Goal: Communication & Community: Answer question/provide support

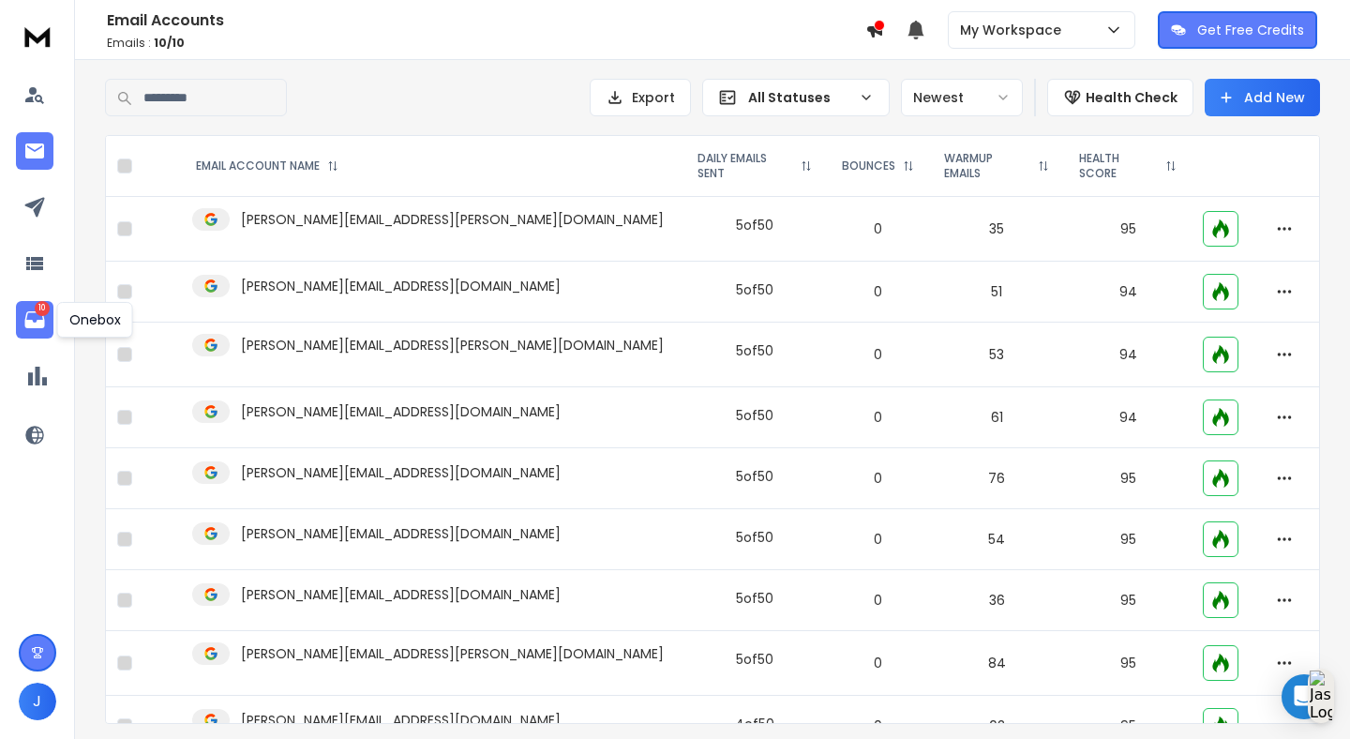
click at [26, 315] on icon at bounding box center [34, 319] width 20 height 17
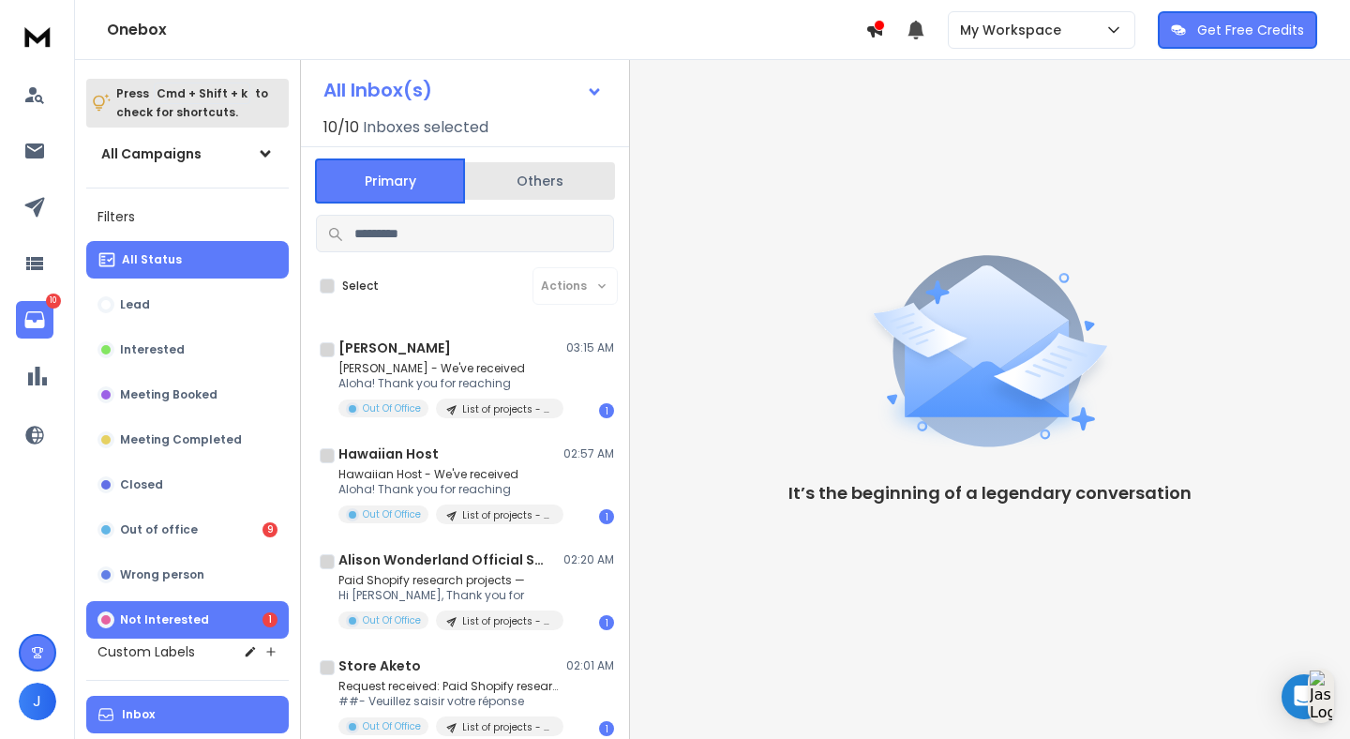
click at [205, 614] on button "Not Interested 1" at bounding box center [187, 619] width 202 height 37
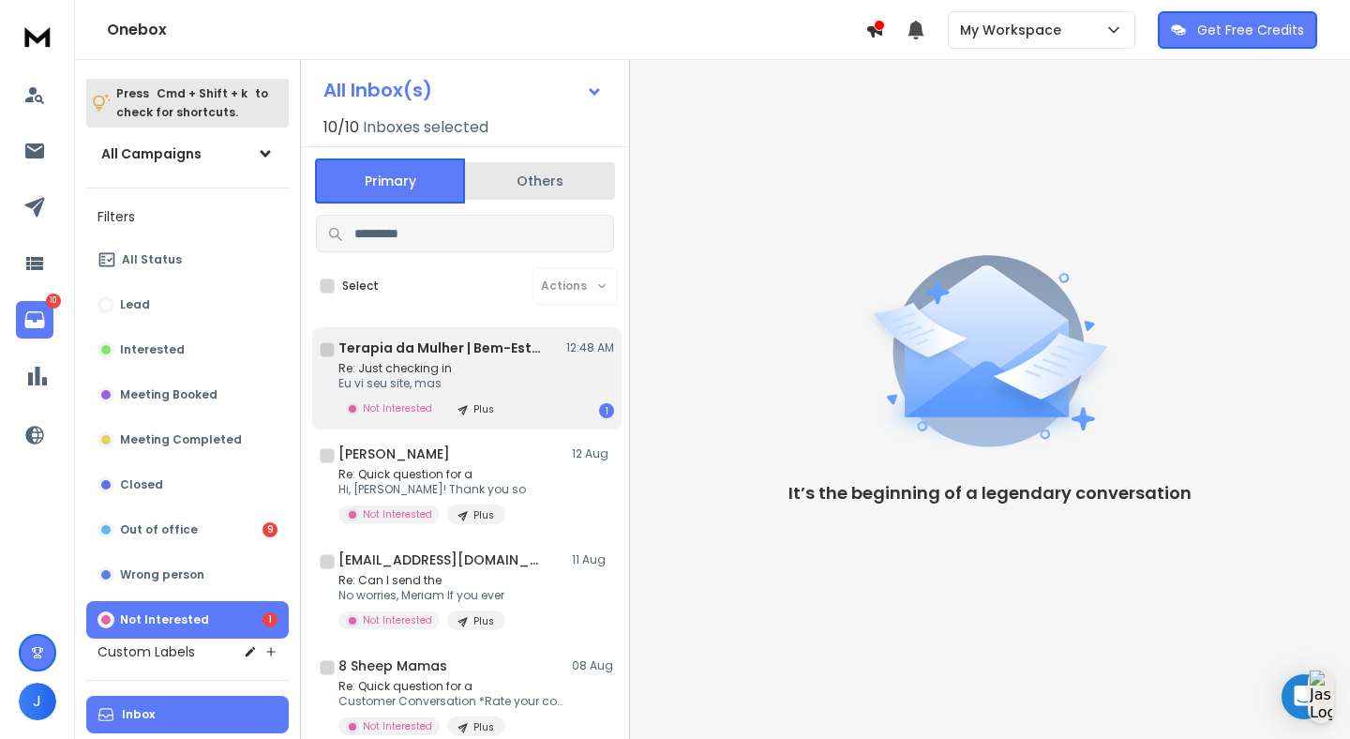
click at [422, 382] on p "Eu vi seu site, mas" at bounding box center [421, 383] width 167 height 15
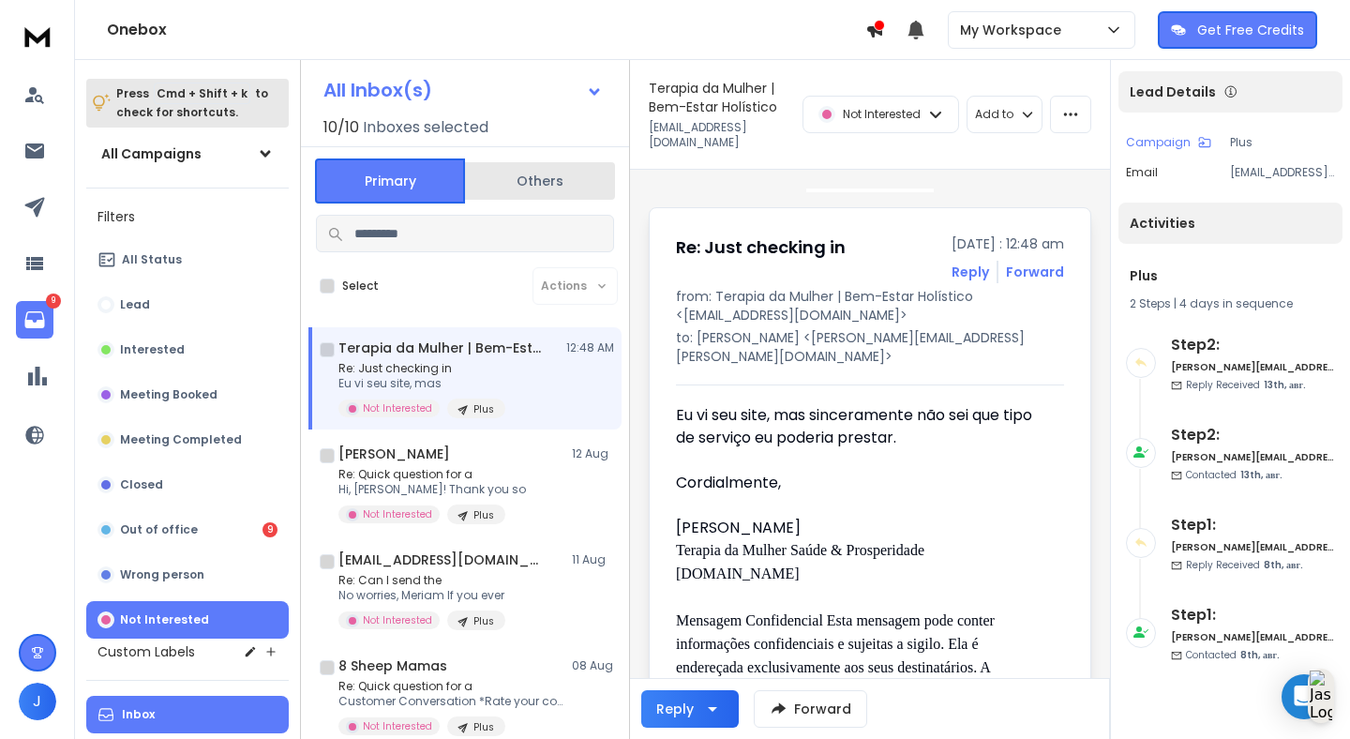
scroll to position [28, 0]
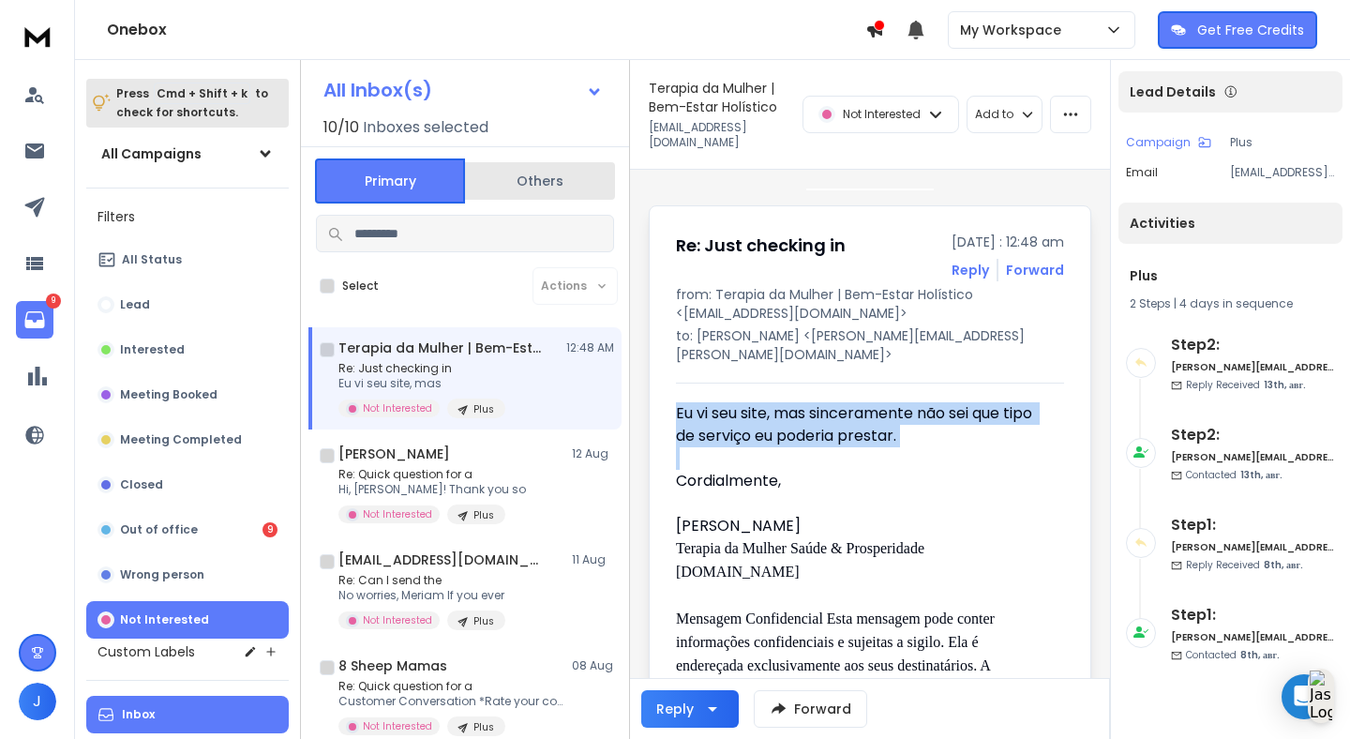
copy div "Eu vi seu site, mas sinceramente não sei que tipo de serviço eu poderia prestar."
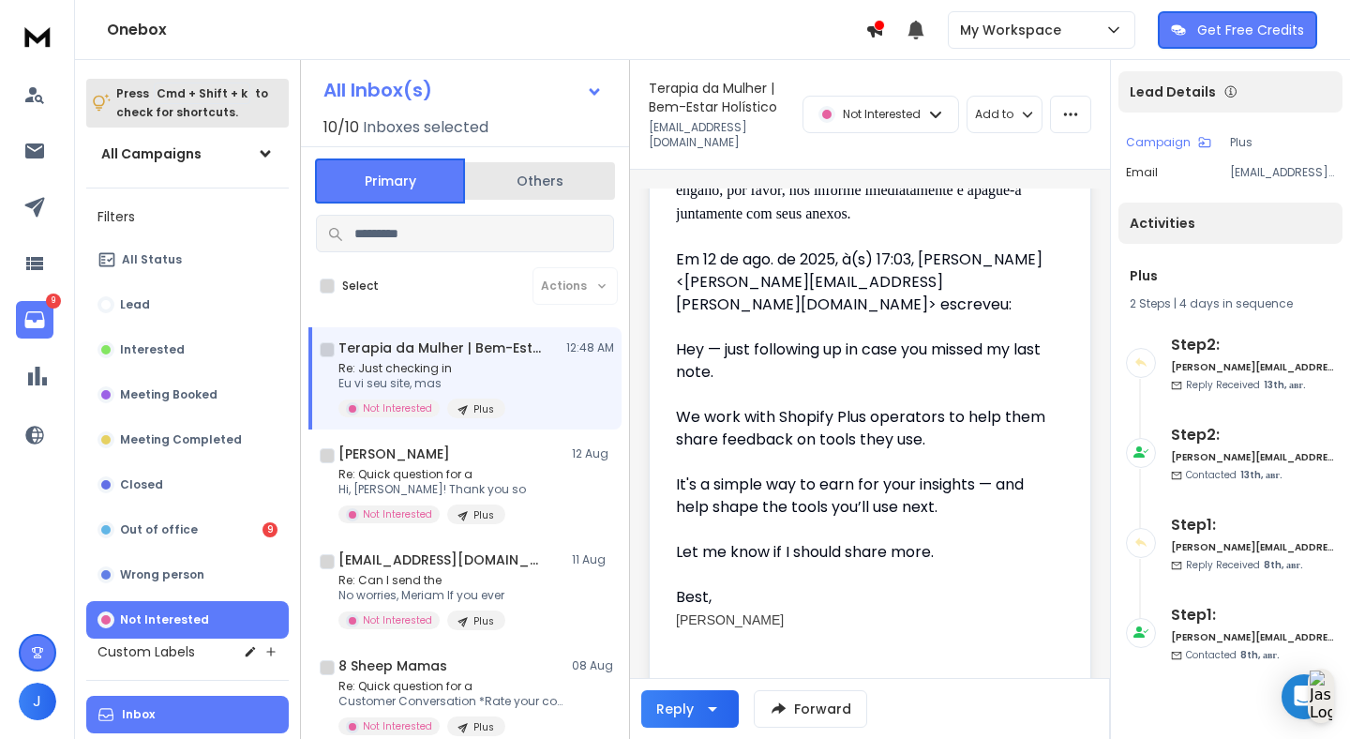
scroll to position [0, 0]
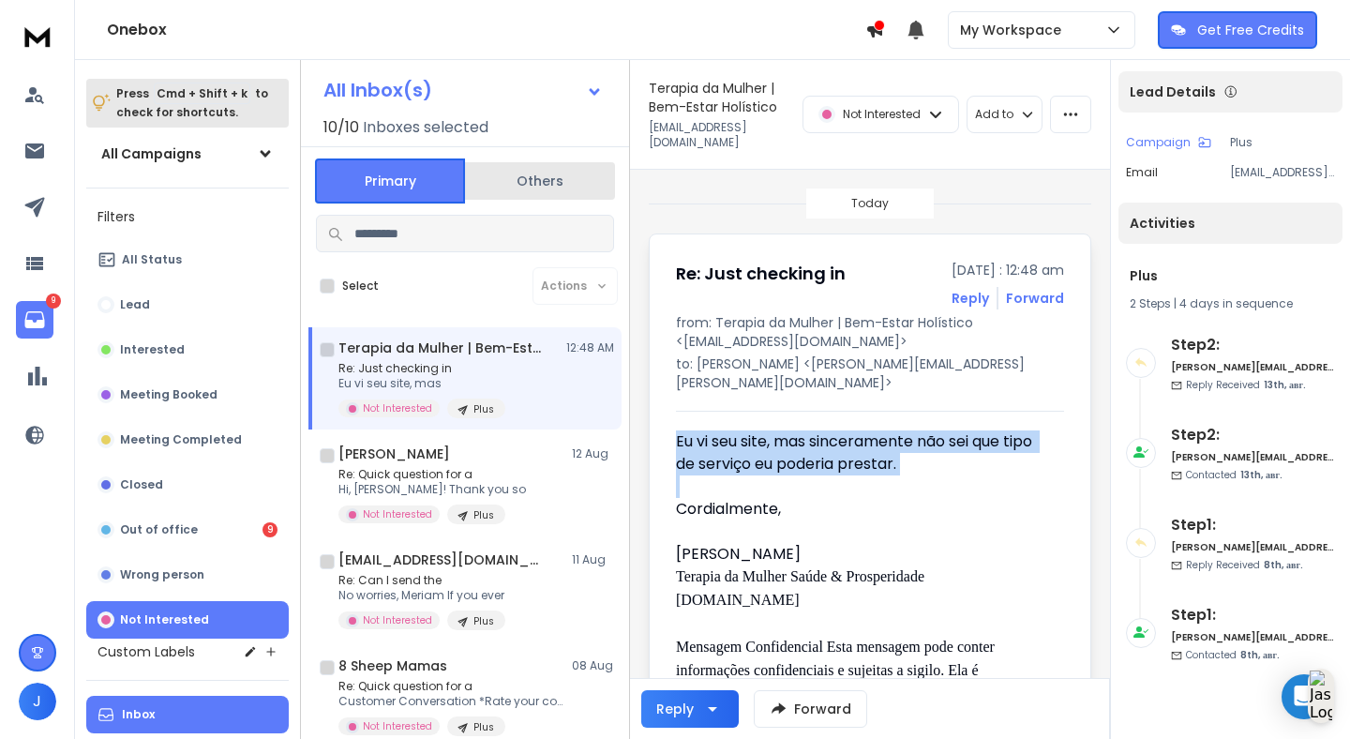
click at [664, 714] on div "Reply" at bounding box center [674, 708] width 37 height 19
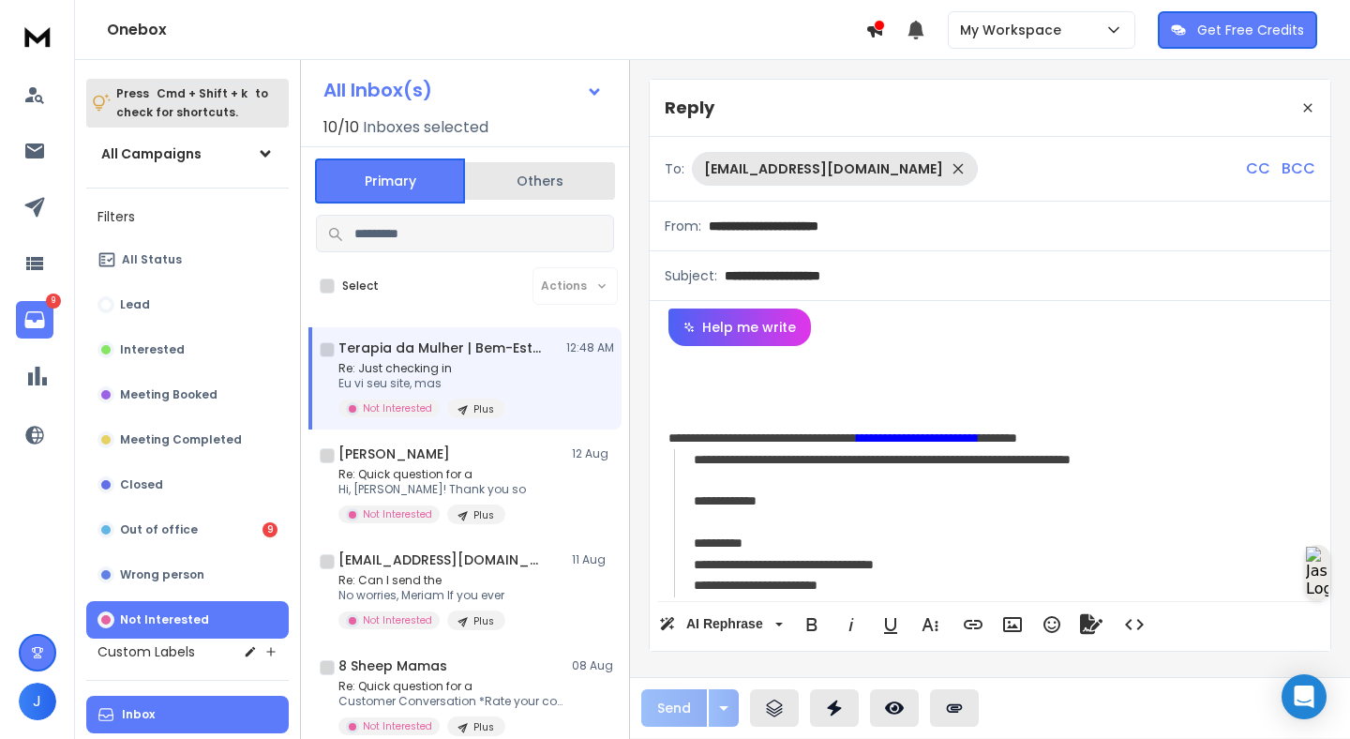
scroll to position [88, 0]
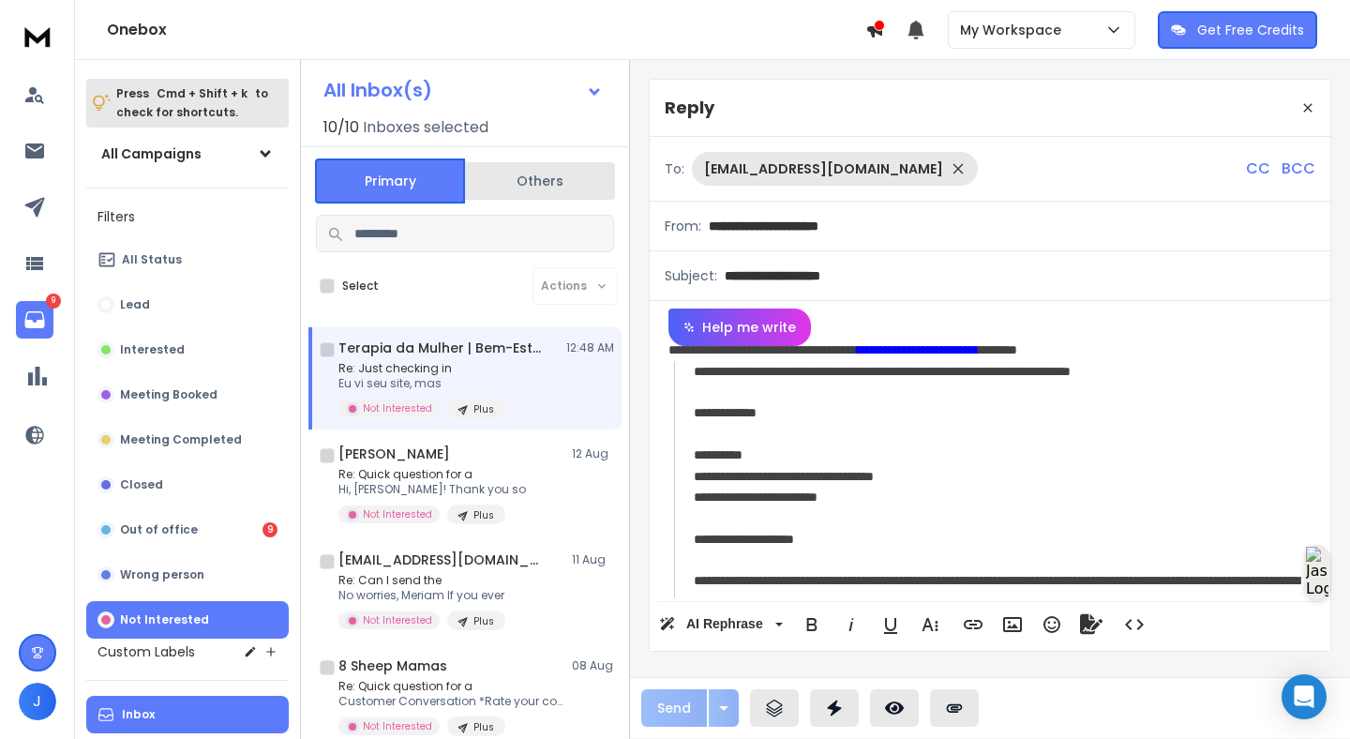
click at [733, 464] on div "**********" at bounding box center [1001, 696] width 614 height 504
copy div "**********"
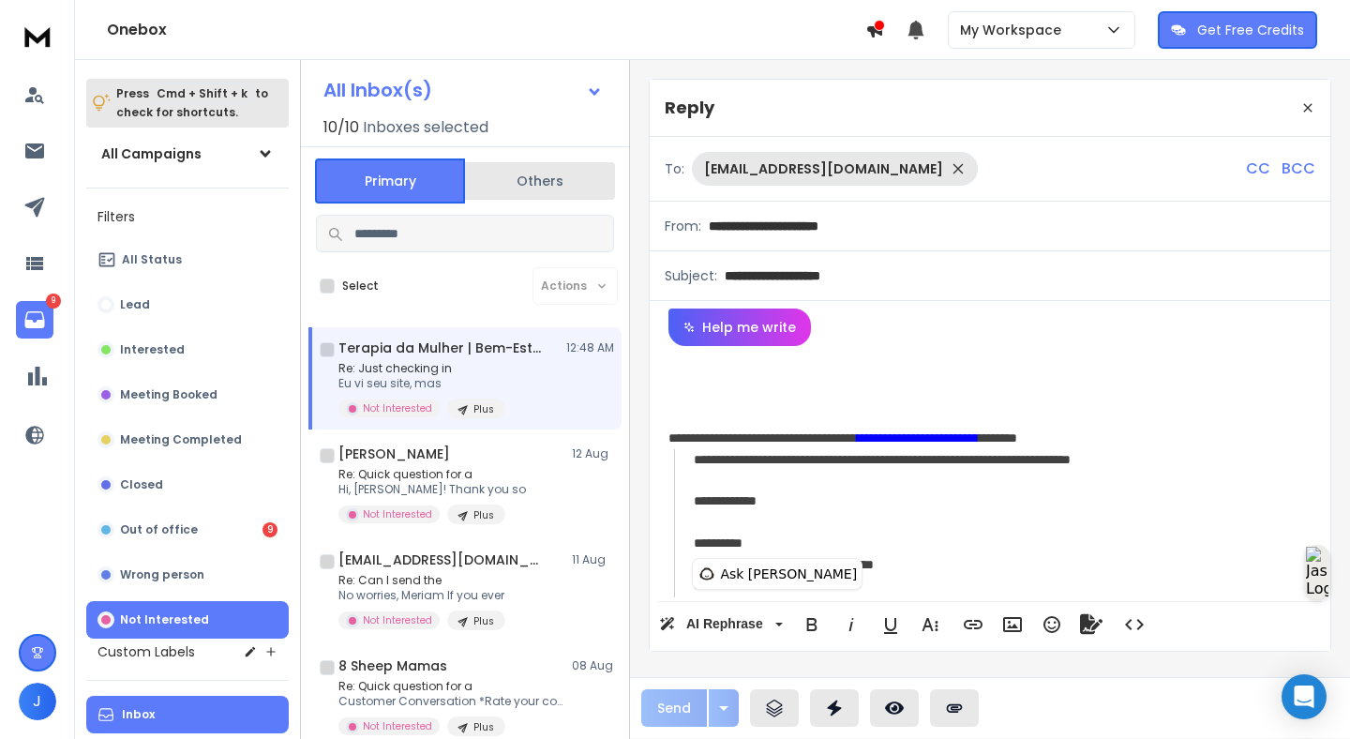
click at [730, 389] on div at bounding box center [986, 395] width 637 height 21
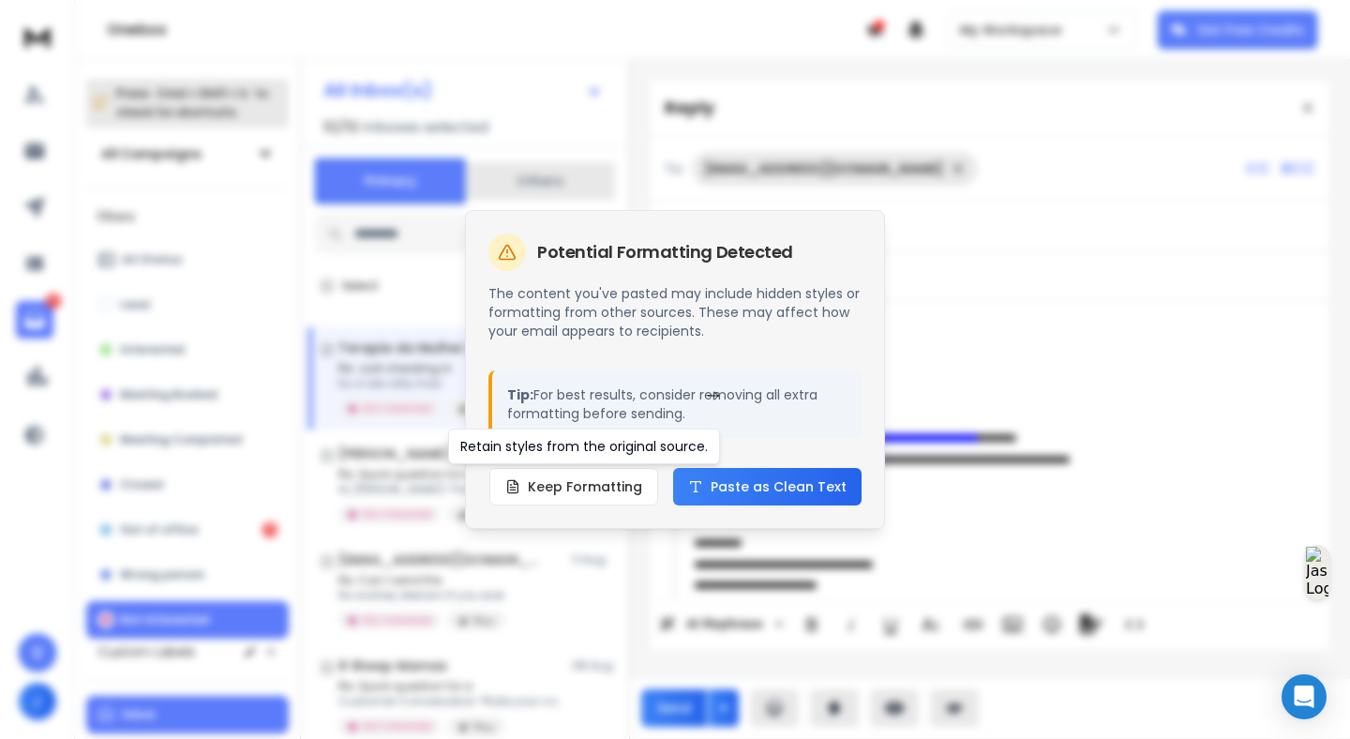
click at [623, 455] on div "Retain styles from the original source." at bounding box center [584, 446] width 272 height 36
click at [754, 481] on button "Paste as Clean Text" at bounding box center [767, 486] width 188 height 37
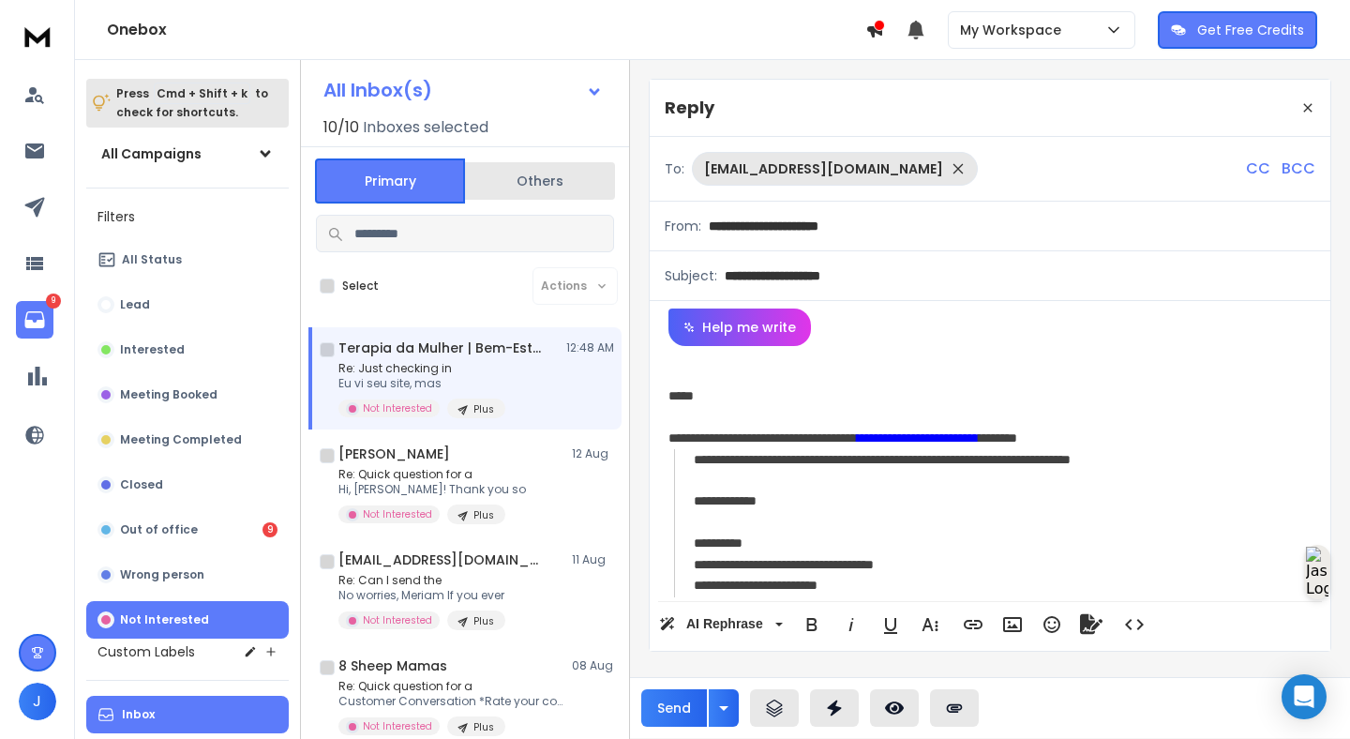
click at [794, 404] on div "*****" at bounding box center [986, 395] width 637 height 21
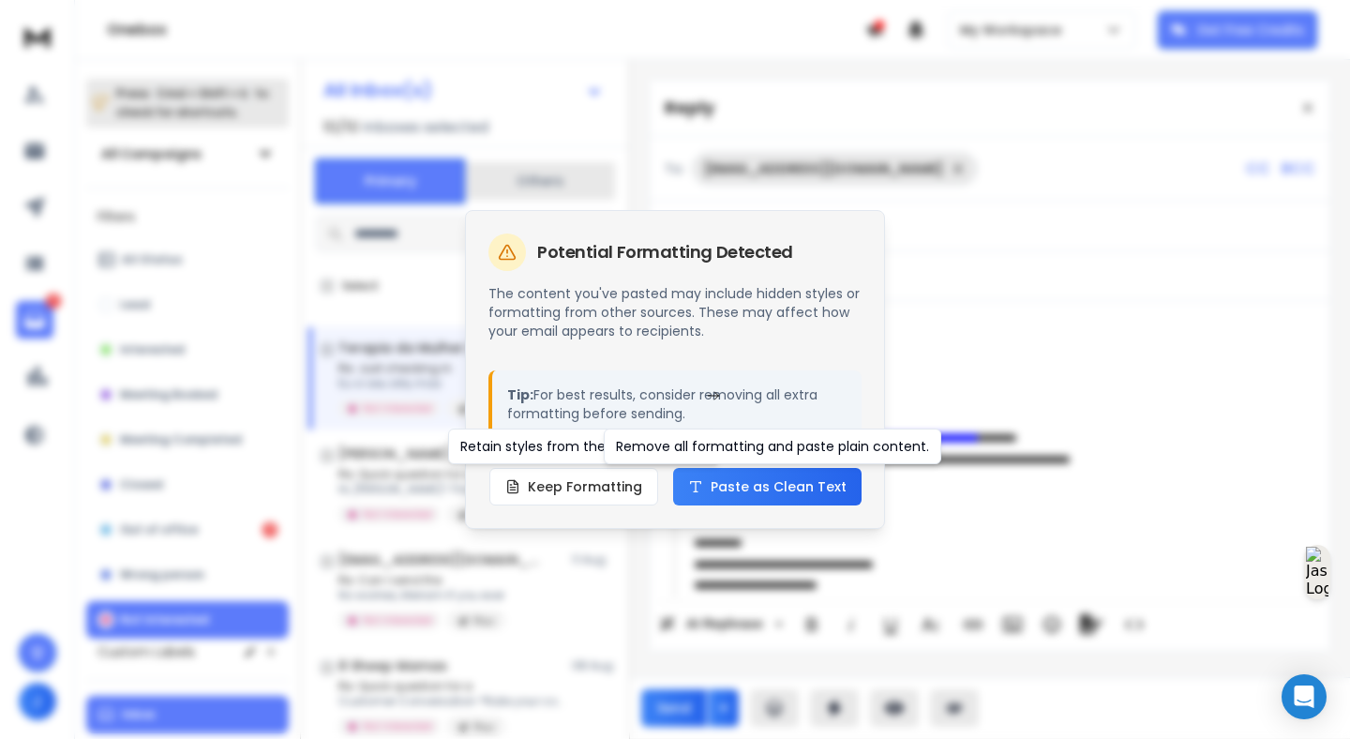
click at [783, 481] on button "Paste as Clean Text" at bounding box center [767, 486] width 188 height 37
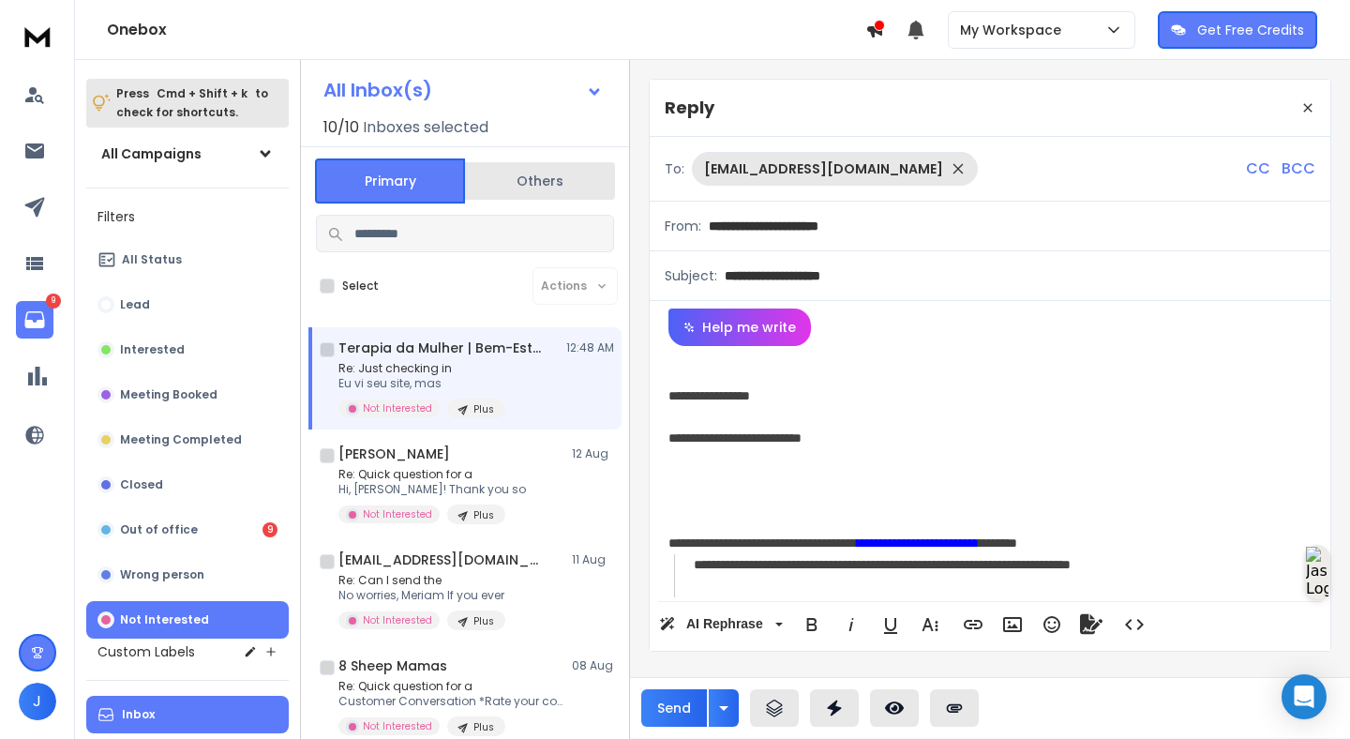
click at [889, 441] on div "**********" at bounding box center [986, 448] width 637 height 126
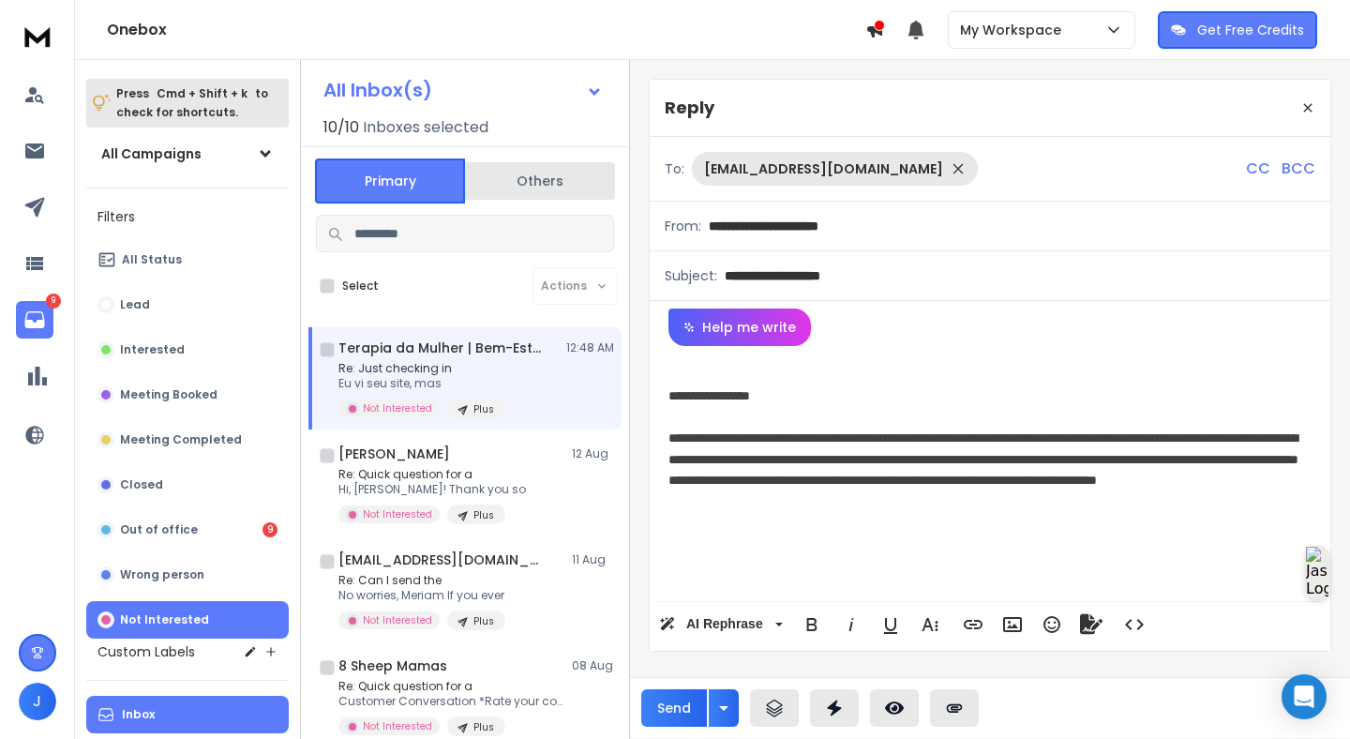
click at [817, 441] on div "**********" at bounding box center [986, 479] width 637 height 189
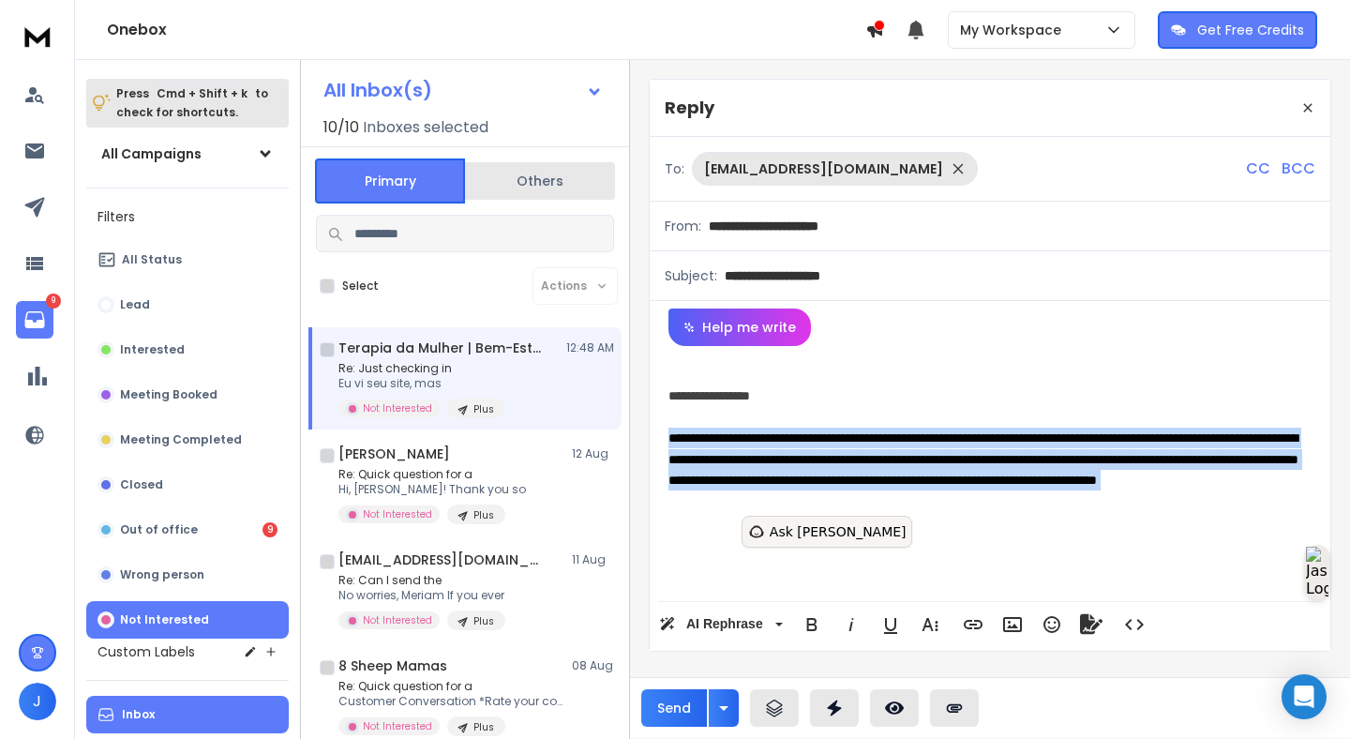
click at [814, 533] on span "Ask [PERSON_NAME]" at bounding box center [838, 531] width 137 height 22
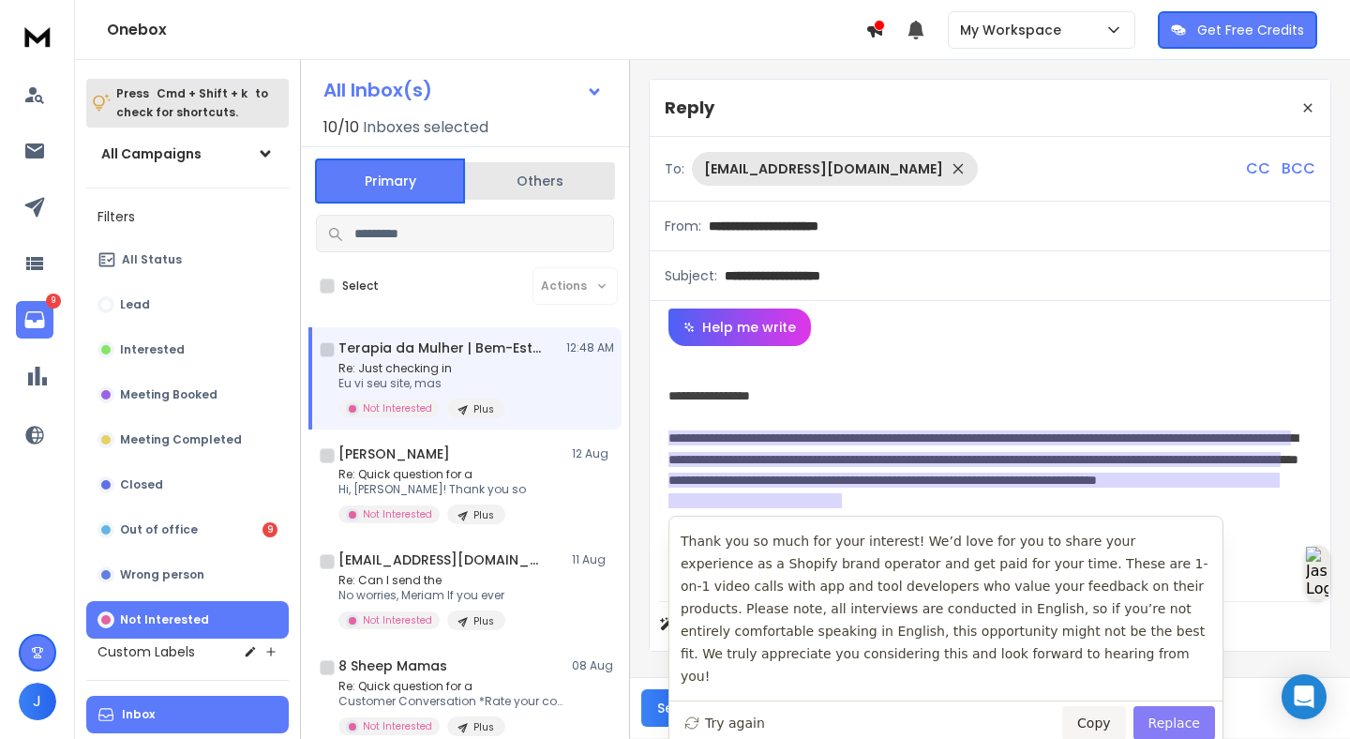
drag, startPoint x: 1164, startPoint y: 681, endPoint x: 1164, endPoint y: 693, distance: 11.2
click at [1164, 700] on div "Try again Copy Replace" at bounding box center [945, 721] width 553 height 43
click at [1164, 711] on span "Replace" at bounding box center [1174, 722] width 52 height 22
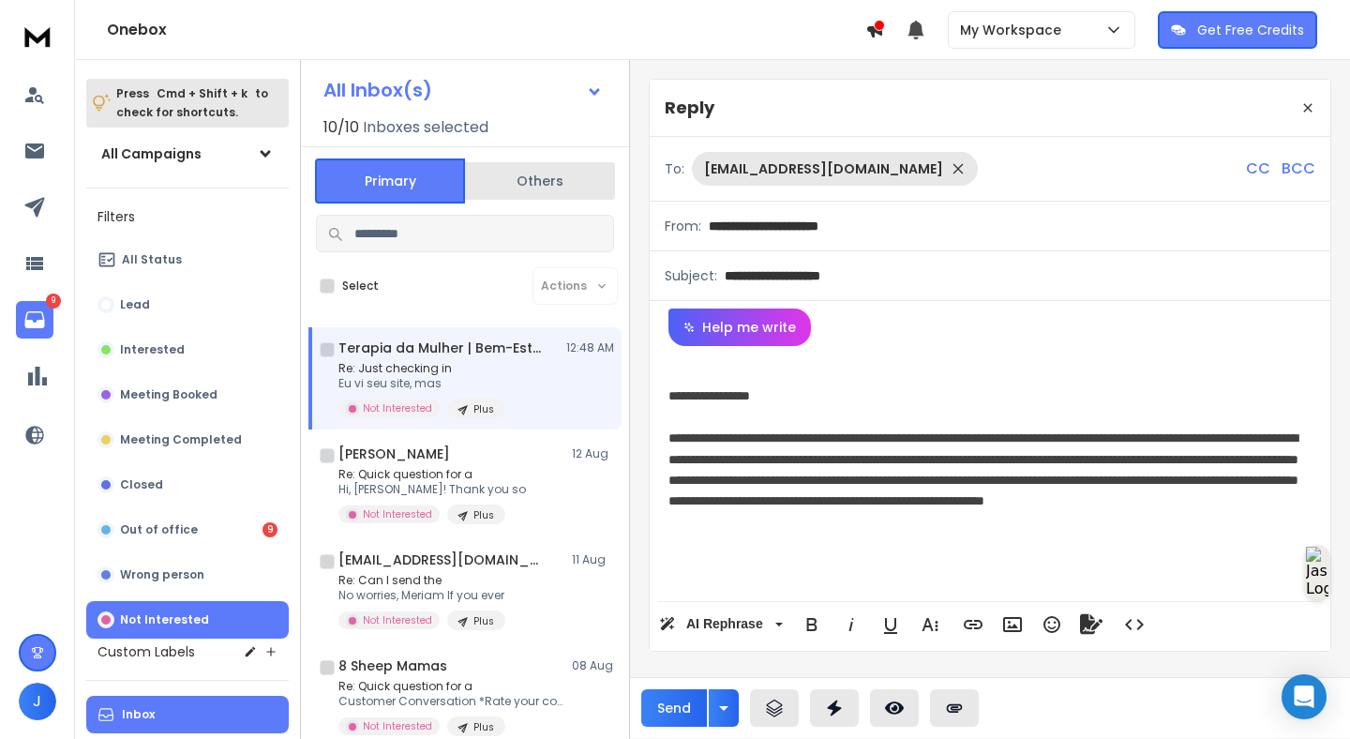
click at [1054, 486] on p "**********" at bounding box center [986, 479] width 637 height 105
click at [969, 482] on p "**********" at bounding box center [986, 479] width 637 height 105
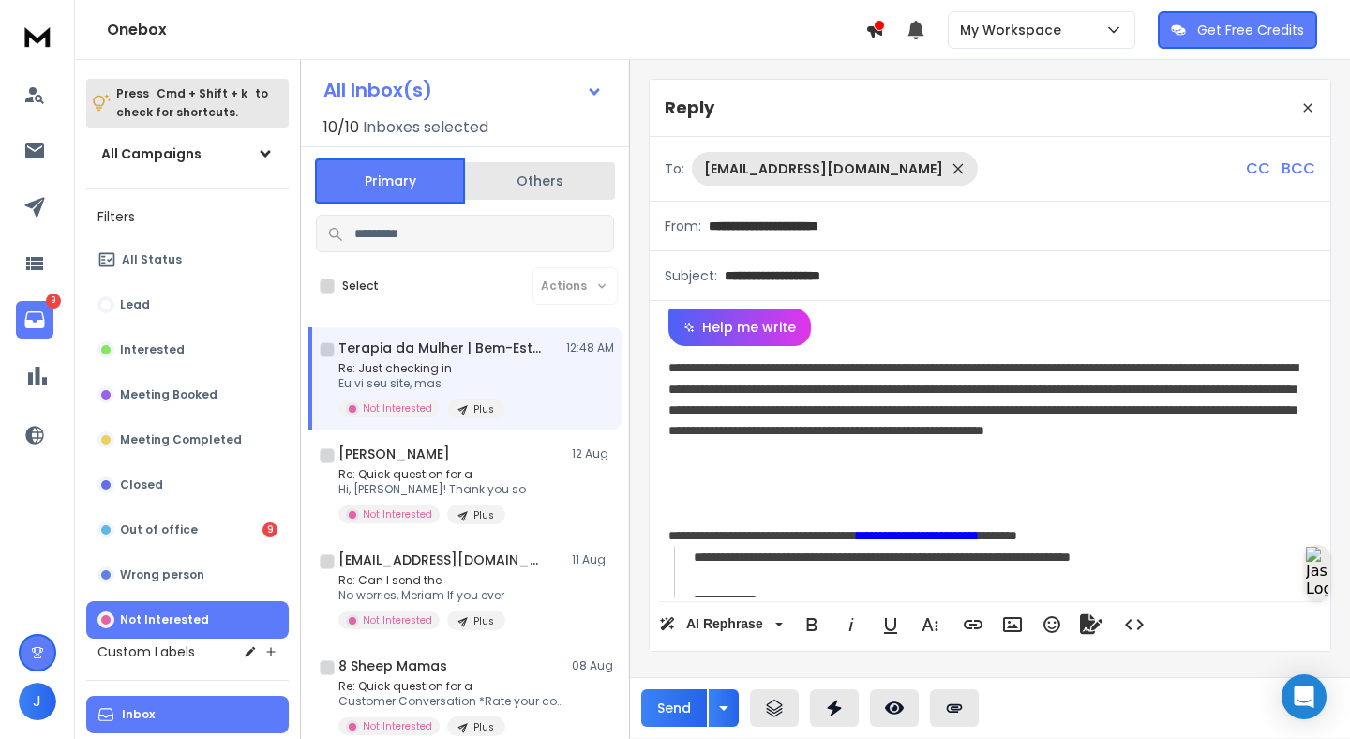
scroll to position [72, 0]
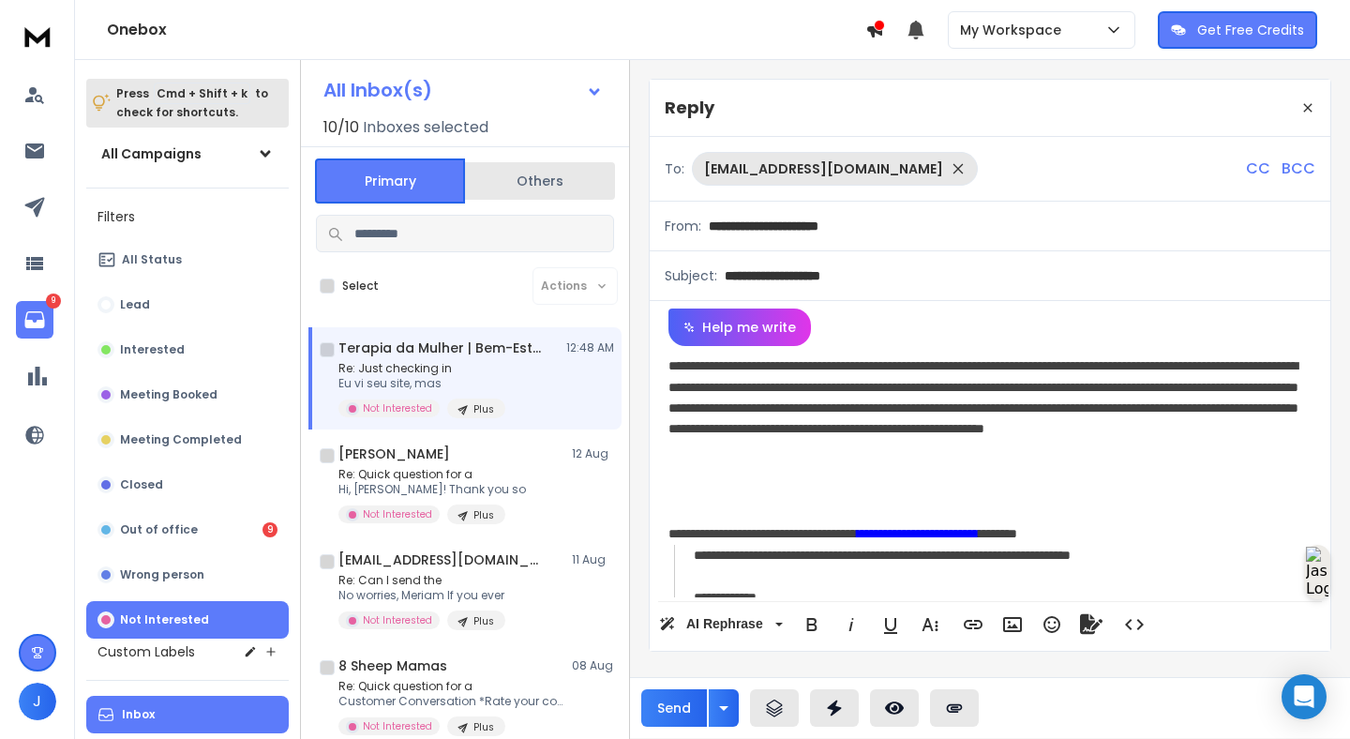
click at [1026, 408] on p "**********" at bounding box center [986, 407] width 637 height 105
click at [878, 433] on p "**********" at bounding box center [986, 407] width 637 height 105
click at [804, 470] on div "**********" at bounding box center [986, 407] width 637 height 189
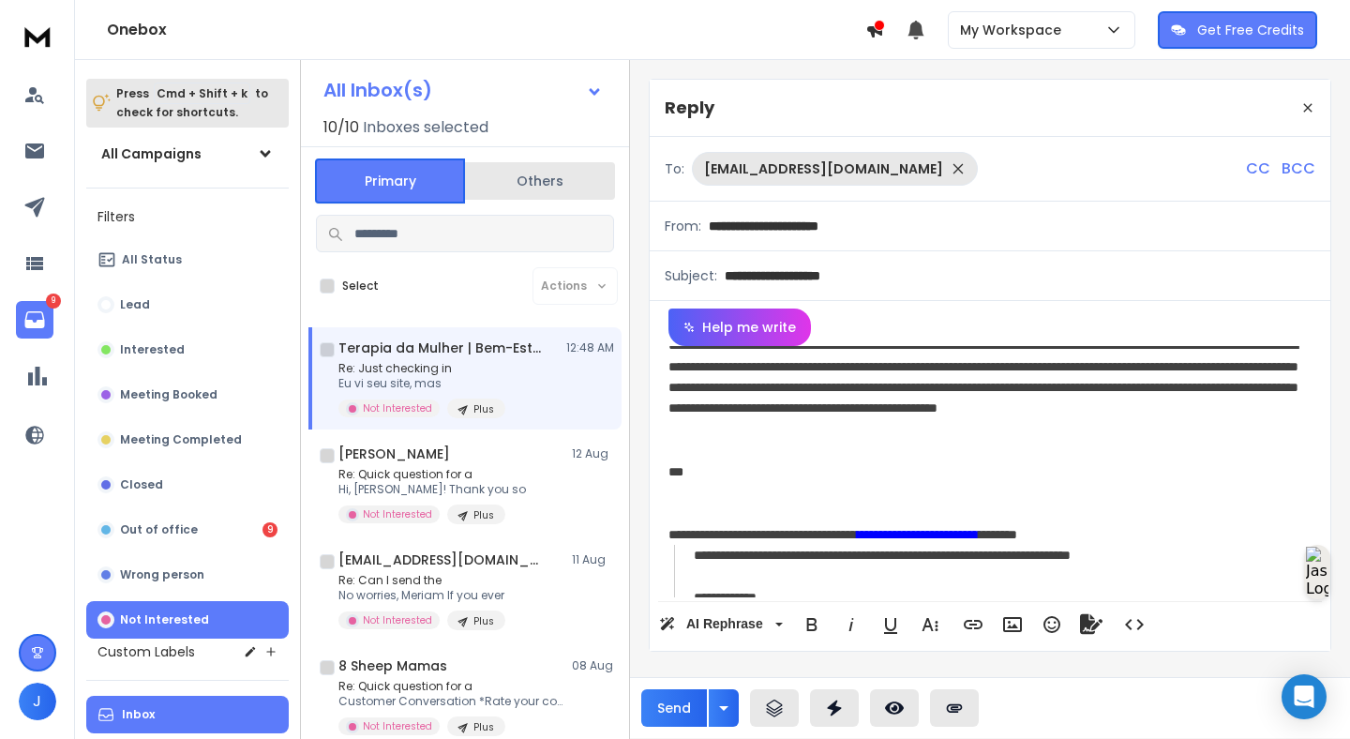
click at [682, 688] on div "Send" at bounding box center [990, 707] width 720 height 61
click at [679, 691] on button "Send" at bounding box center [674, 707] width 66 height 37
click at [669, 701] on div "Send" at bounding box center [689, 707] width 97 height 37
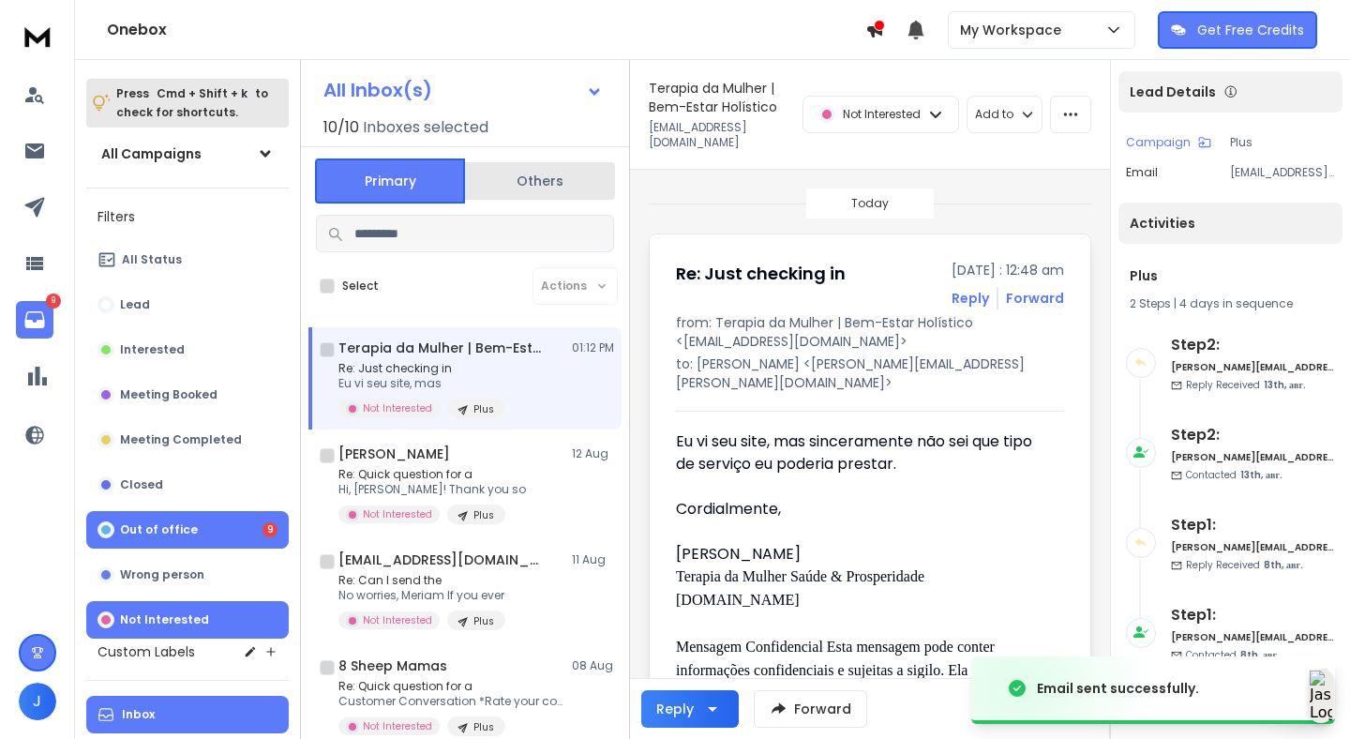
click at [213, 531] on button "Out of office 9" at bounding box center [187, 529] width 202 height 37
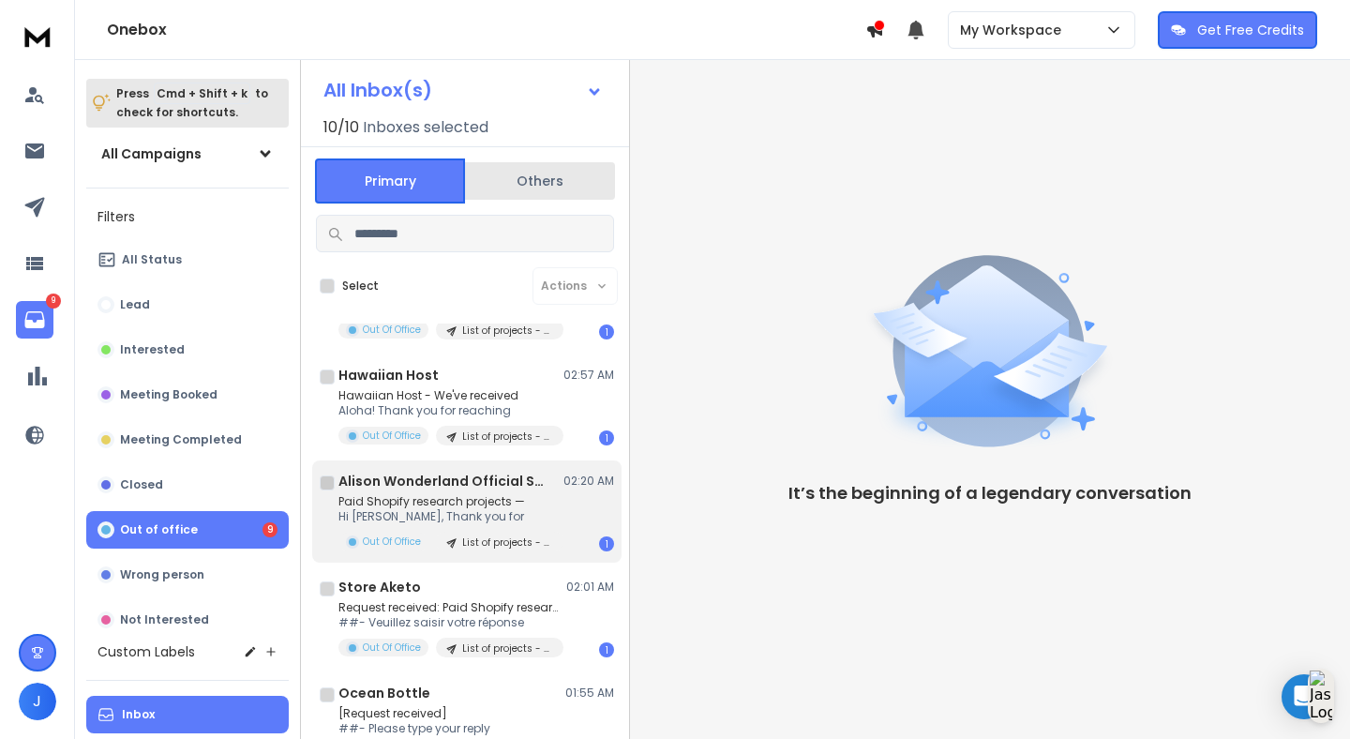
scroll to position [98, 0]
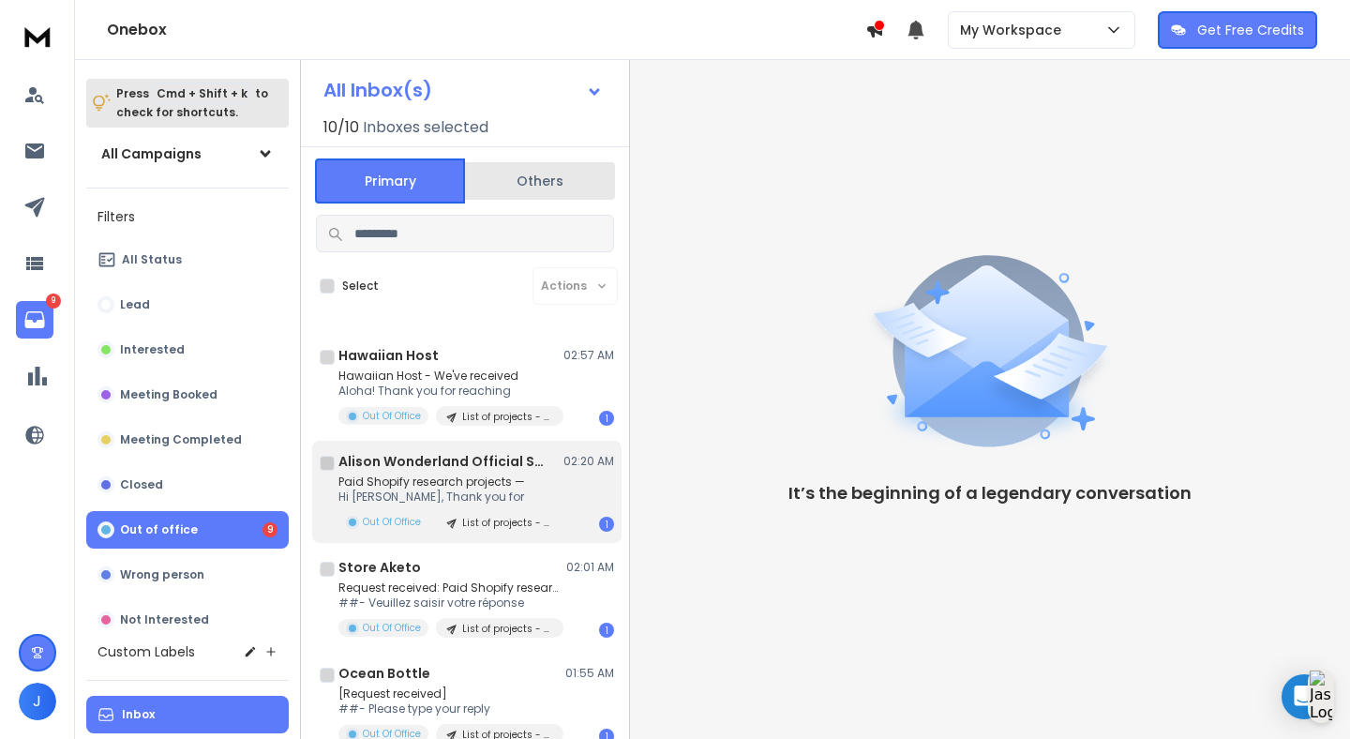
click at [453, 502] on p "Hi [PERSON_NAME], Thank you for" at bounding box center [450, 496] width 225 height 15
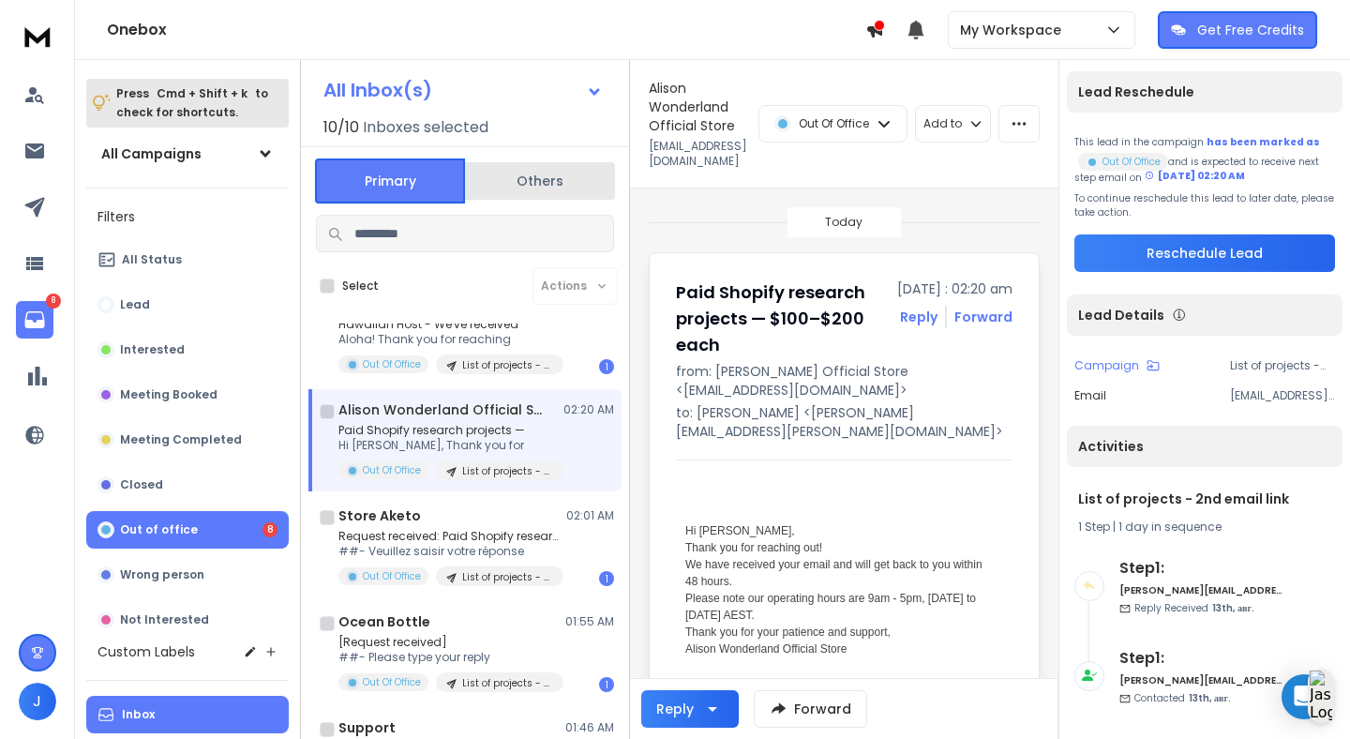
scroll to position [180, 0]
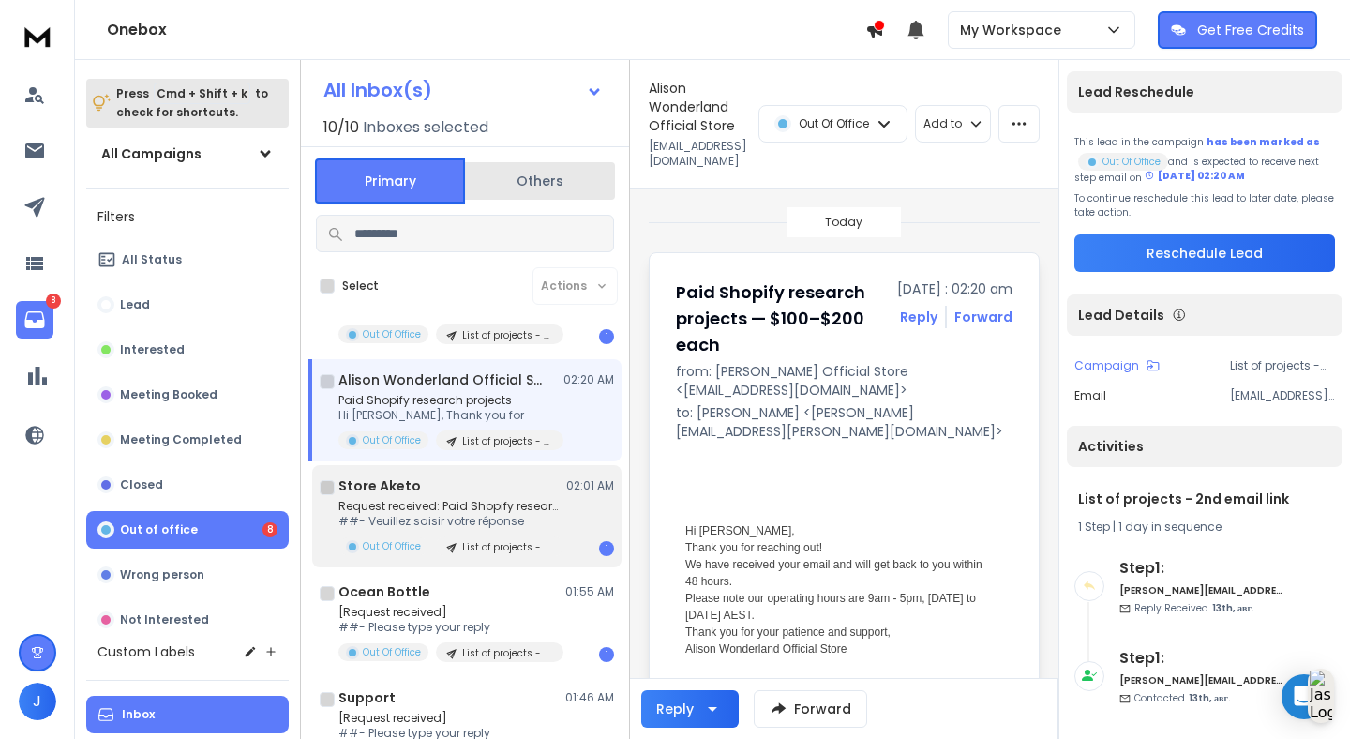
click at [444, 518] on p "##- Veuillez saisir votre réponse" at bounding box center [450, 521] width 225 height 15
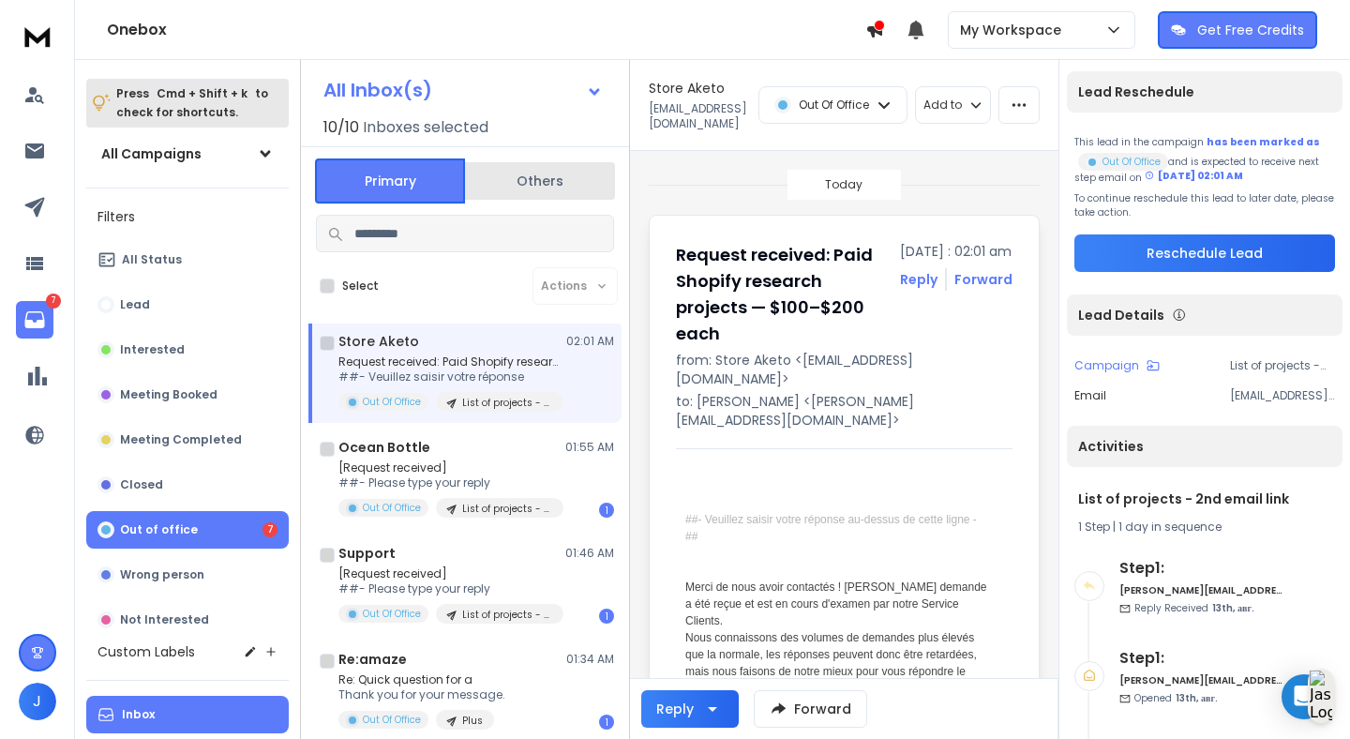
scroll to position [325, 0]
click at [444, 518] on div "Ocean Bottle 01:55 AM [Request received] ##- Please type your reply Out Of Offi…" at bounding box center [466, 477] width 309 height 102
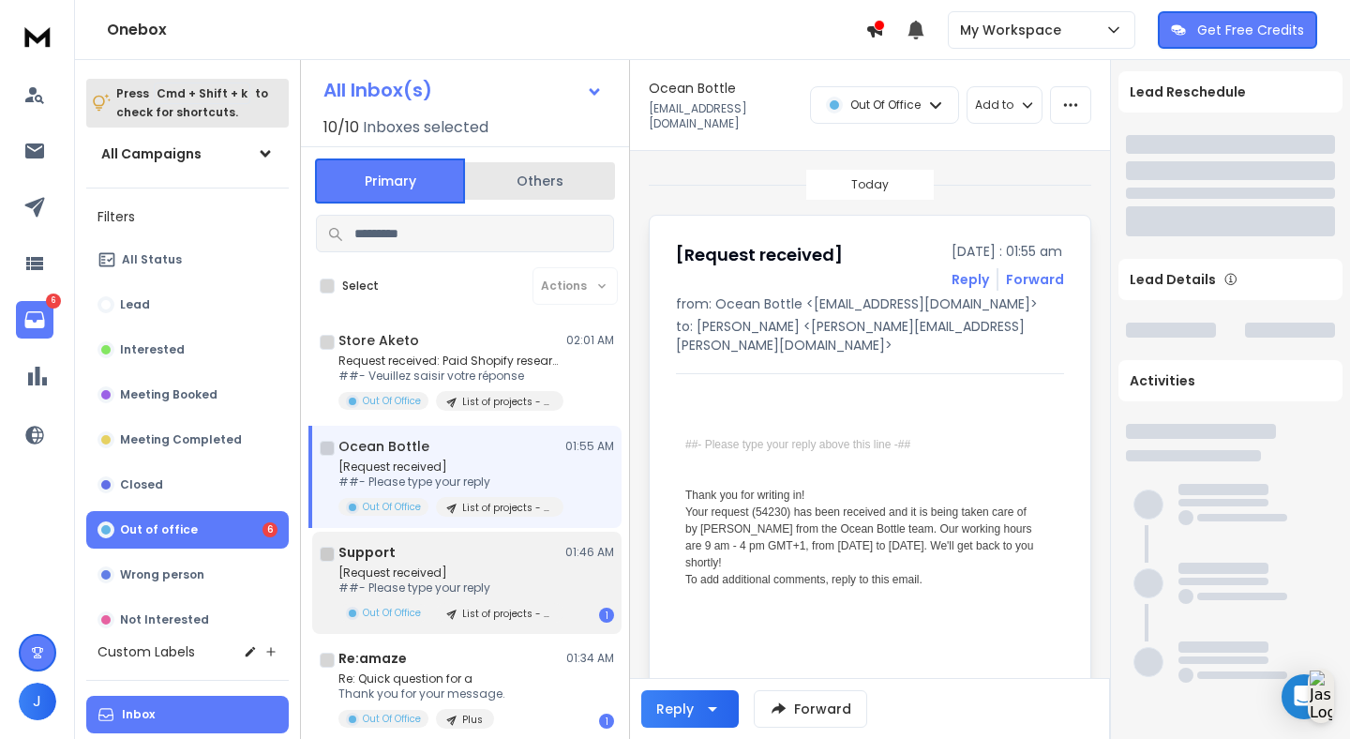
click at [427, 589] on p "##- Please type your reply" at bounding box center [450, 587] width 225 height 15
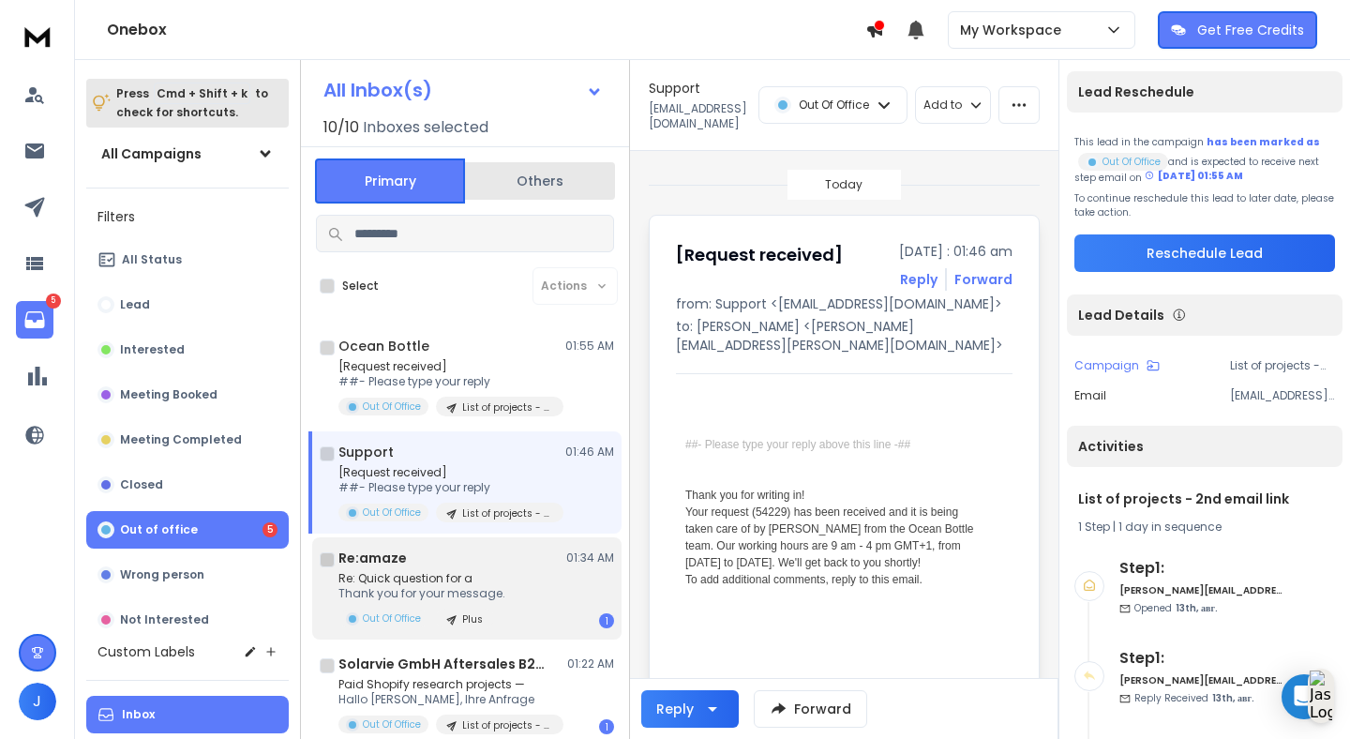
scroll to position [485, 0]
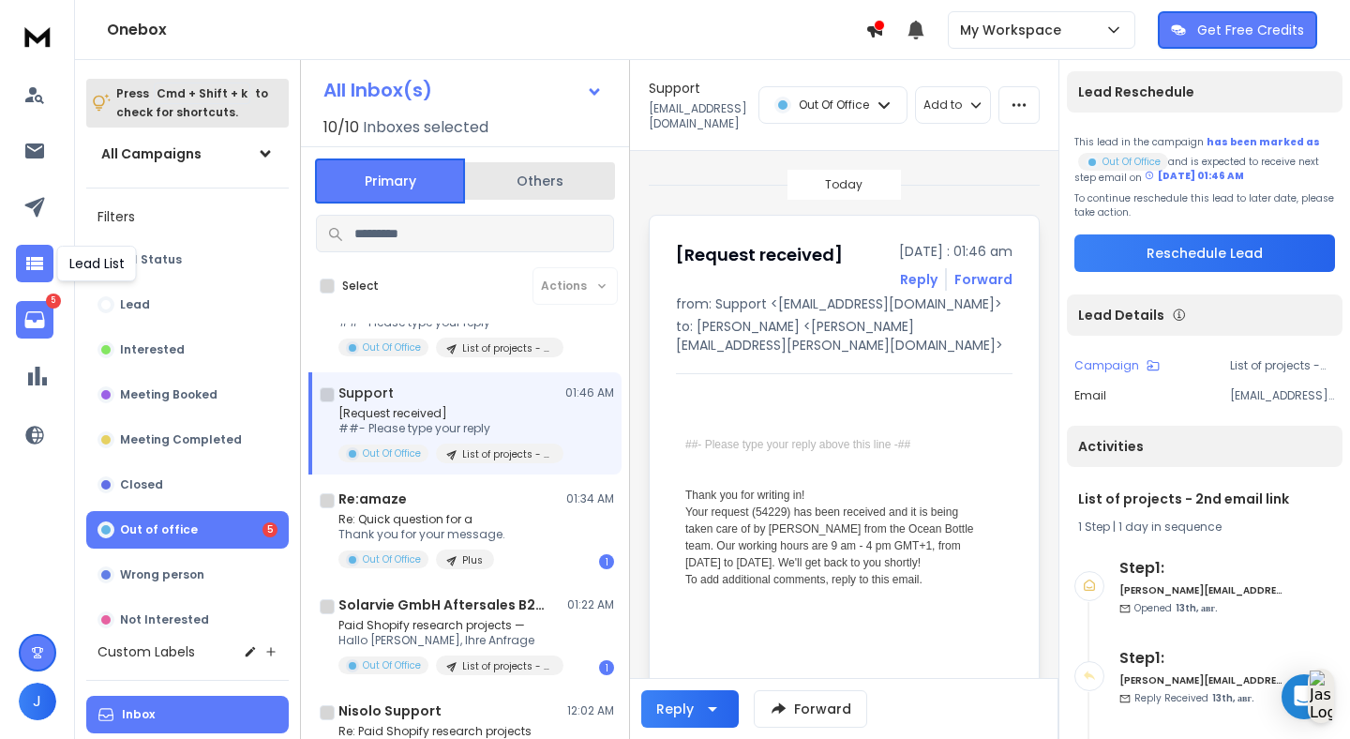
click at [49, 259] on link at bounding box center [34, 263] width 37 height 37
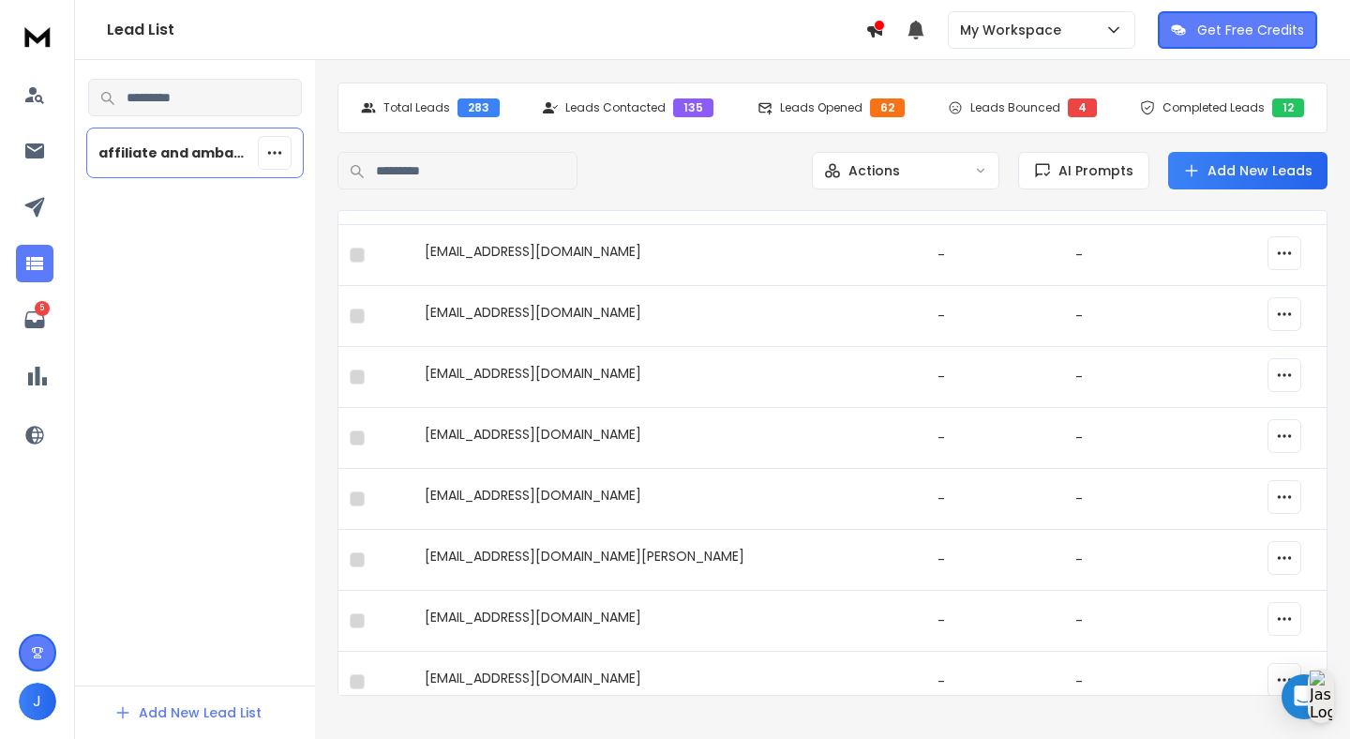
scroll to position [2638, 0]
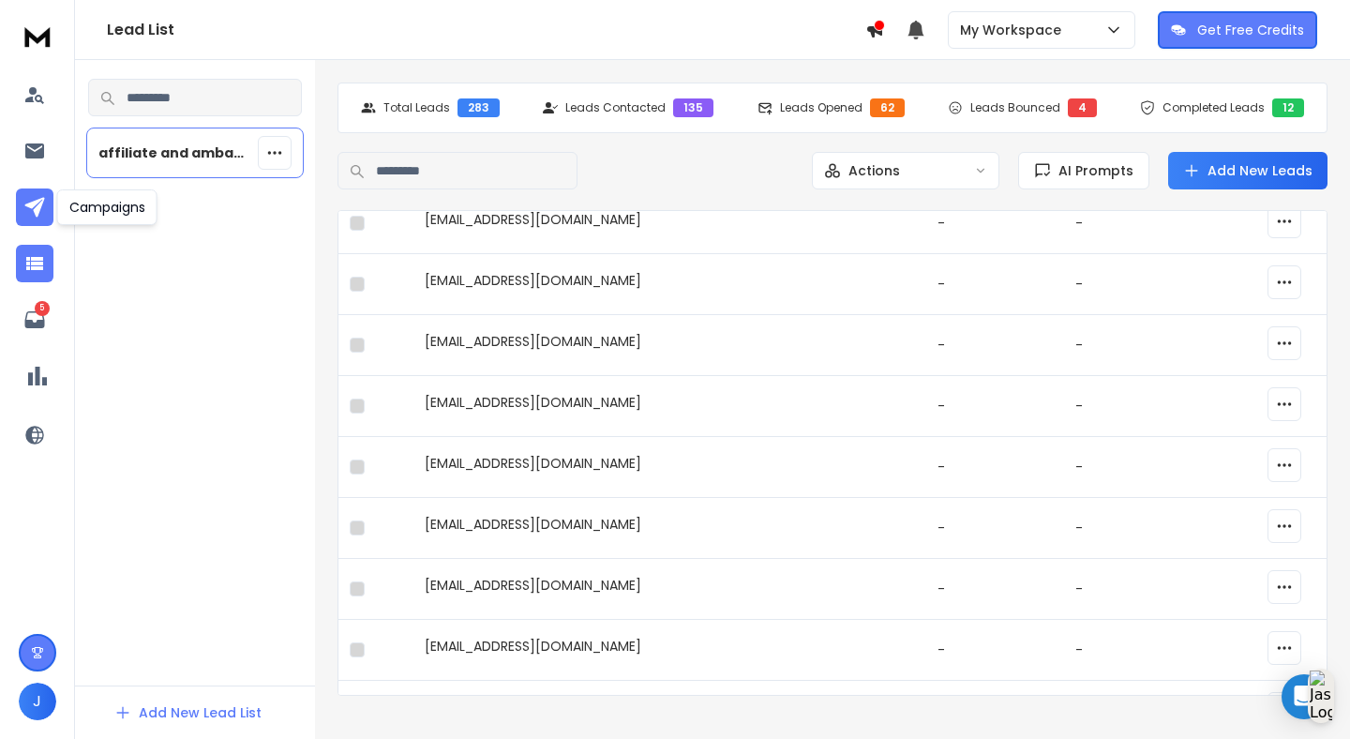
click at [46, 198] on link at bounding box center [34, 206] width 37 height 37
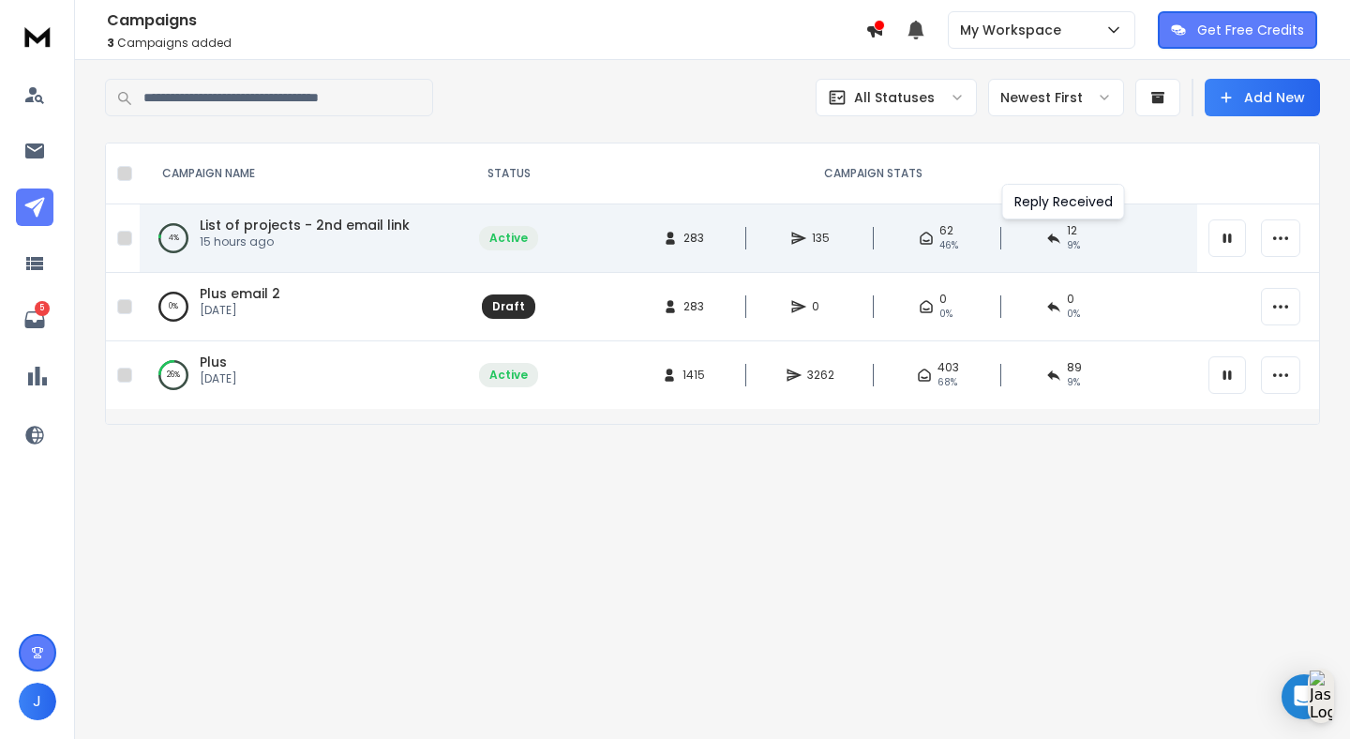
click at [1085, 247] on div "12 9 %" at bounding box center [1065, 238] width 56 height 30
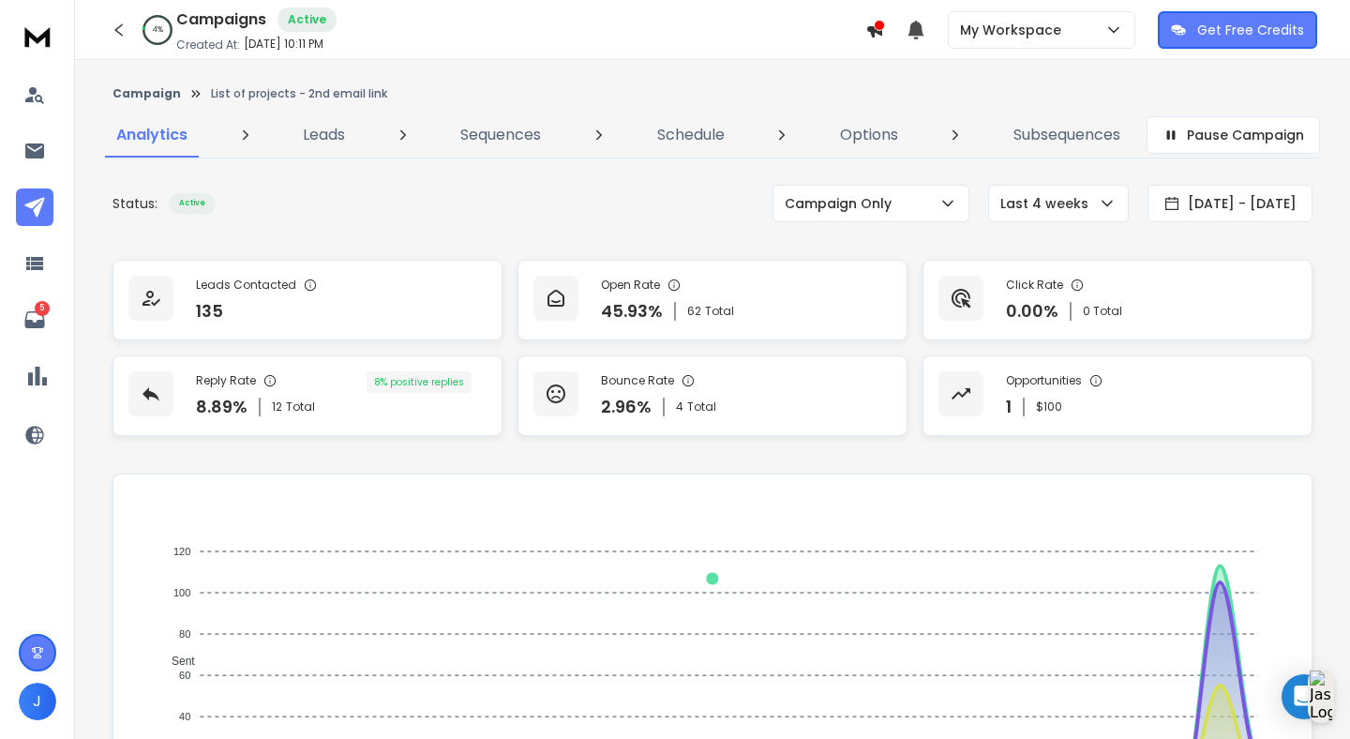
click at [1036, 410] on p "$ 100" at bounding box center [1049, 406] width 26 height 15
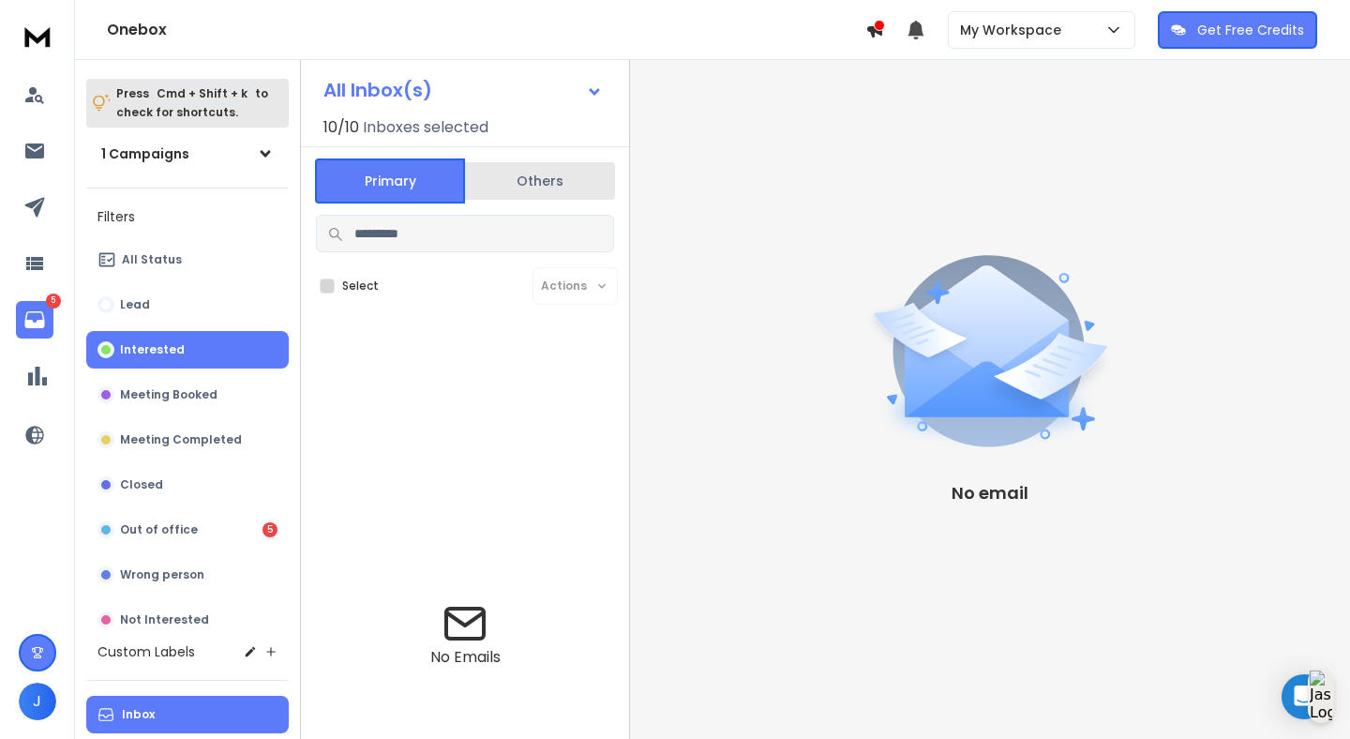
click at [561, 169] on button "Others" at bounding box center [540, 180] width 150 height 41
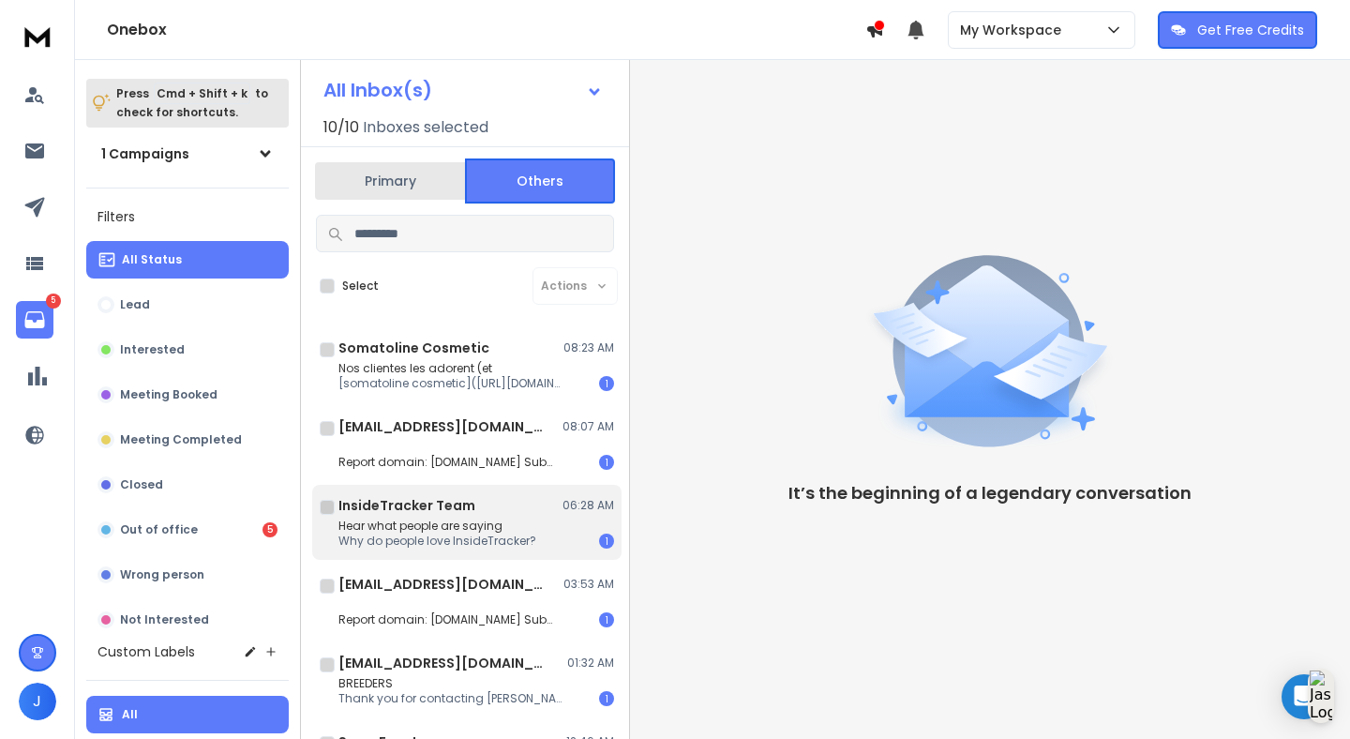
click at [448, 507] on h1 "InsideTracker Team" at bounding box center [406, 505] width 137 height 19
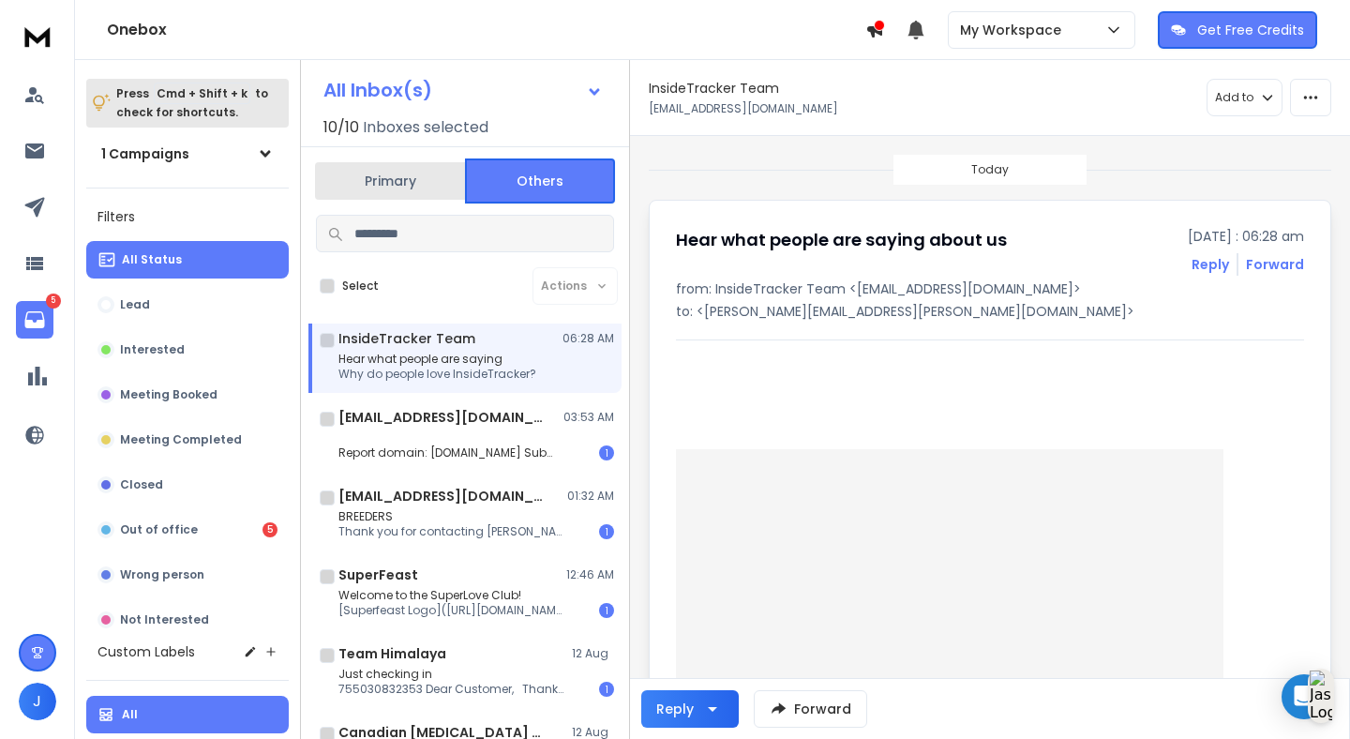
scroll to position [168, 0]
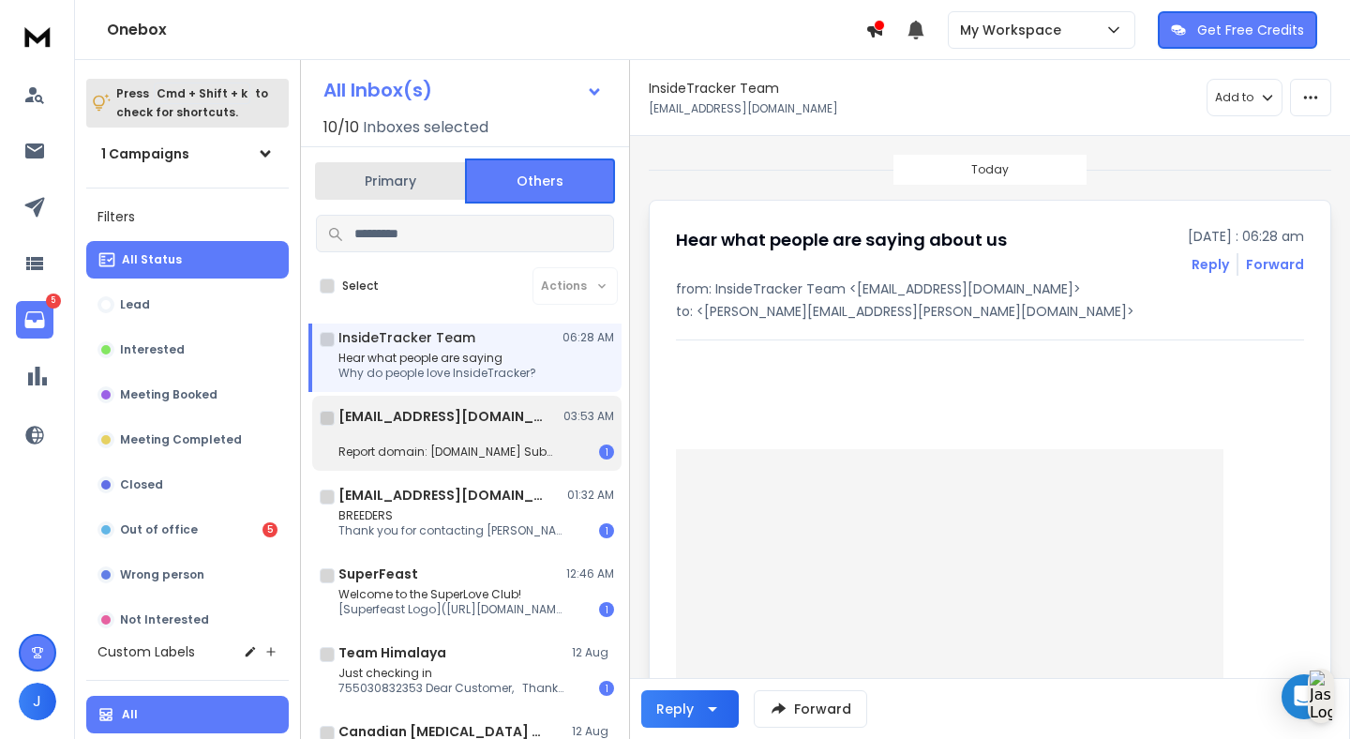
click at [451, 463] on div "[EMAIL_ADDRESS][DOMAIN_NAME] 03:53 AM Report domain: [DOMAIN_NAME] Submitter: […" at bounding box center [466, 433] width 309 height 75
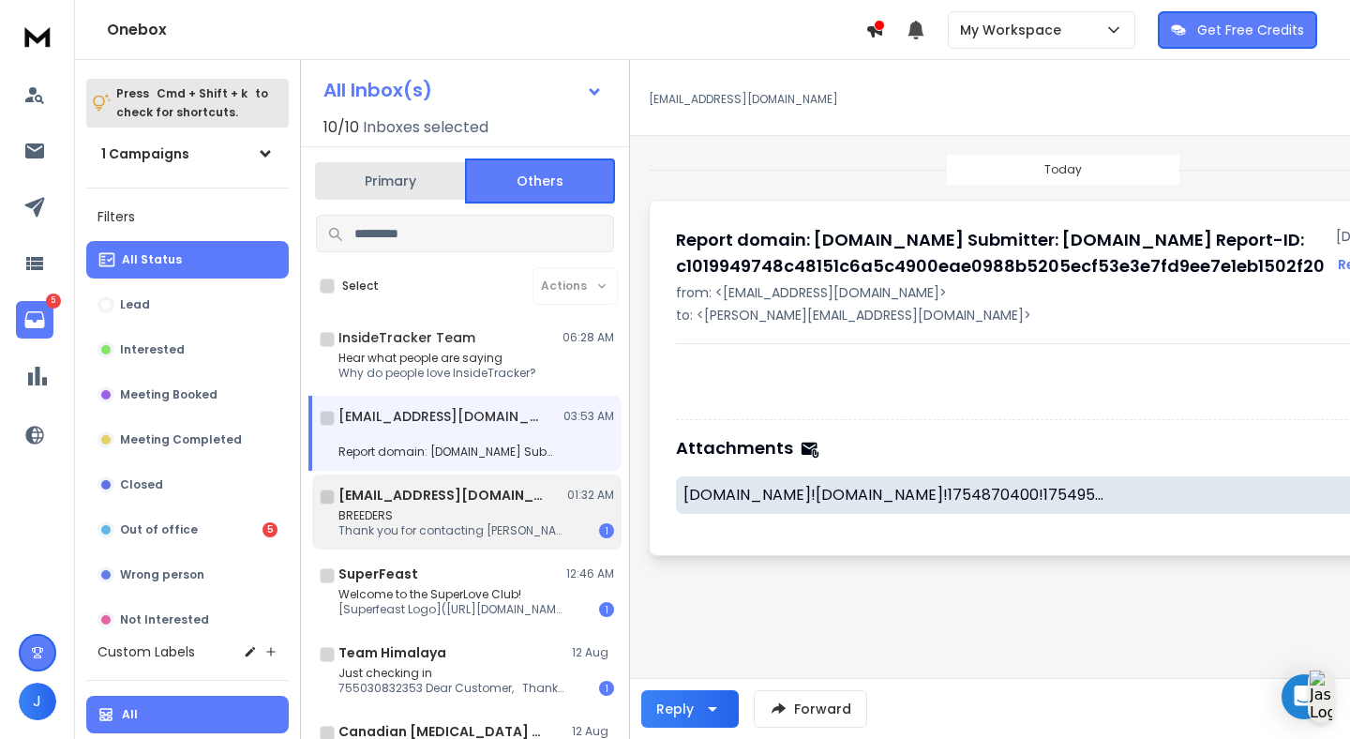
click at [438, 546] on div "[EMAIL_ADDRESS][DOMAIN_NAME] 01:32 AM BREEDERS Thank you for contacting [PERSON…" at bounding box center [466, 511] width 309 height 75
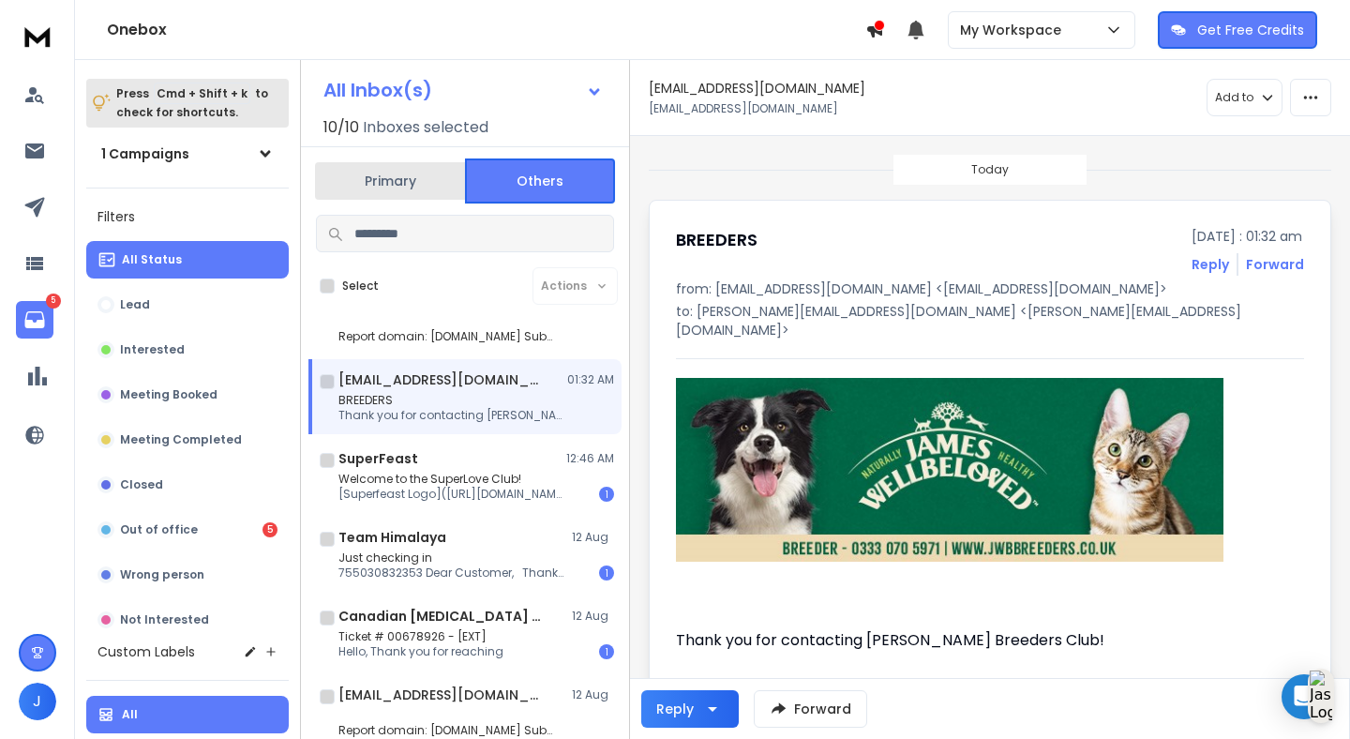
scroll to position [289, 0]
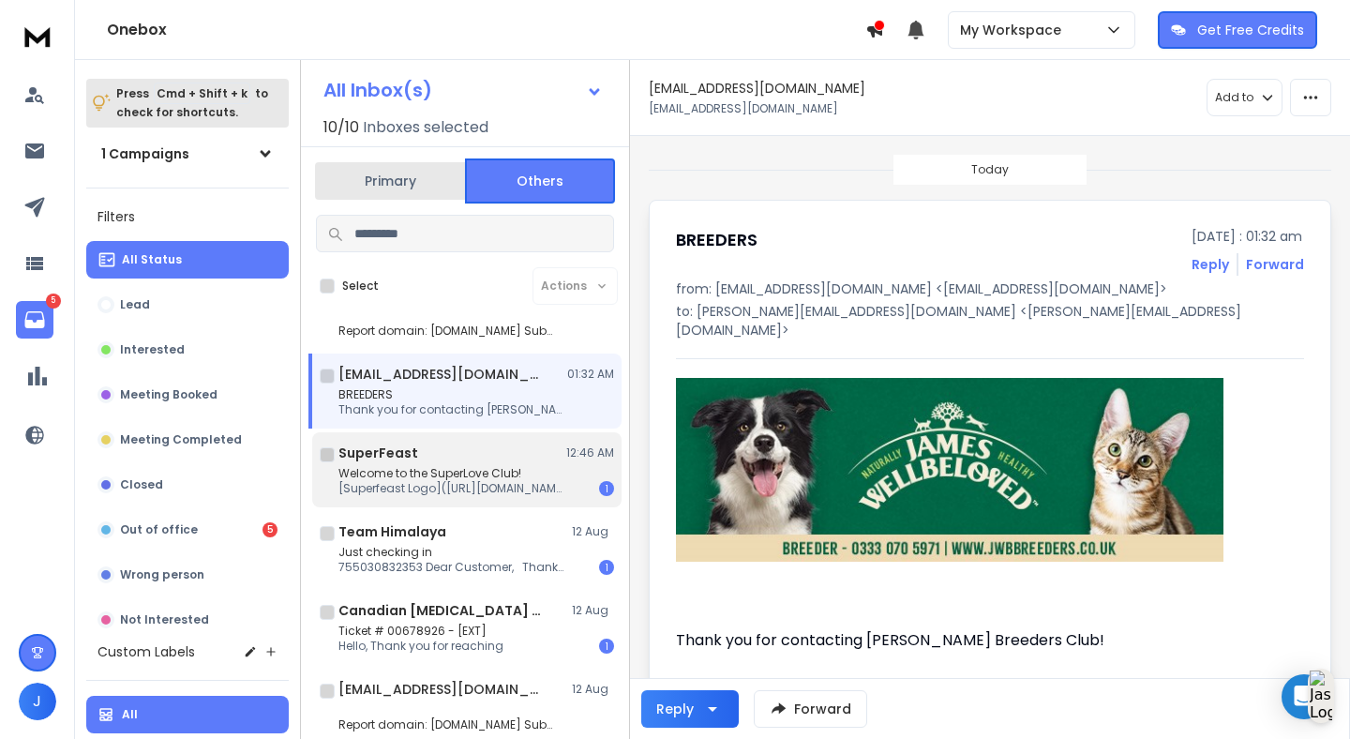
click at [450, 504] on div "SuperFeast 12:46 AM Welcome to the SuperLove Club! [Superfeast Logo]([URL][DOMA…" at bounding box center [466, 469] width 309 height 75
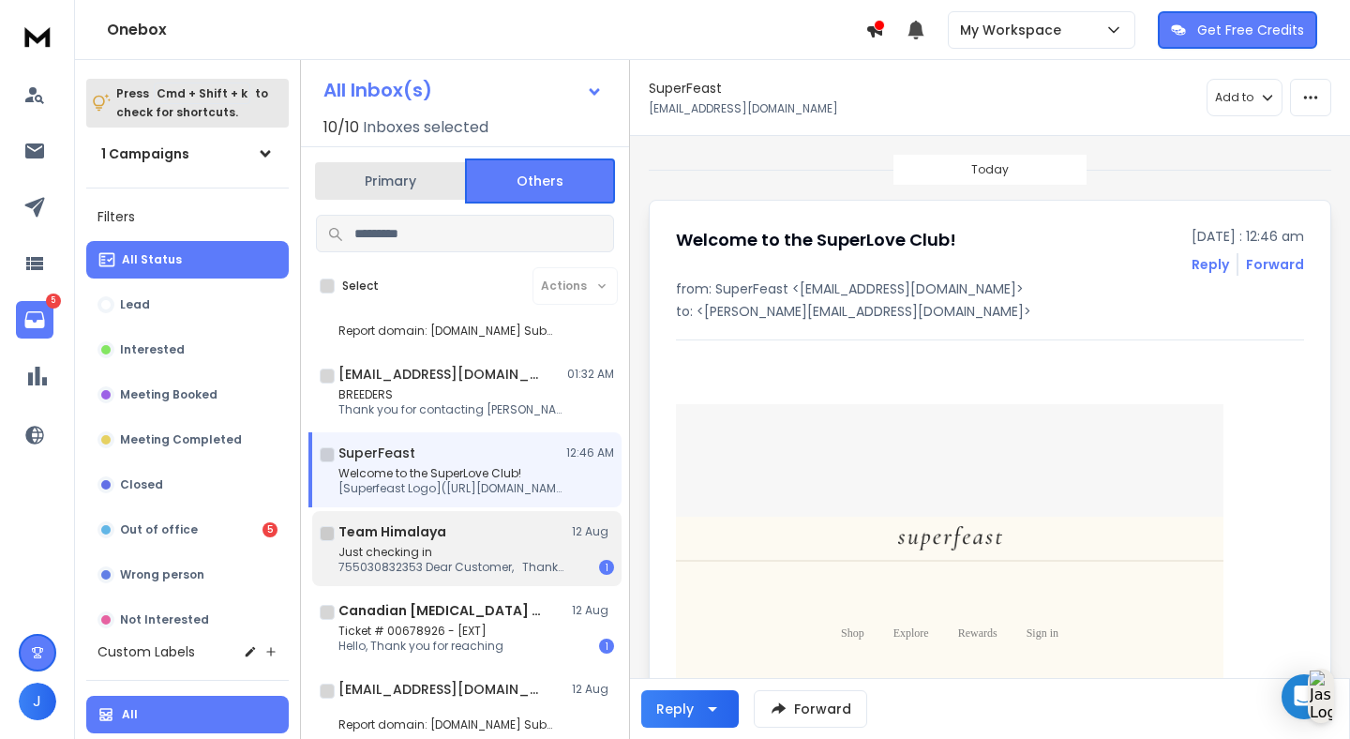
click at [449, 545] on p "Just checking in" at bounding box center [450, 552] width 225 height 15
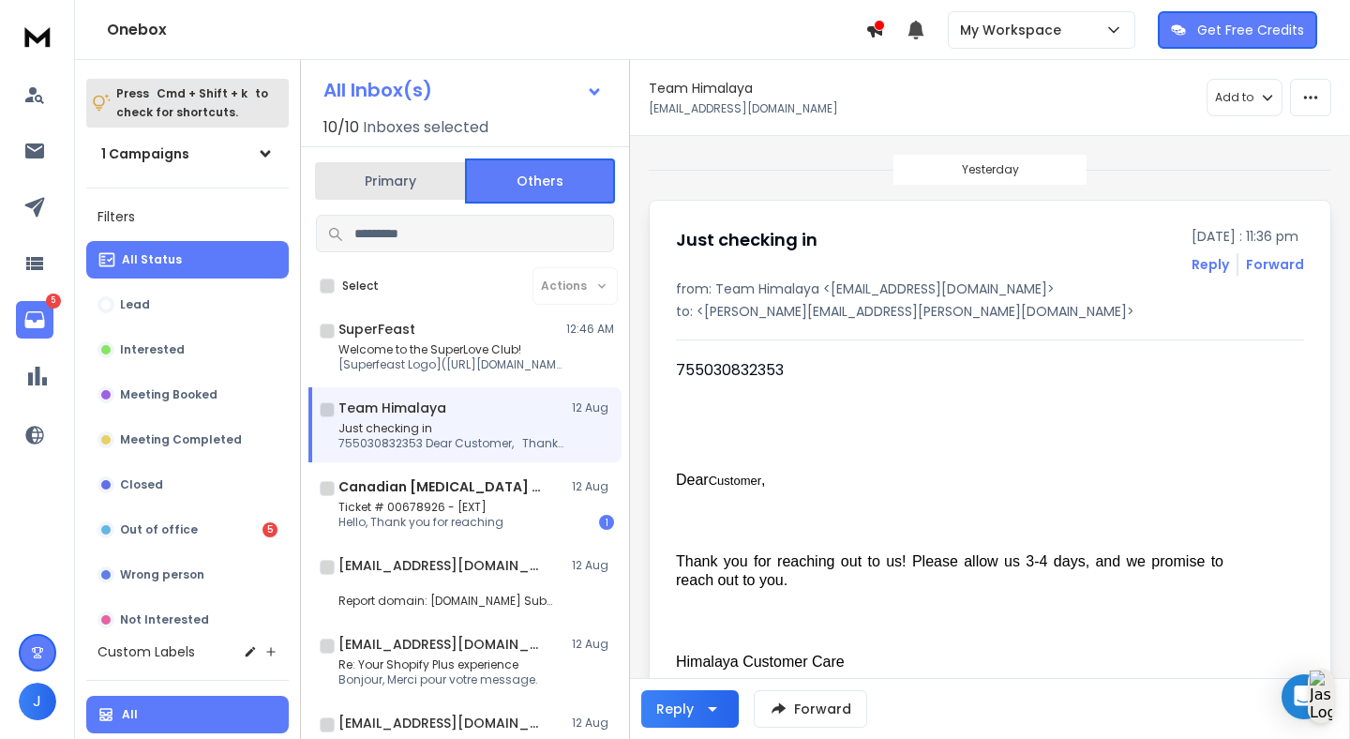
scroll to position [428, 0]
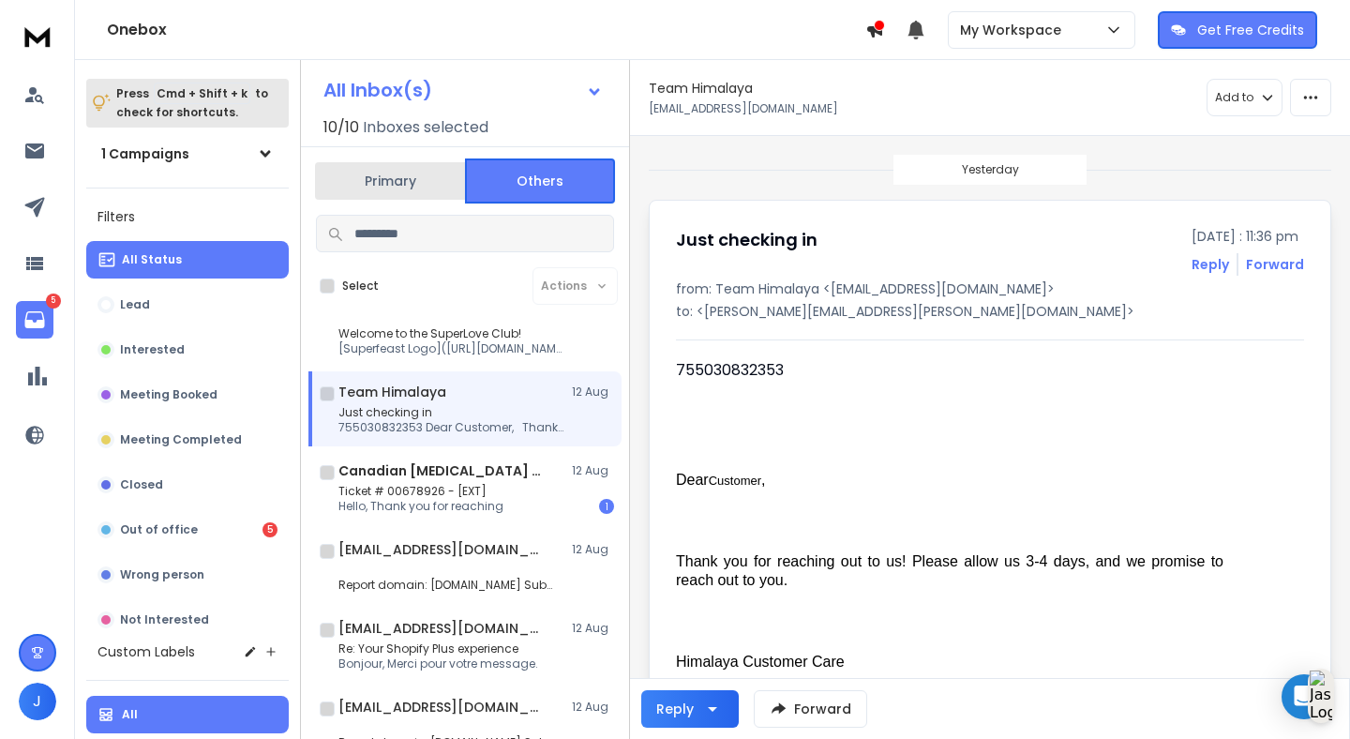
click at [449, 544] on h1 "[EMAIL_ADDRESS][DOMAIN_NAME]" at bounding box center [441, 549] width 206 height 19
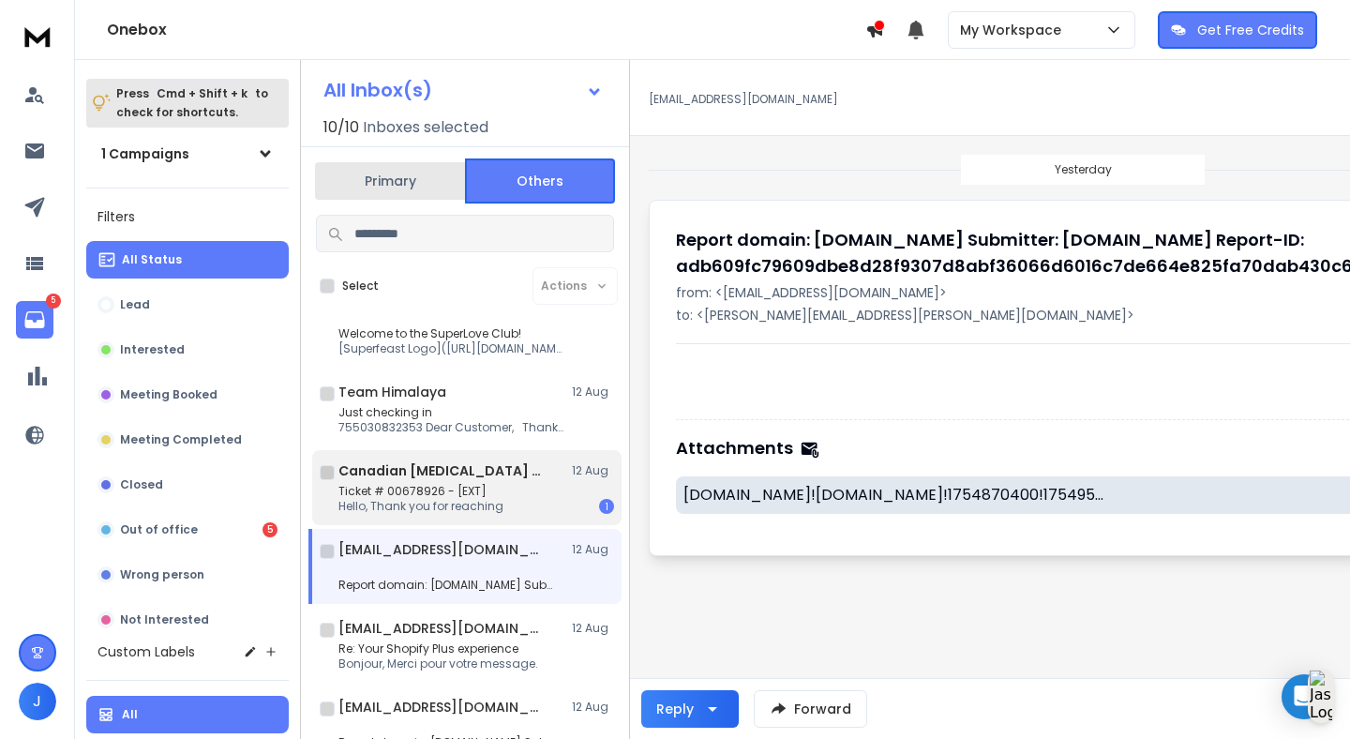
click at [457, 486] on p "Ticket # 00678926 - [EXT]" at bounding box center [420, 491] width 165 height 15
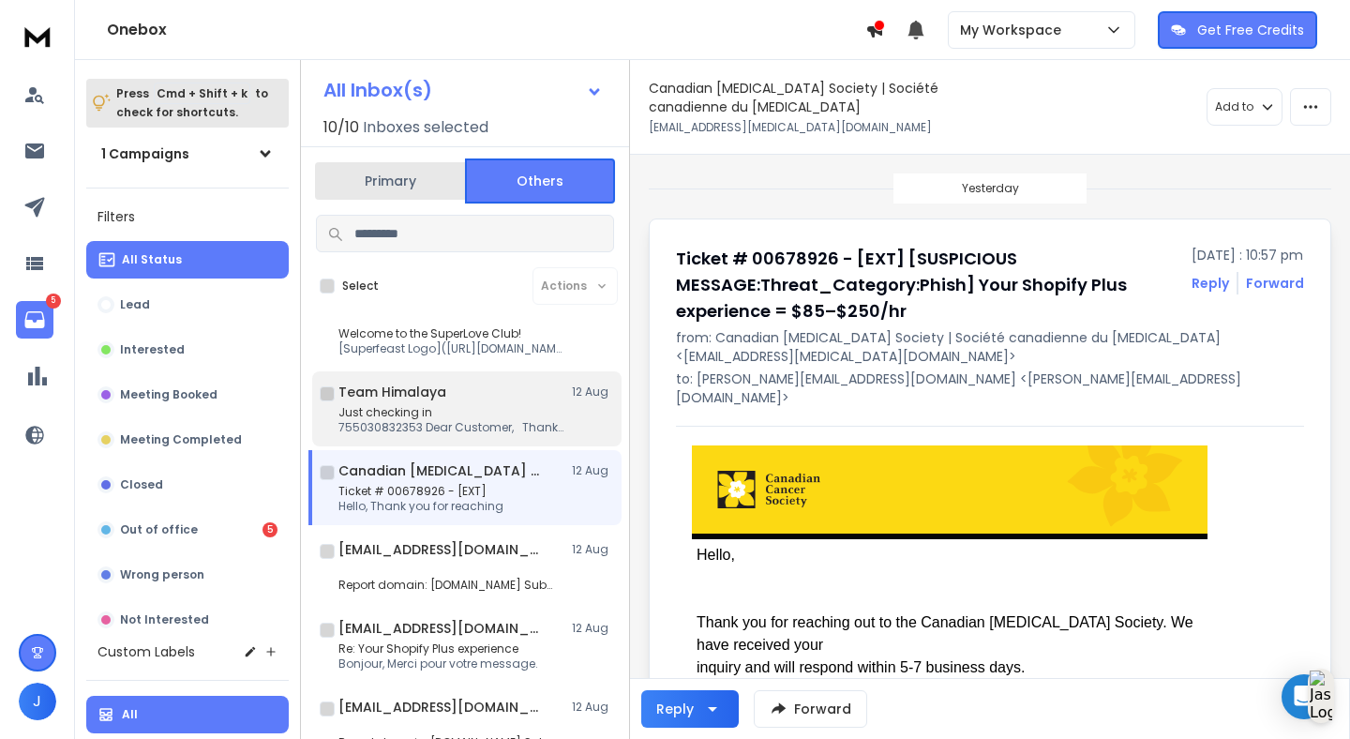
click at [451, 390] on div "Team Himalaya [DATE]" at bounding box center [476, 391] width 276 height 19
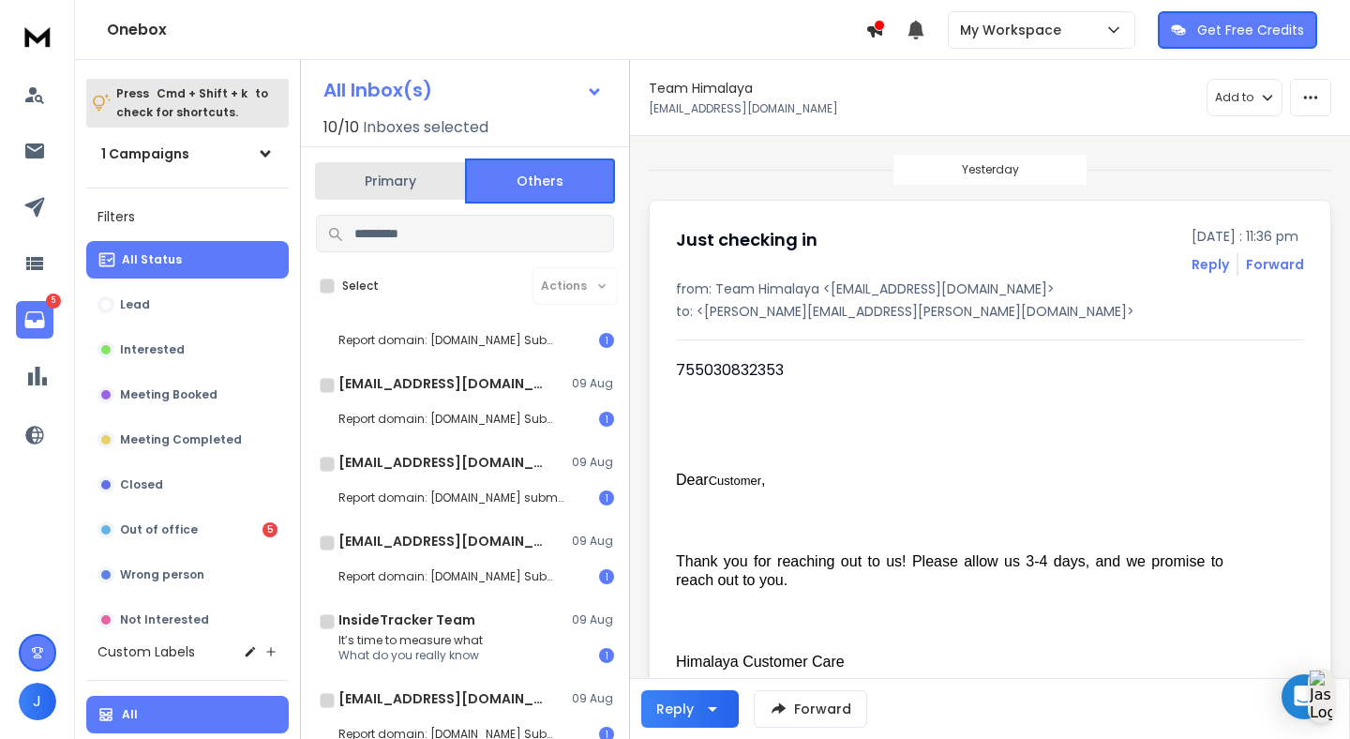
scroll to position [2476, 0]
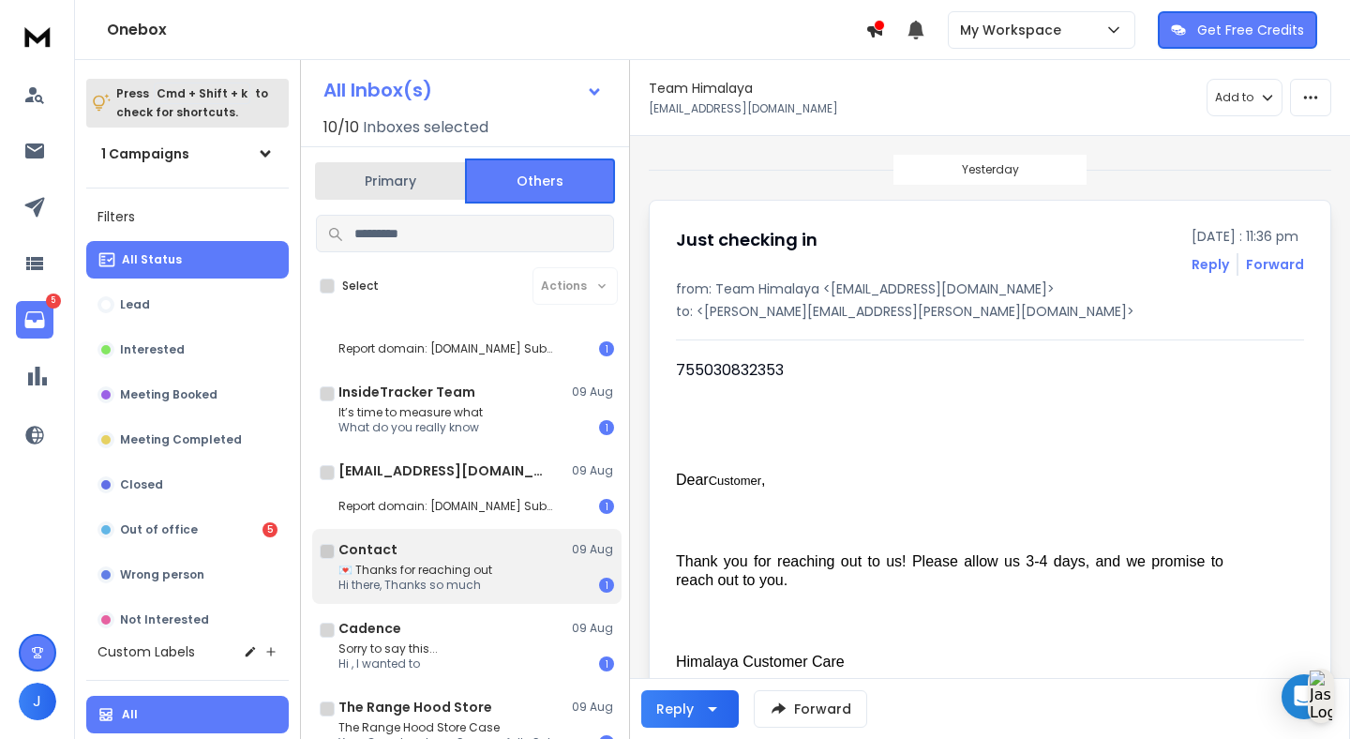
click at [449, 572] on p "💌 Thanks for reaching out" at bounding box center [415, 569] width 154 height 15
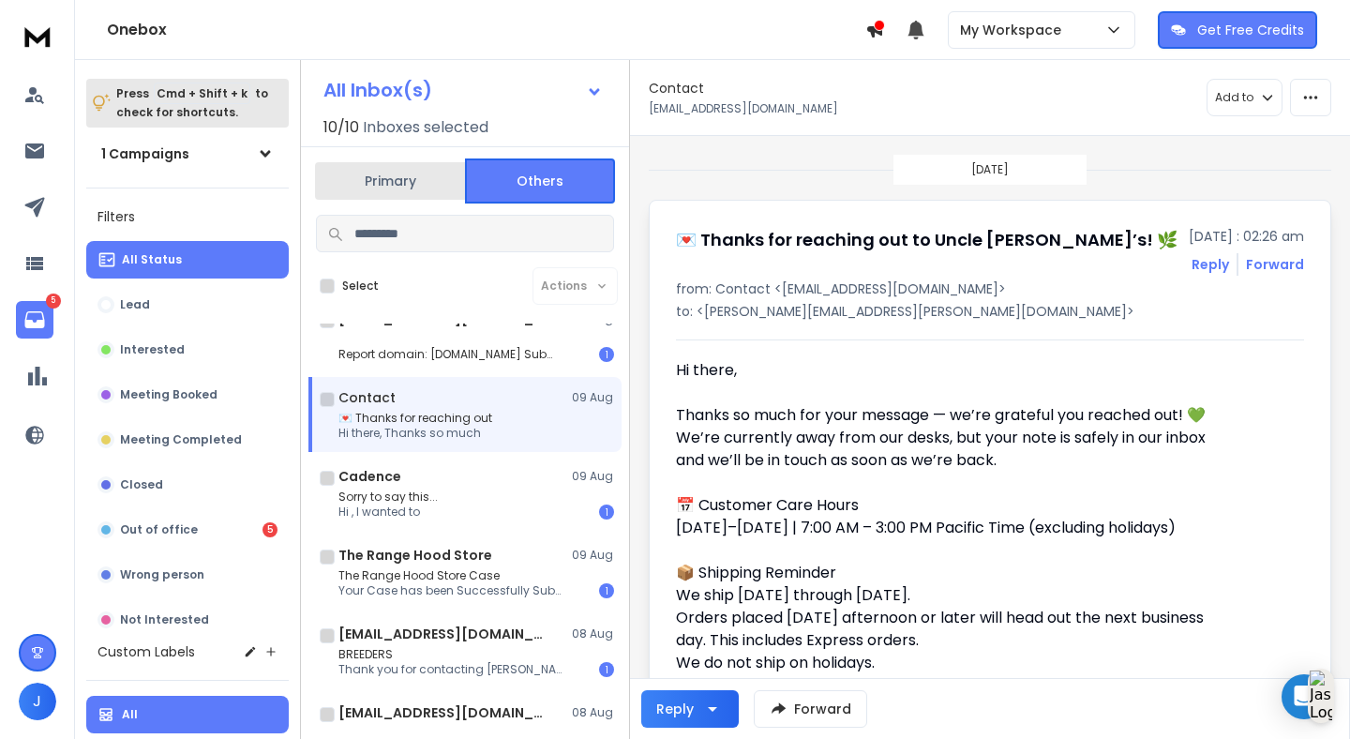
scroll to position [2628, 0]
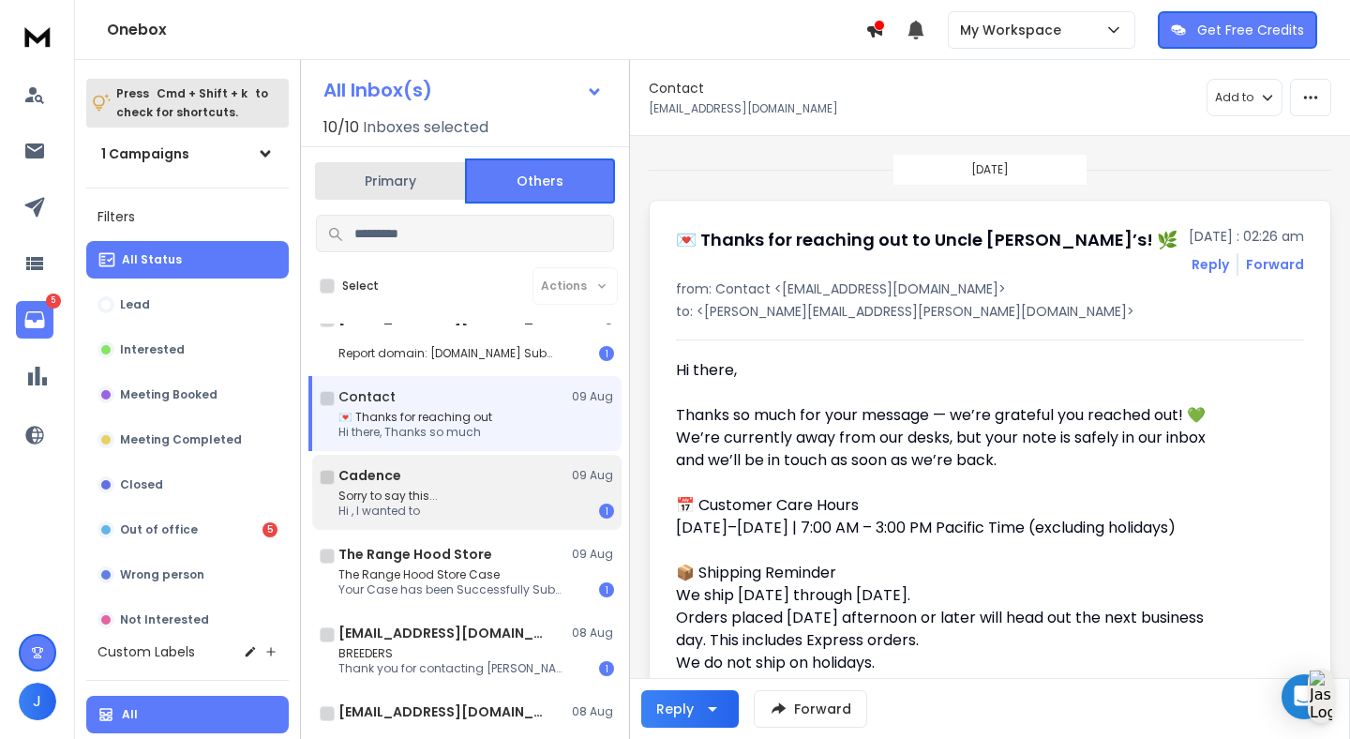
click at [451, 501] on div "Sorry to say this... Hi , I wanted to 1" at bounding box center [476, 503] width 276 height 30
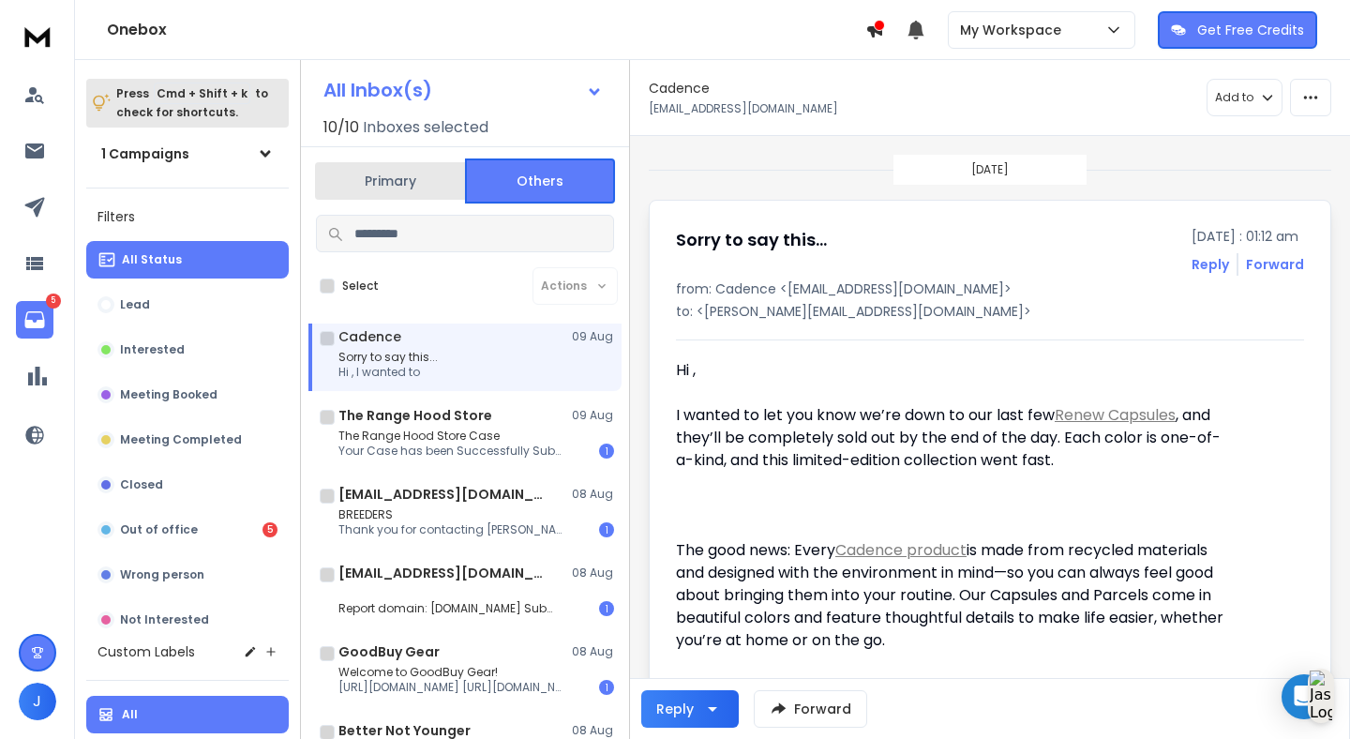
scroll to position [2781, 0]
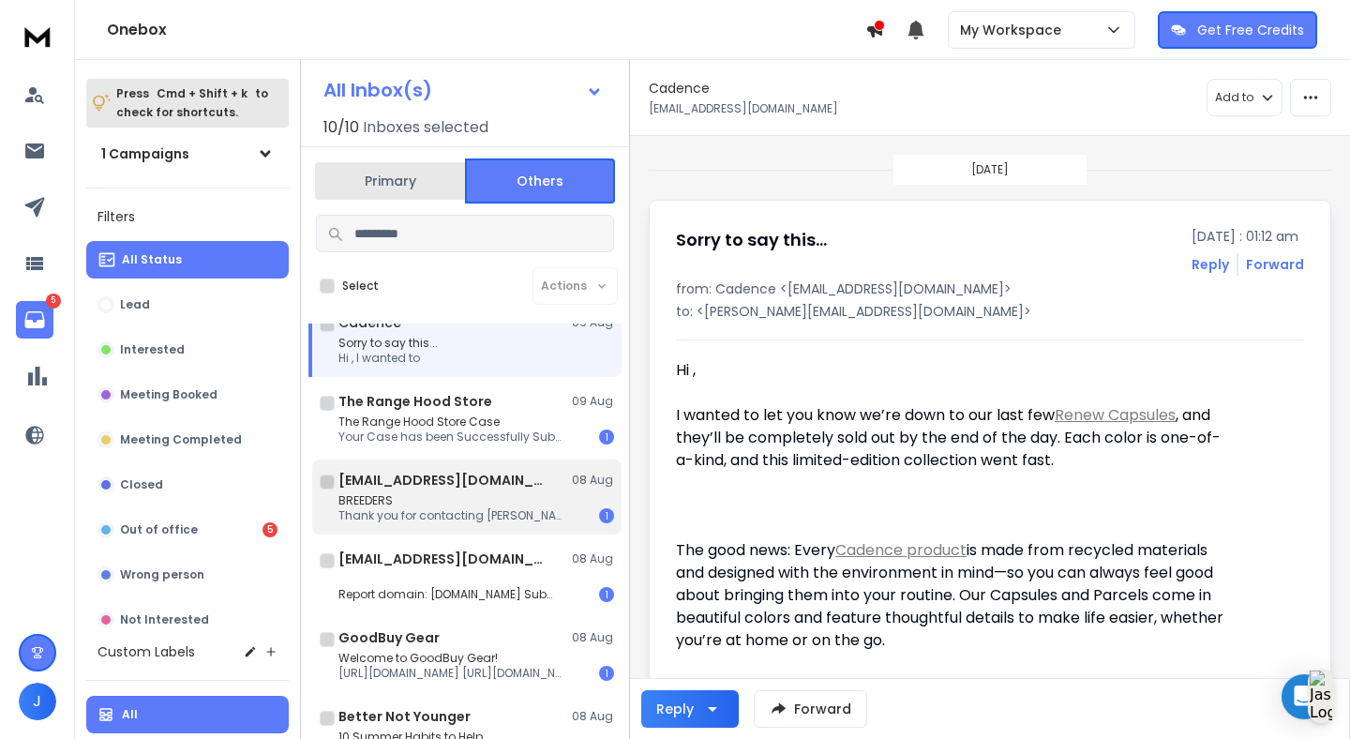
click at [445, 518] on p "Thank you for contacting [PERSON_NAME]" at bounding box center [450, 515] width 225 height 15
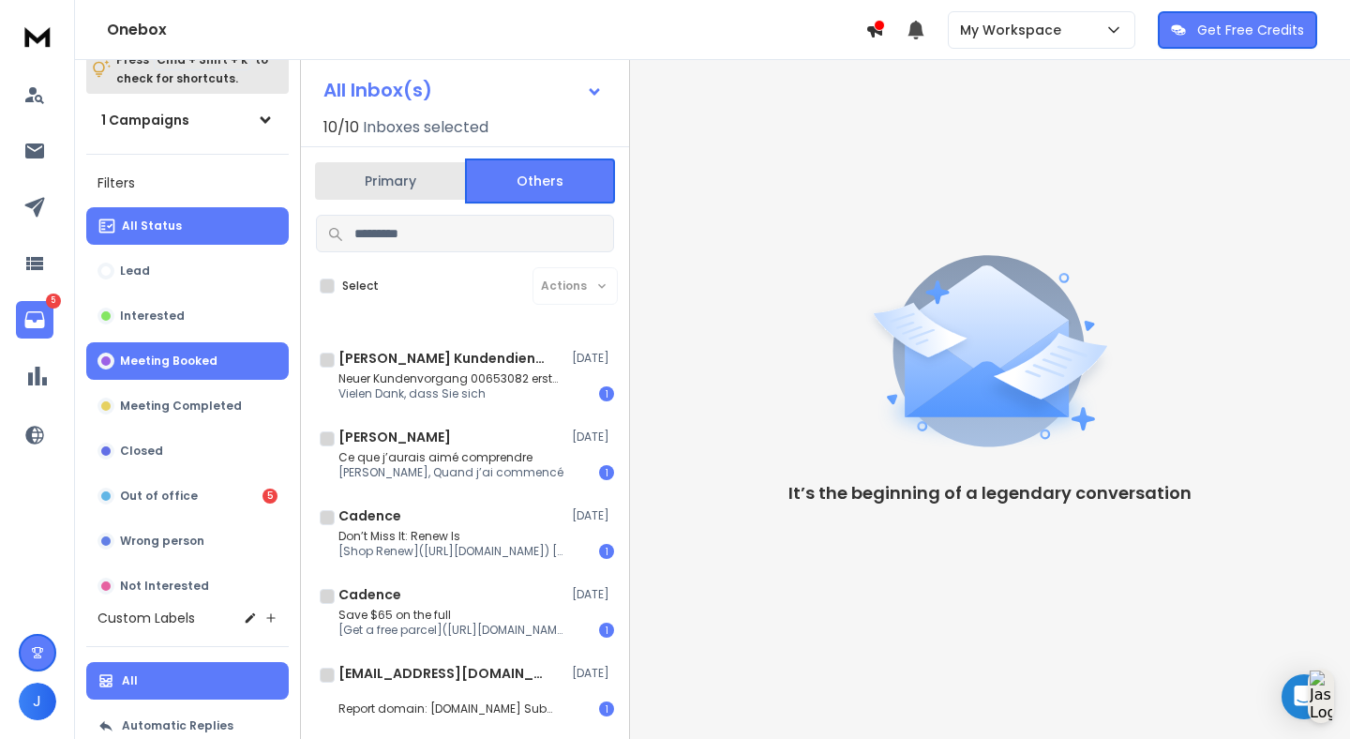
scroll to position [0, 0]
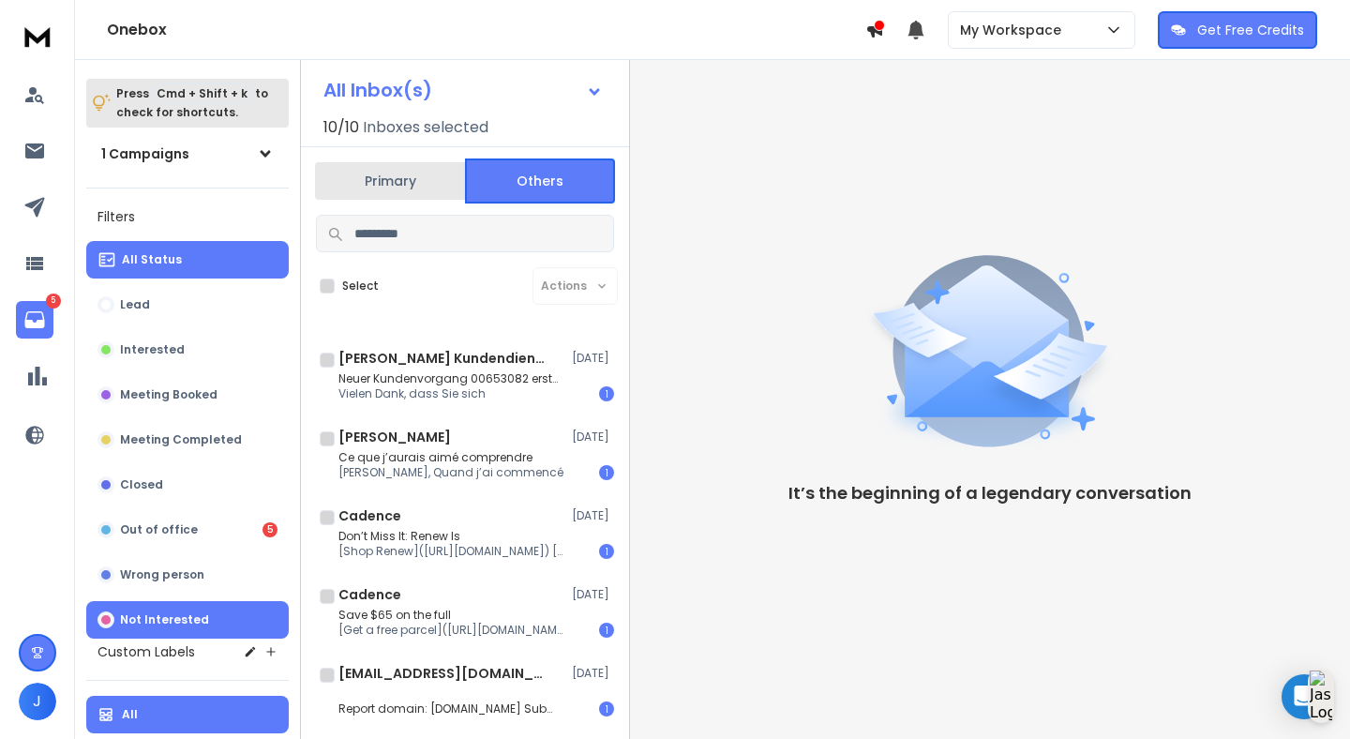
click at [154, 615] on p "Not Interested" at bounding box center [164, 619] width 89 height 15
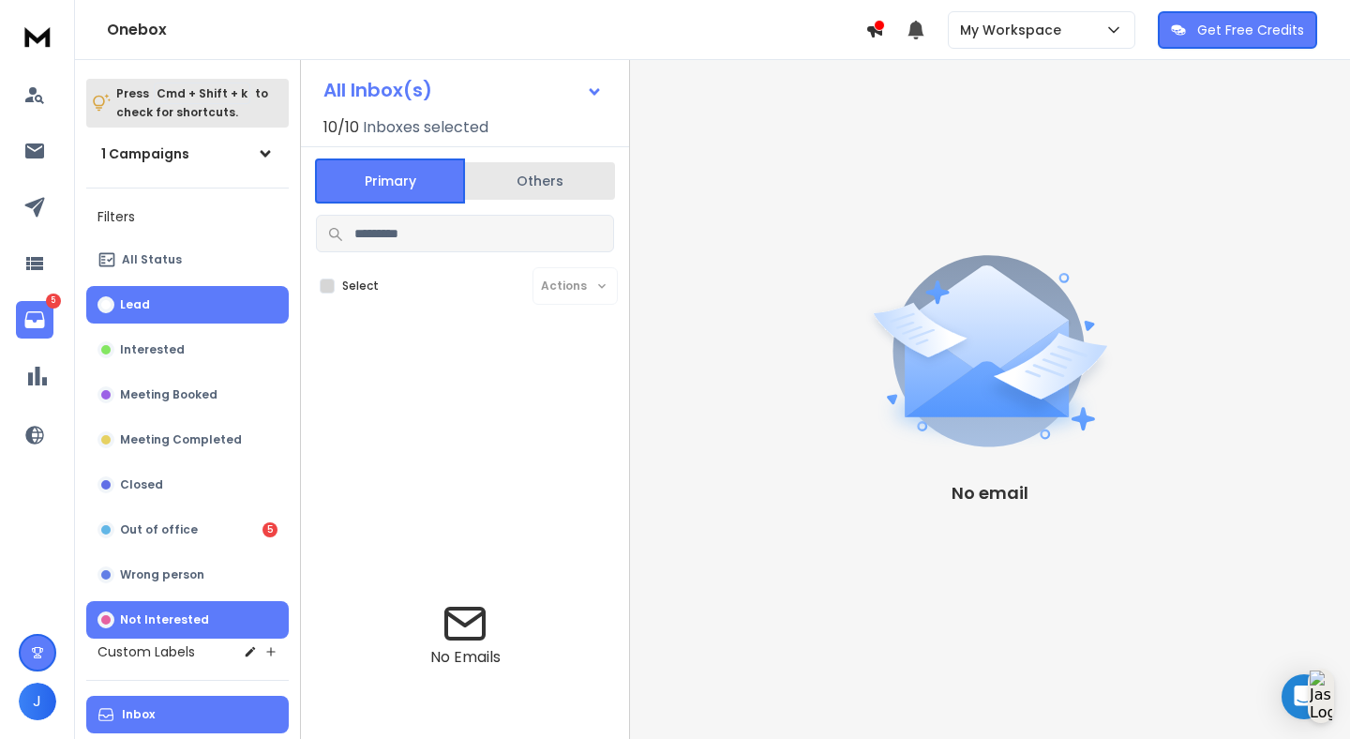
click at [216, 315] on button "Lead" at bounding box center [187, 304] width 202 height 37
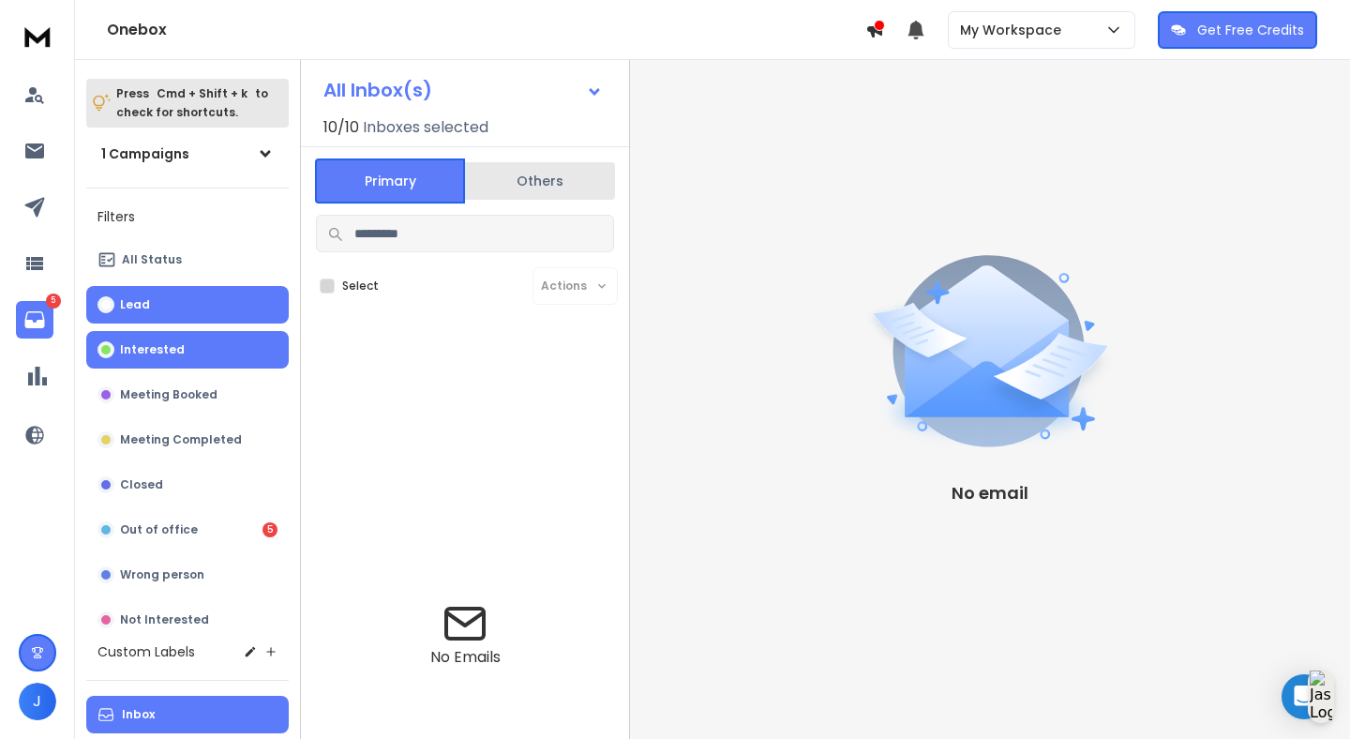
click at [211, 343] on button "Interested" at bounding box center [187, 349] width 202 height 37
click at [391, 187] on button "Primary" at bounding box center [390, 180] width 150 height 45
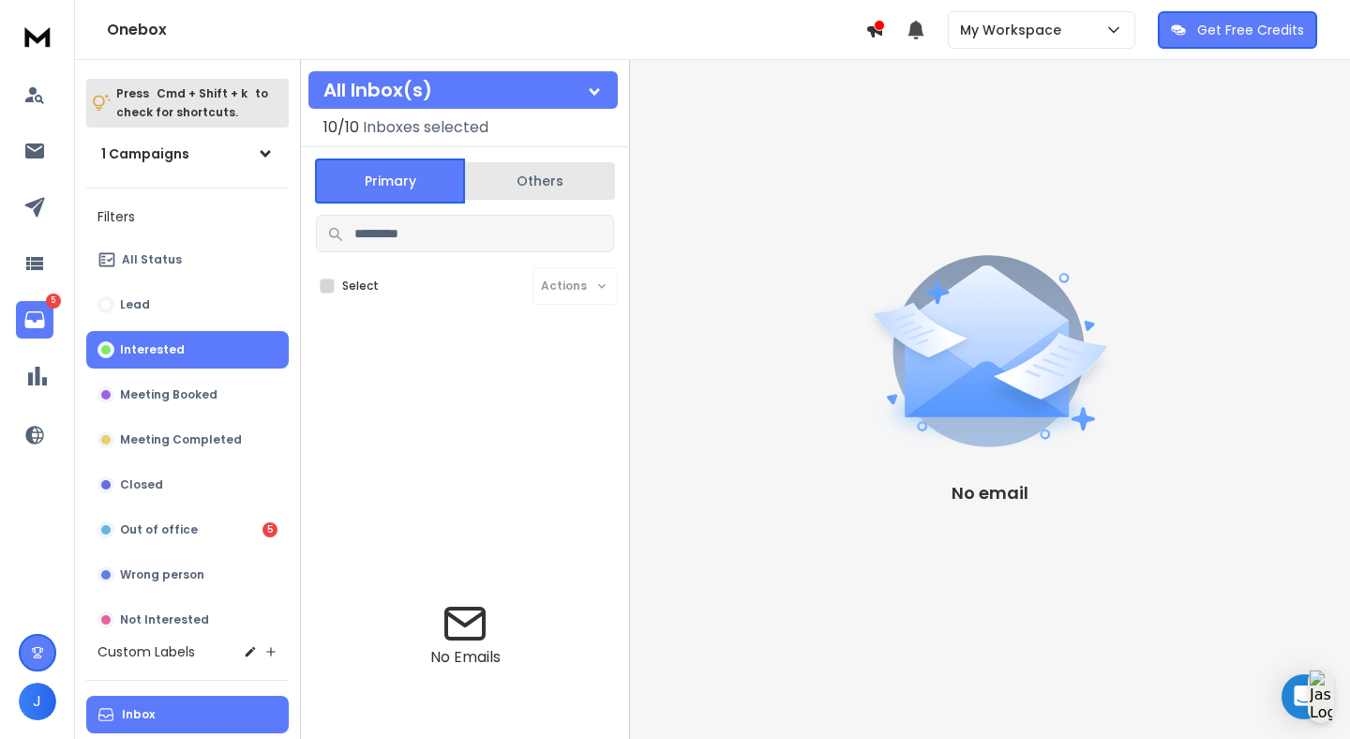
click at [512, 83] on button "All Inbox(s)" at bounding box center [462, 89] width 309 height 37
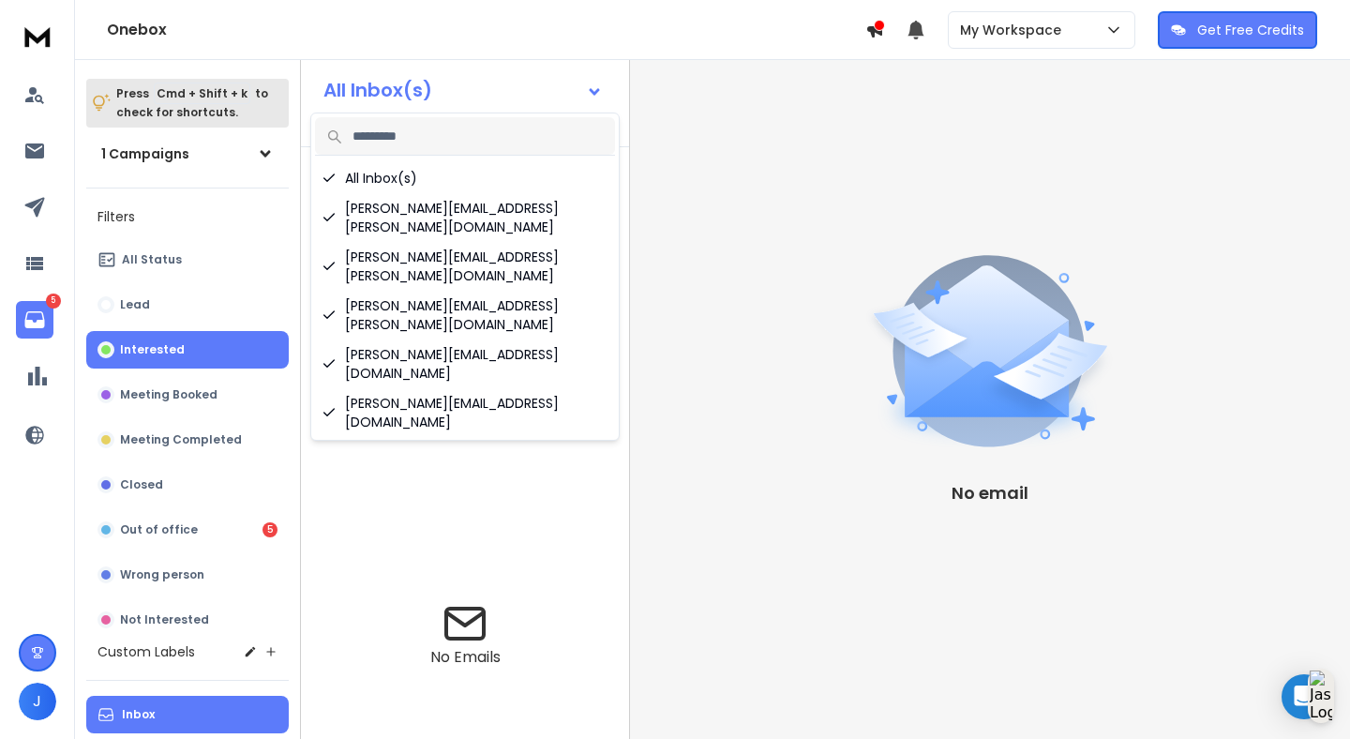
click at [430, 567] on div "No Emails" at bounding box center [465, 633] width 70 height 471
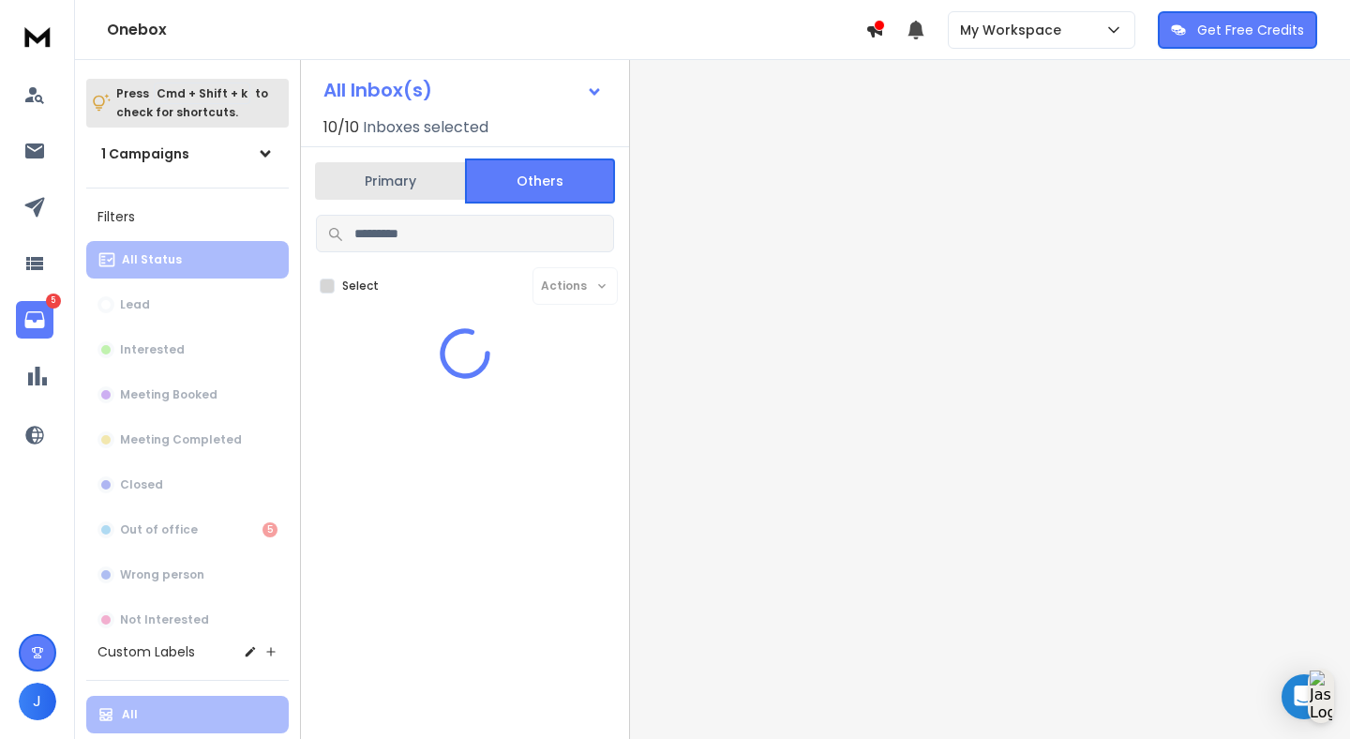
click at [523, 180] on button "Others" at bounding box center [540, 180] width 150 height 45
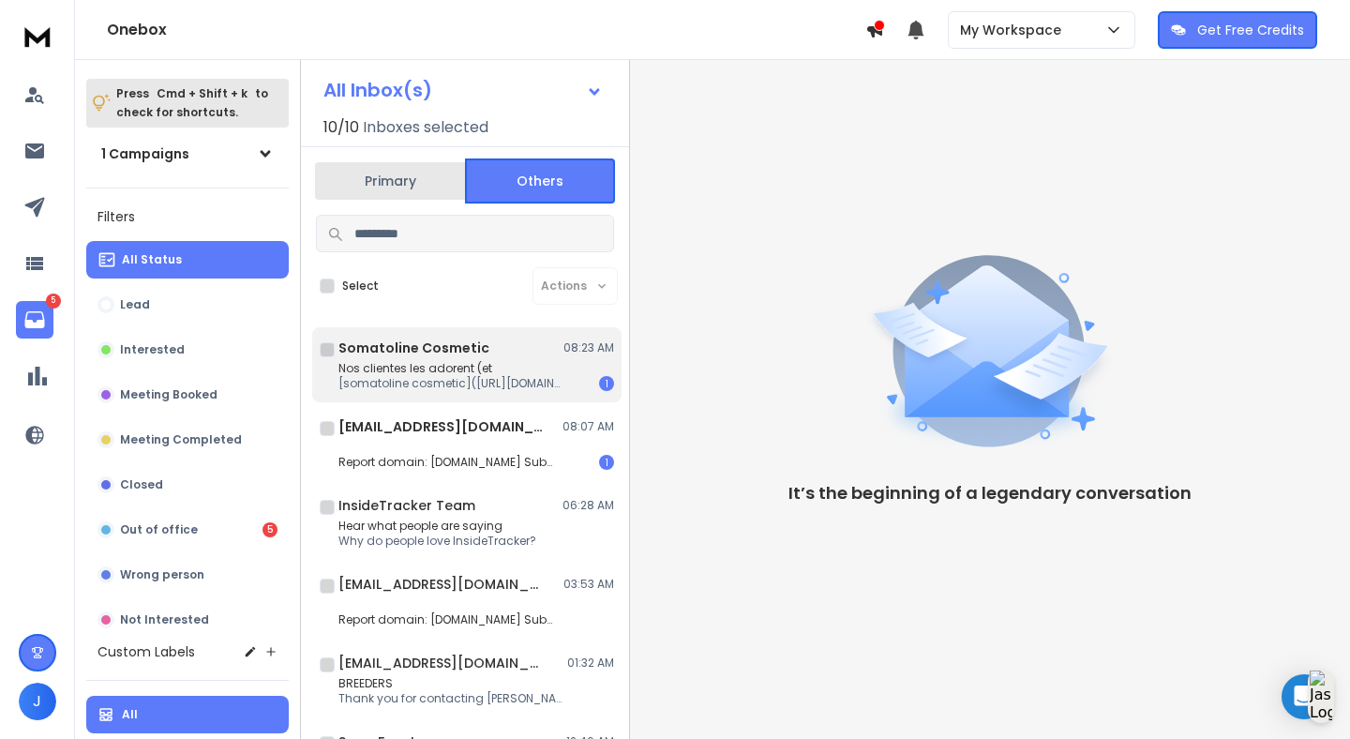
click at [480, 378] on p "[somatoline cosmetic]([URL][DOMAIN_NAME]) Nos clientes adorent nos" at bounding box center [450, 383] width 225 height 15
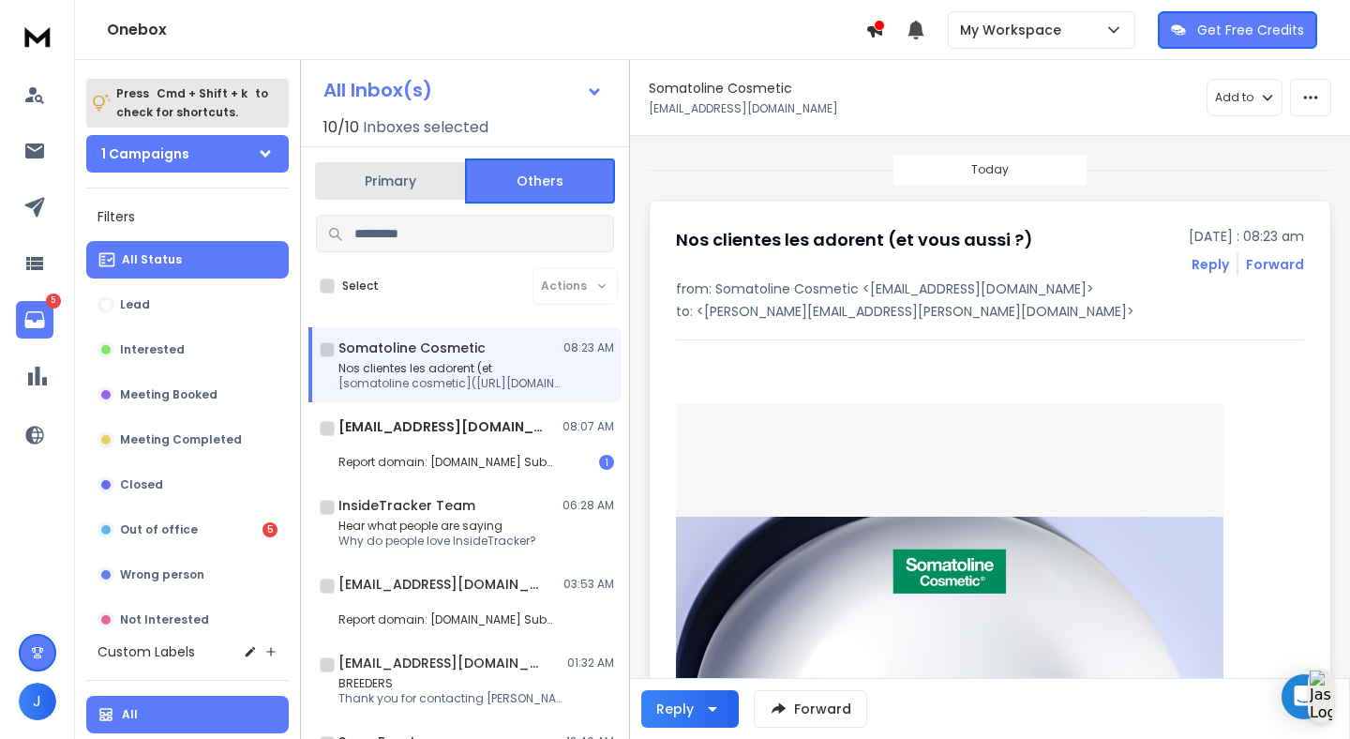
click at [141, 164] on button "1 Campaigns" at bounding box center [187, 153] width 202 height 37
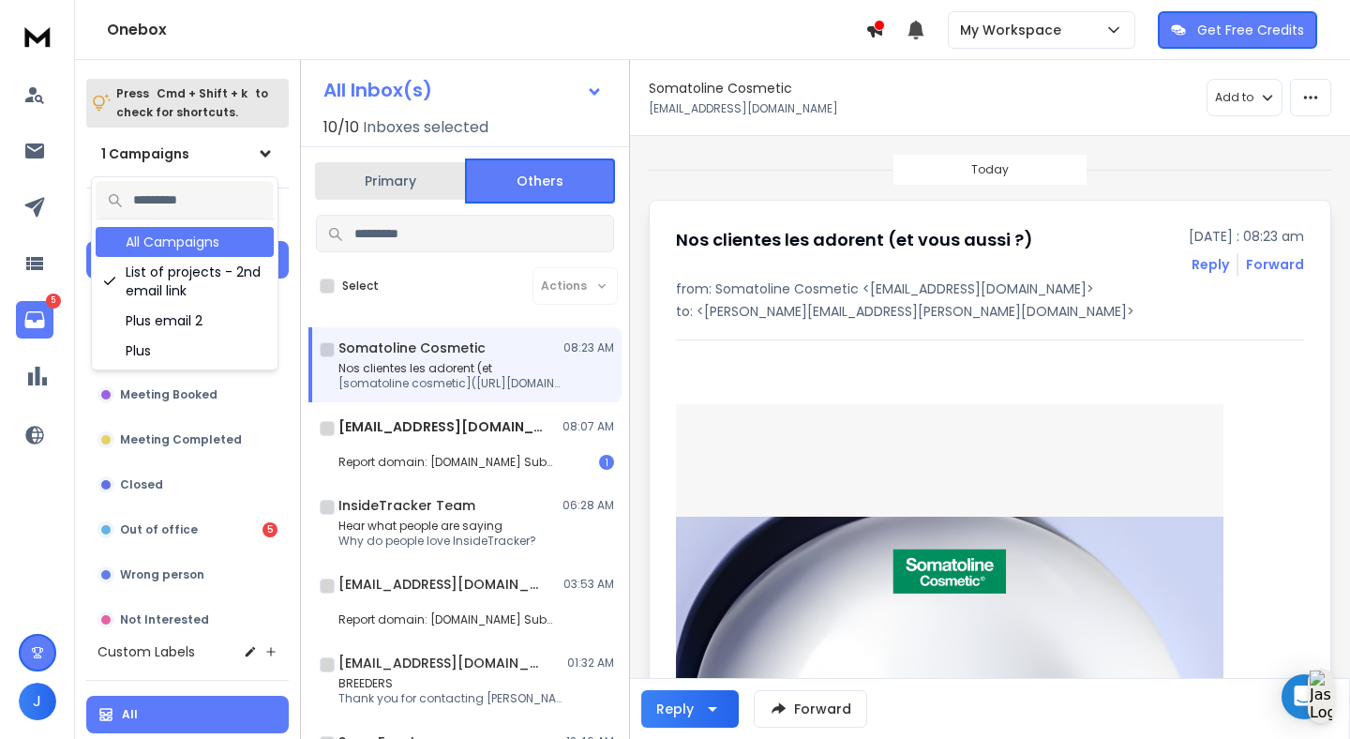
click at [142, 239] on div "All Campaigns" at bounding box center [185, 242] width 178 height 30
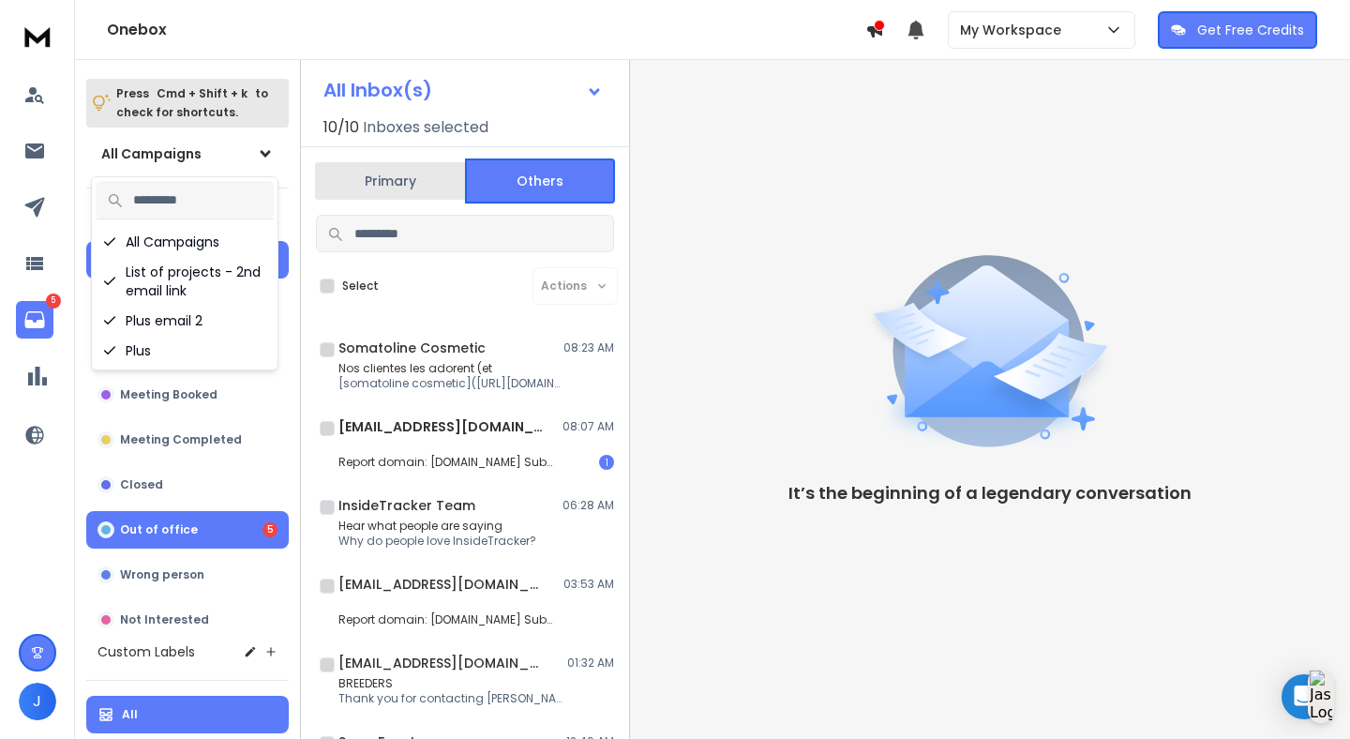
click at [209, 528] on button "Out of office 5" at bounding box center [187, 529] width 202 height 37
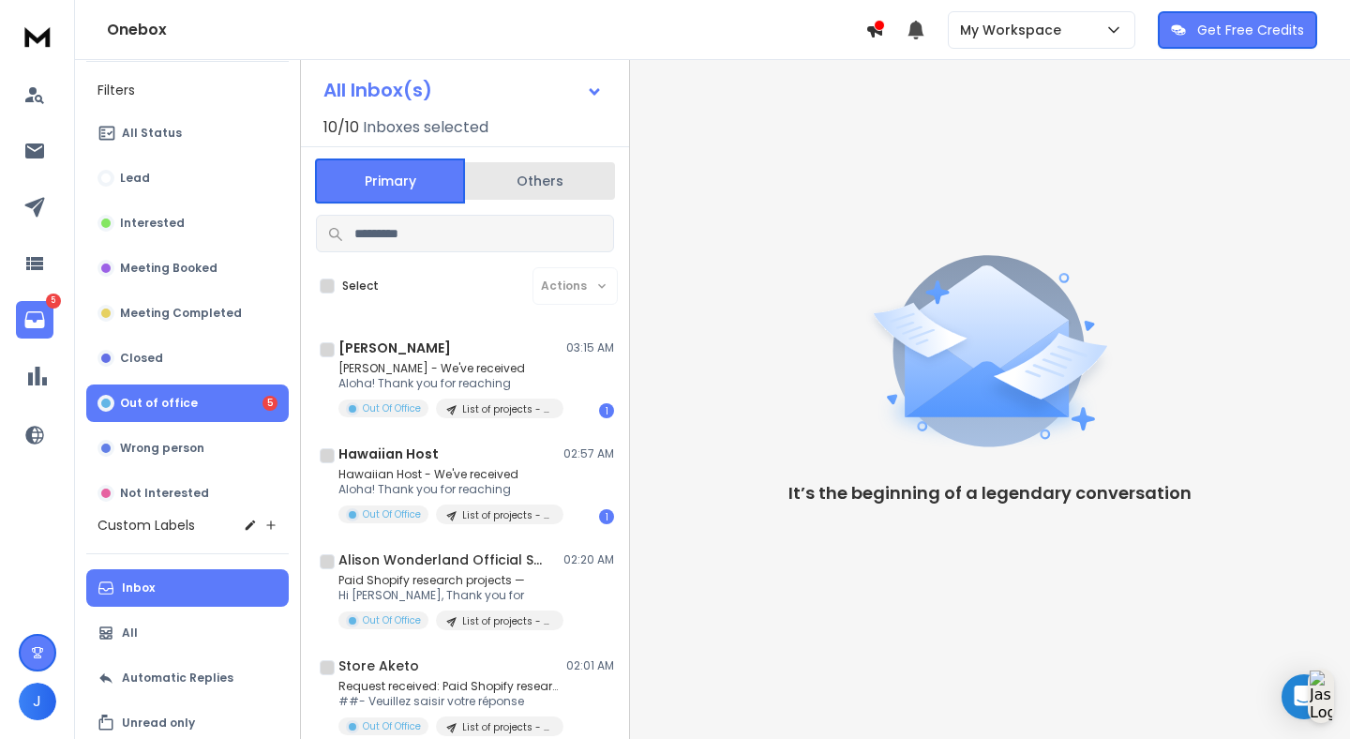
scroll to position [18, 0]
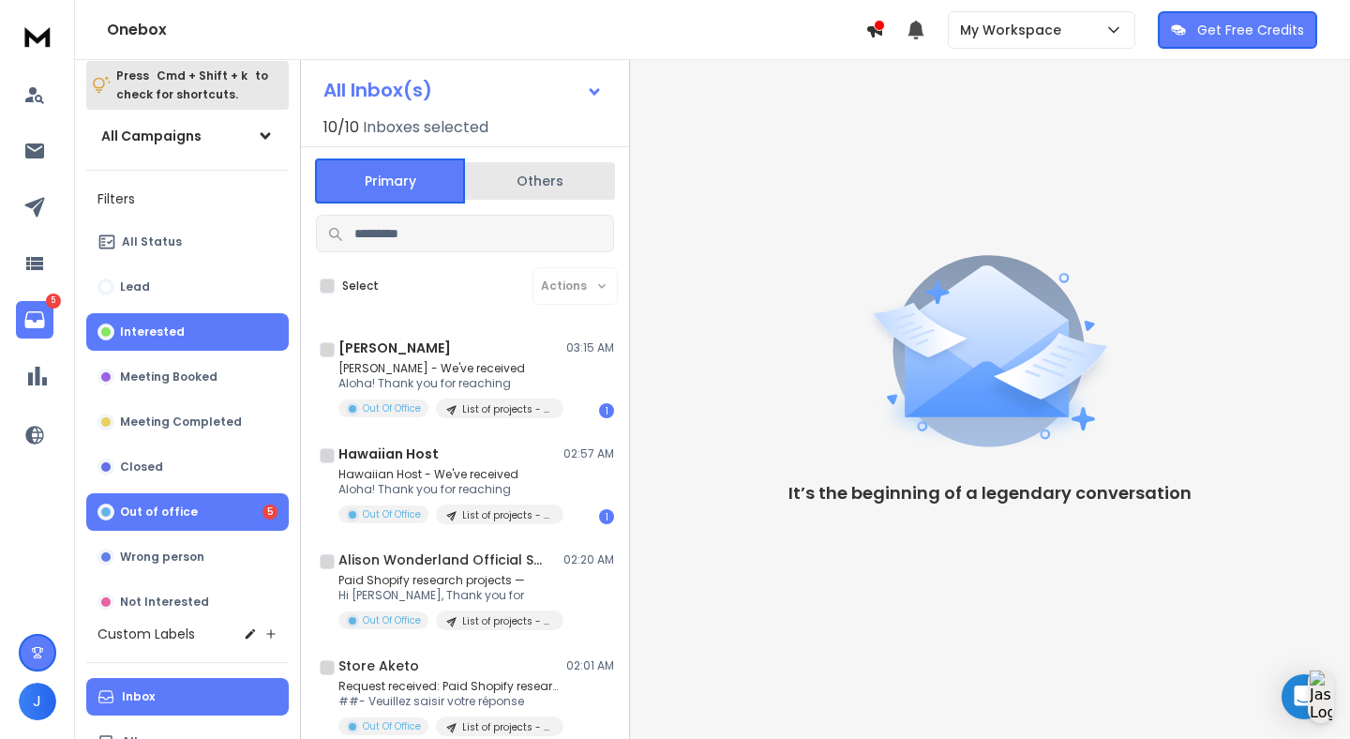
click at [215, 333] on button "Interested" at bounding box center [187, 331] width 202 height 37
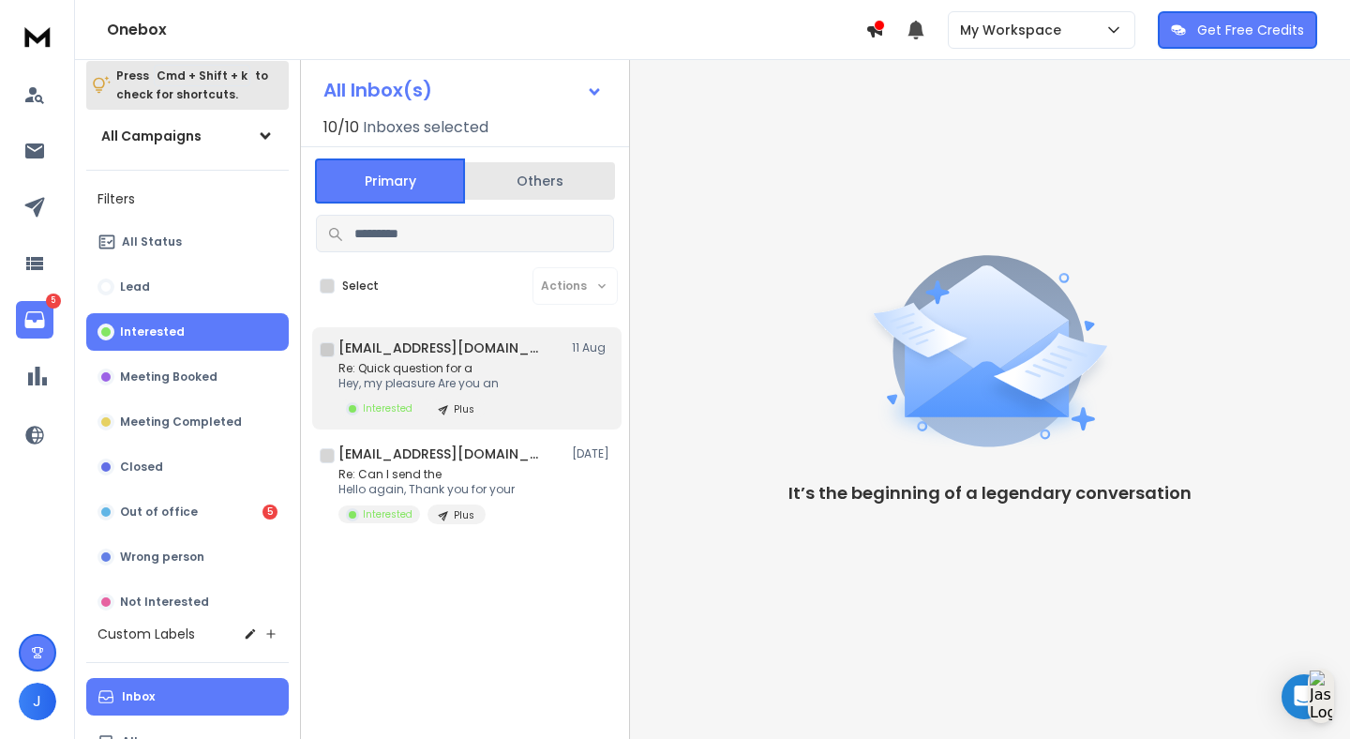
click at [452, 360] on div "[EMAIL_ADDRESS][DOMAIN_NAME] [DATE] Re: Quick question for a Hey, my pleasure A…" at bounding box center [476, 378] width 276 height 80
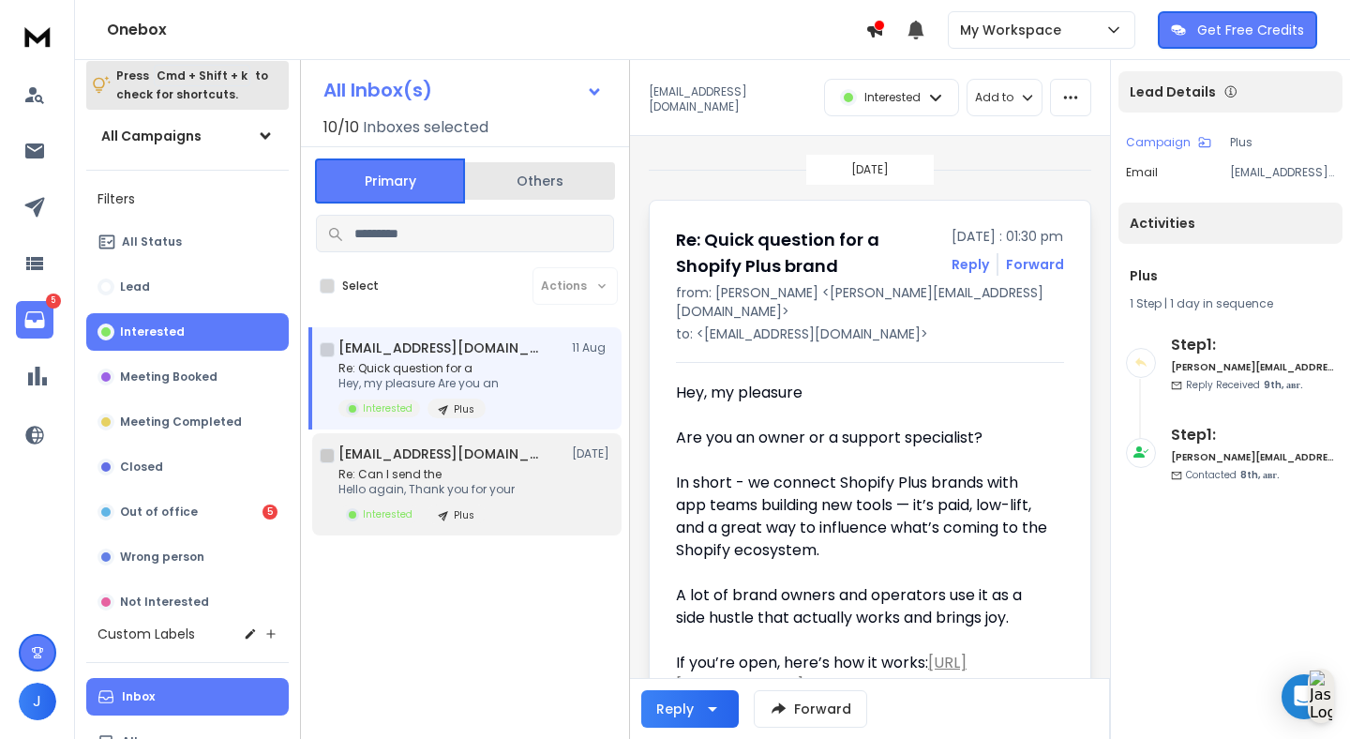
click at [431, 452] on h1 "[EMAIL_ADDRESS][DOMAIN_NAME]" at bounding box center [441, 453] width 206 height 19
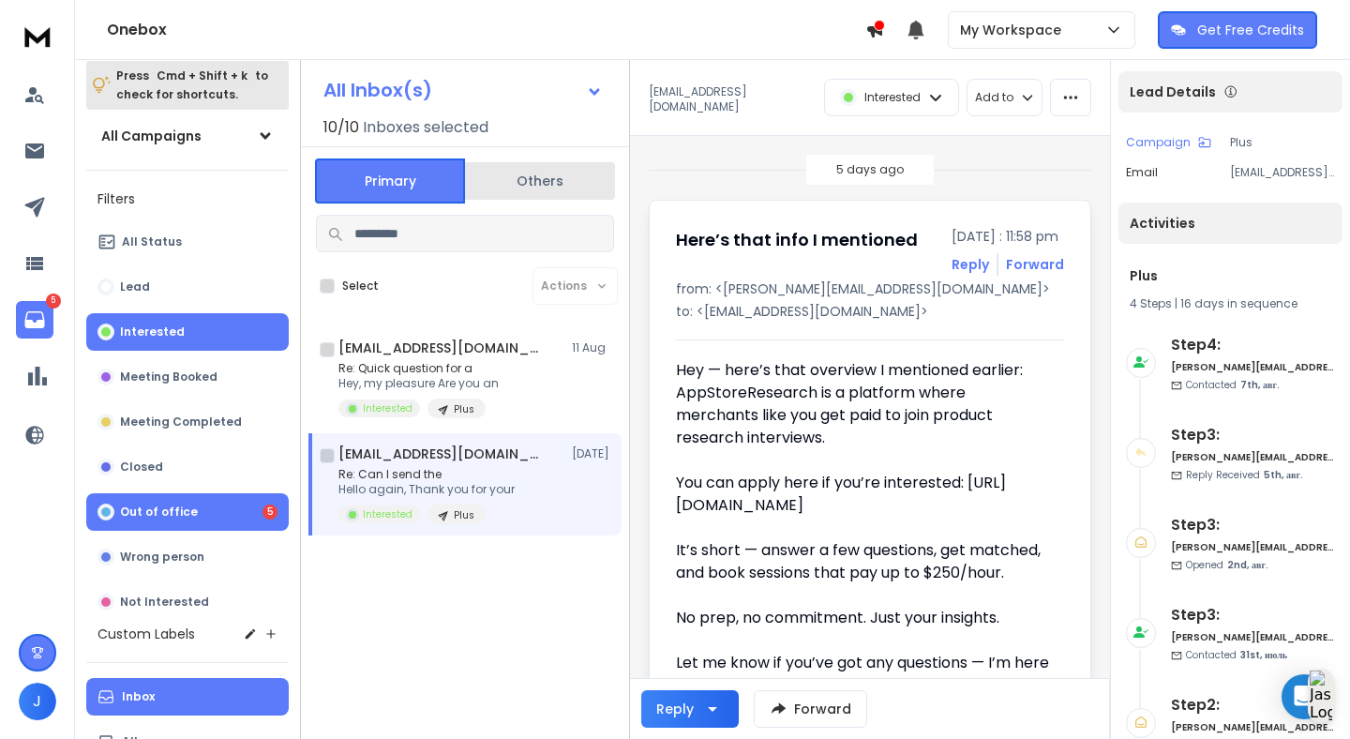
click at [193, 493] on button "Out of office 5" at bounding box center [187, 511] width 202 height 37
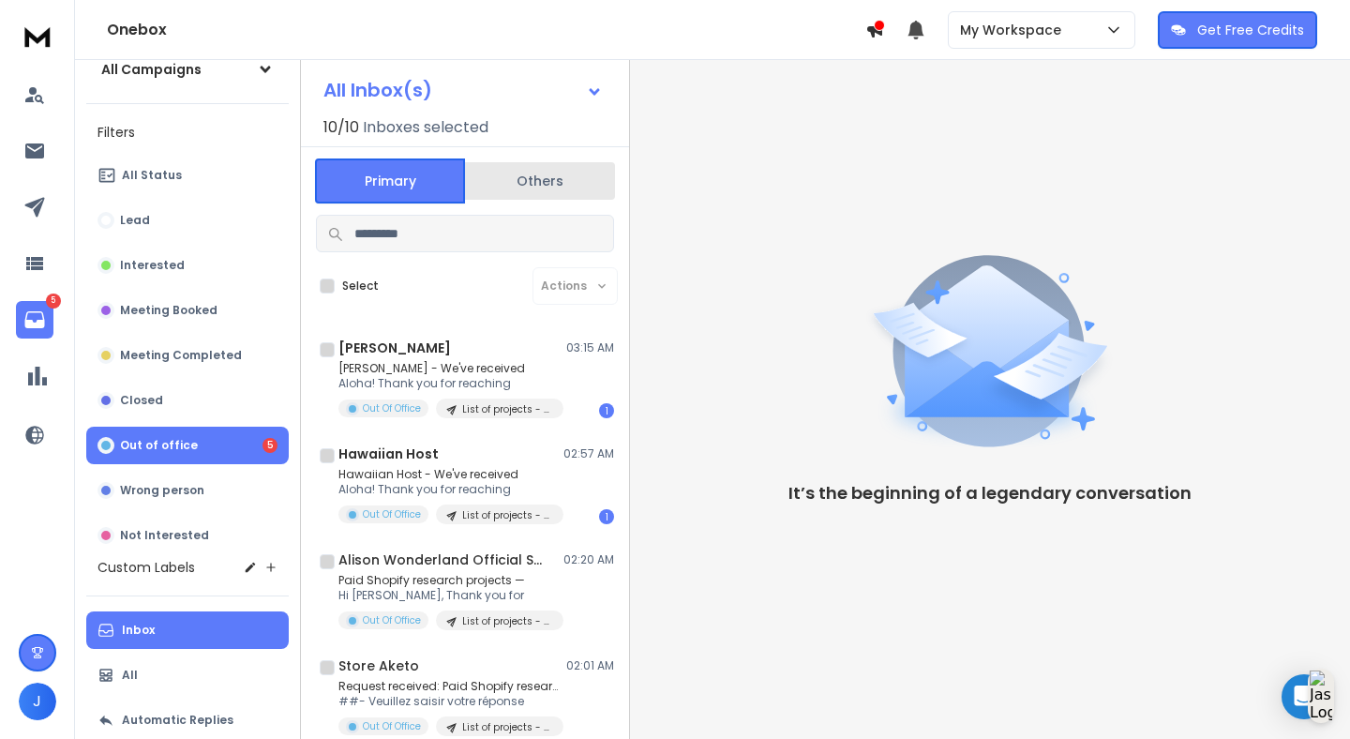
scroll to position [0, 0]
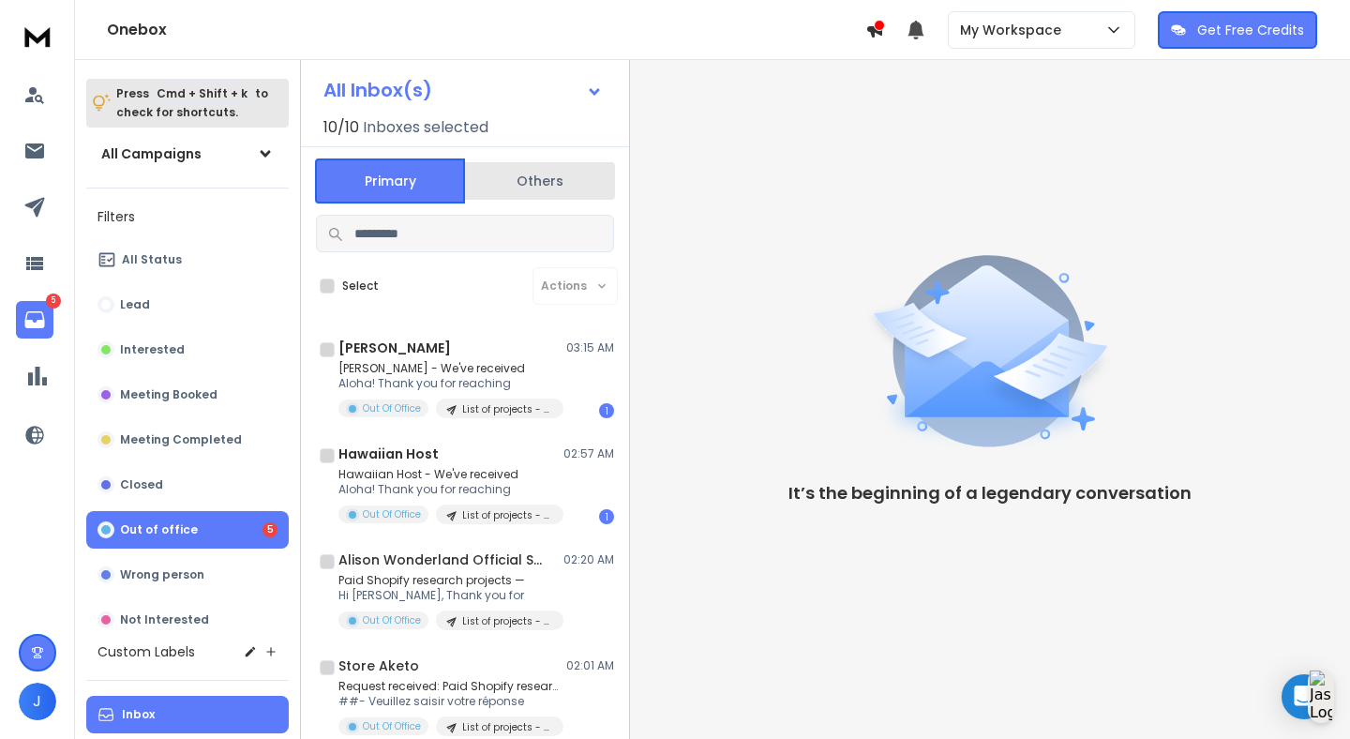
click at [242, 110] on p "Press Cmd + Shift + k to check for shortcuts." at bounding box center [192, 102] width 152 height 37
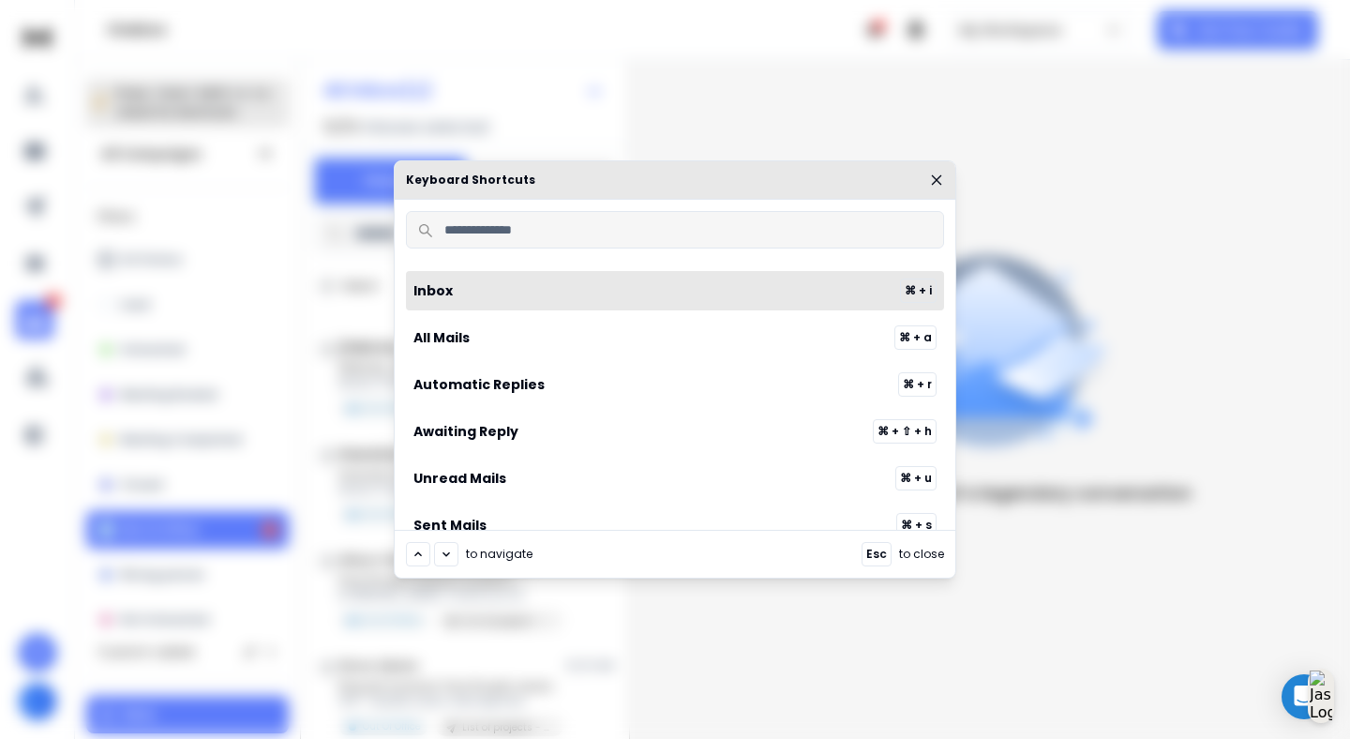
click at [951, 173] on div "Keyboard Shortcuts" at bounding box center [675, 180] width 561 height 38
click at [933, 177] on icon at bounding box center [937, 180] width 10 height 10
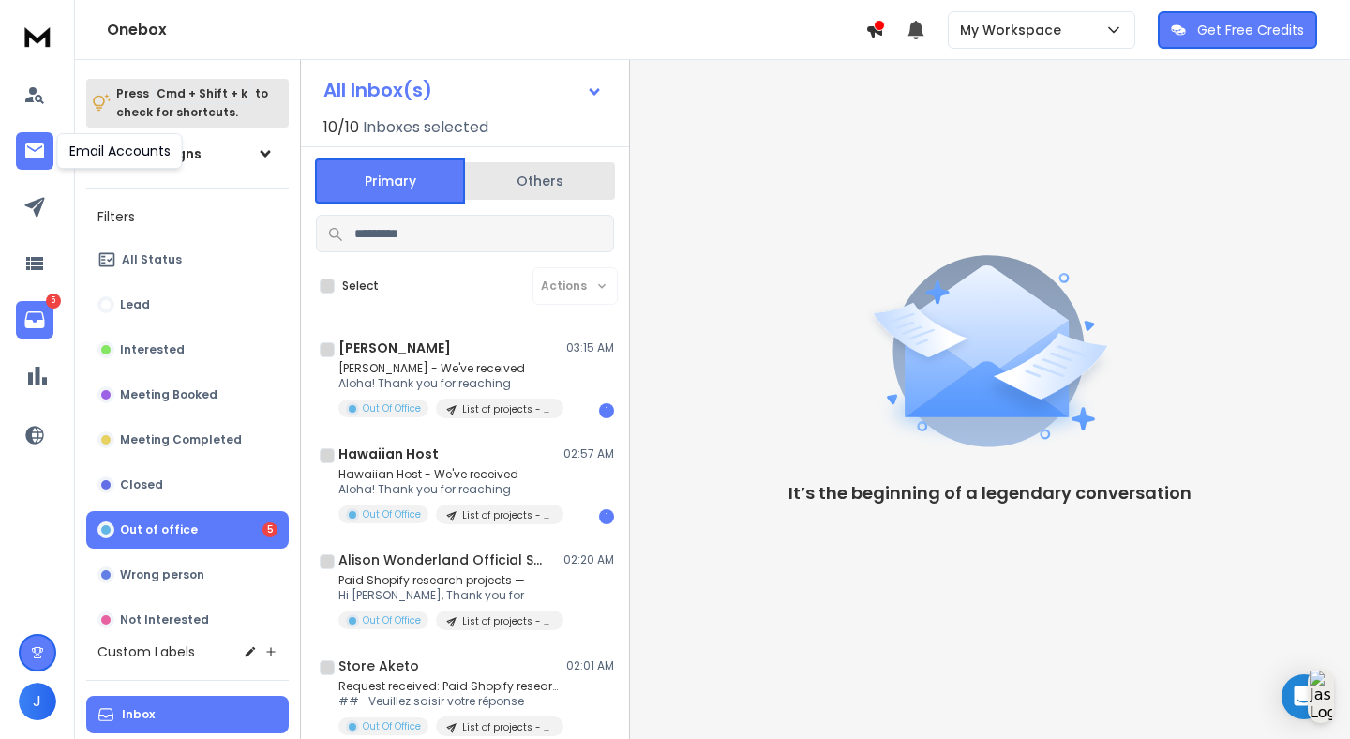
click at [35, 153] on icon at bounding box center [34, 150] width 19 height 15
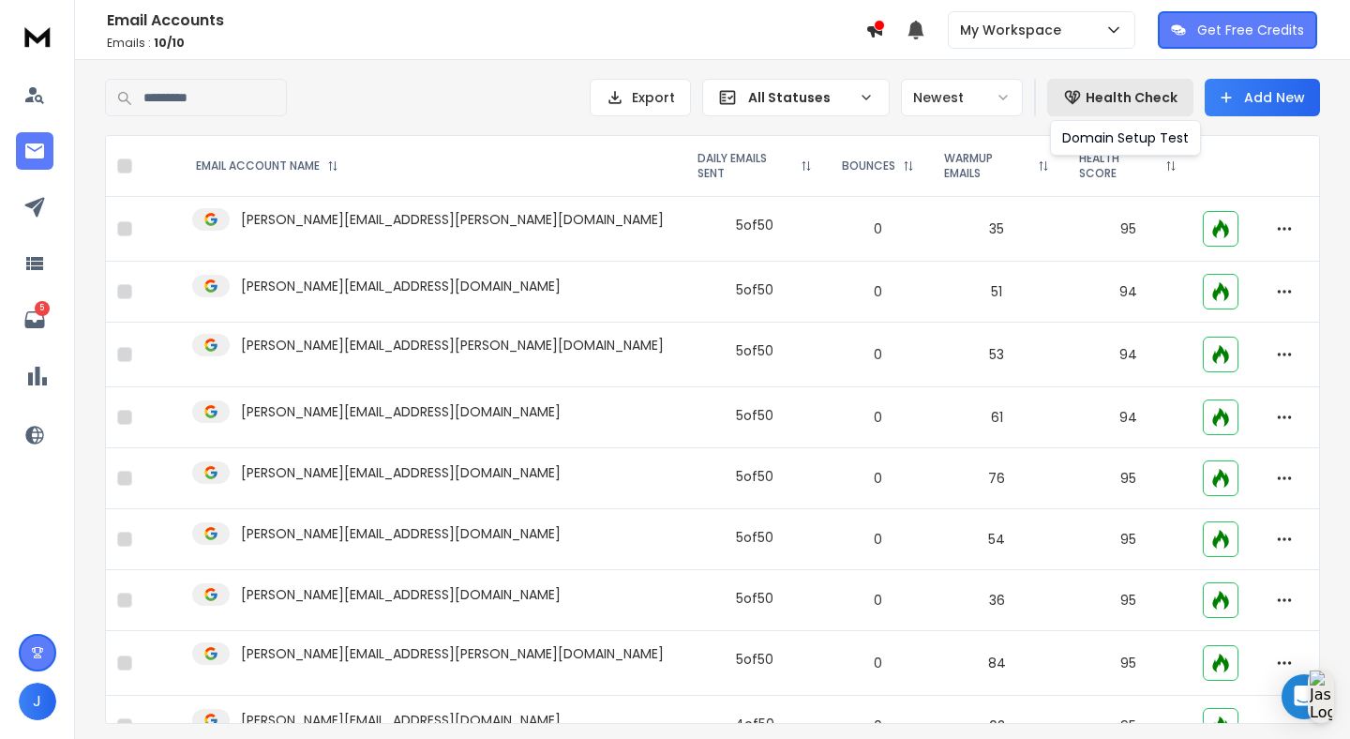
click at [1071, 100] on icon at bounding box center [1072, 97] width 19 height 19
click at [769, 103] on p "All Statuses" at bounding box center [799, 97] width 103 height 19
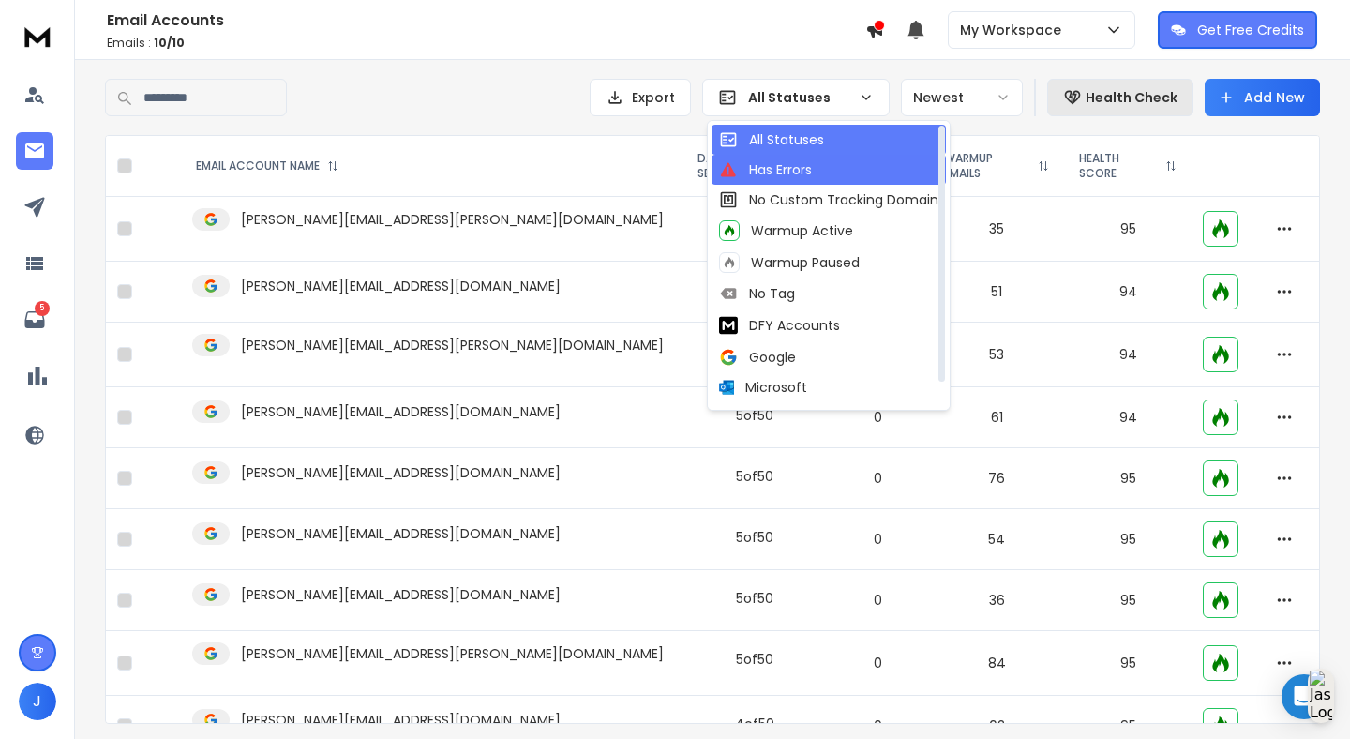
click at [762, 160] on div "Has Errors" at bounding box center [765, 169] width 93 height 19
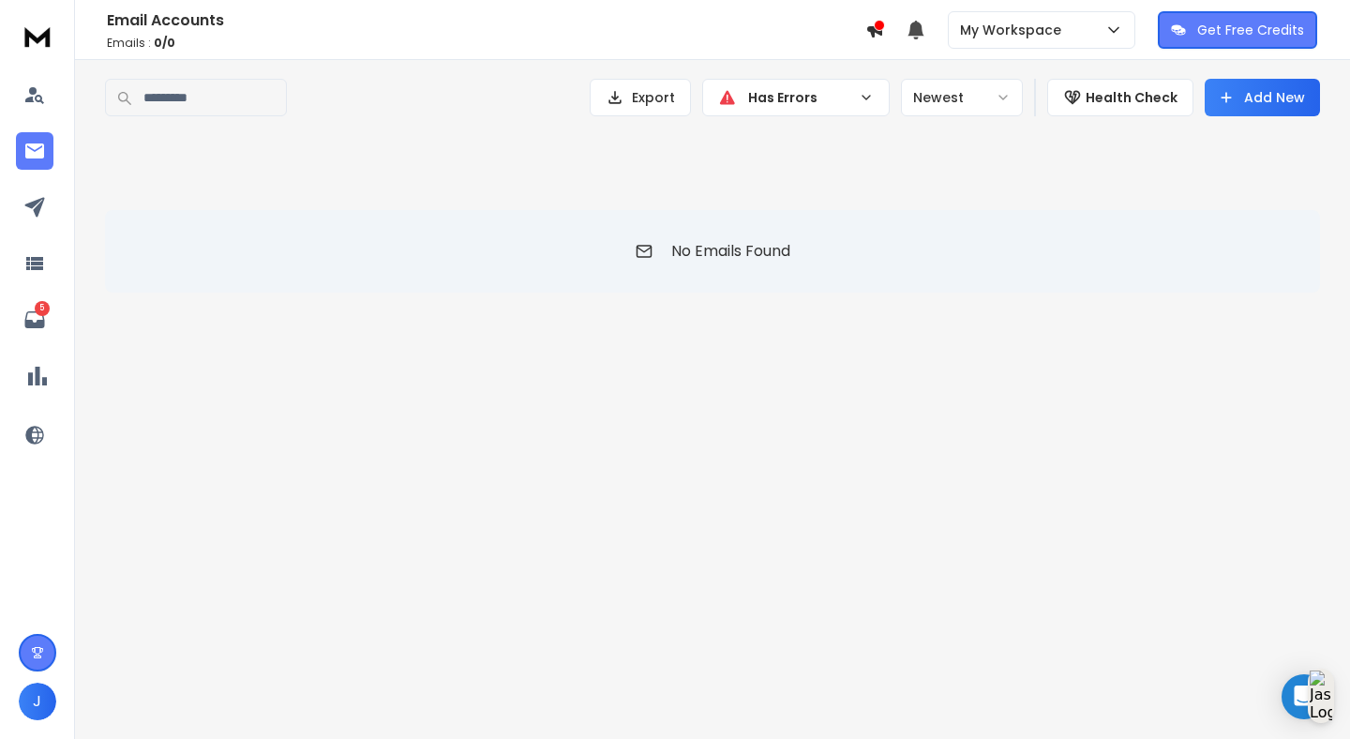
click at [807, 106] on p "Has Errors" at bounding box center [799, 97] width 103 height 19
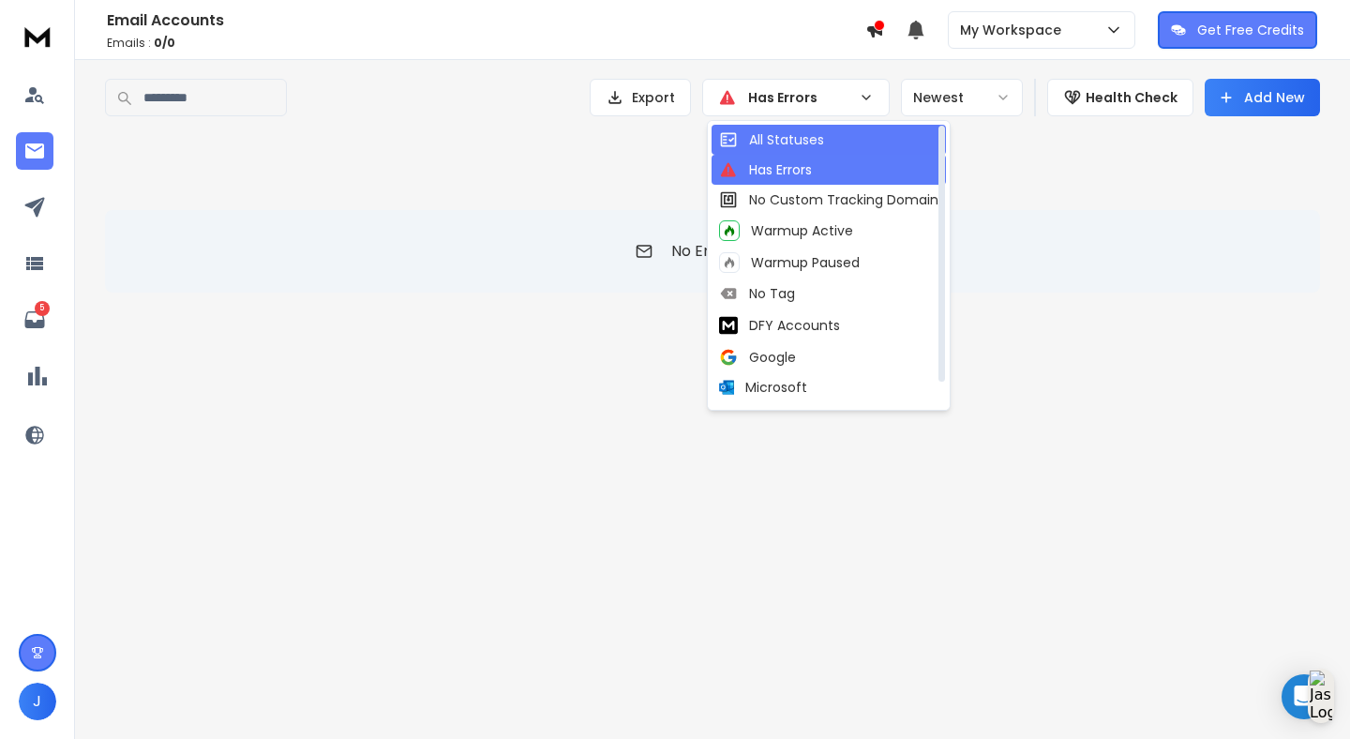
click at [801, 132] on div "All Statuses" at bounding box center [771, 139] width 105 height 19
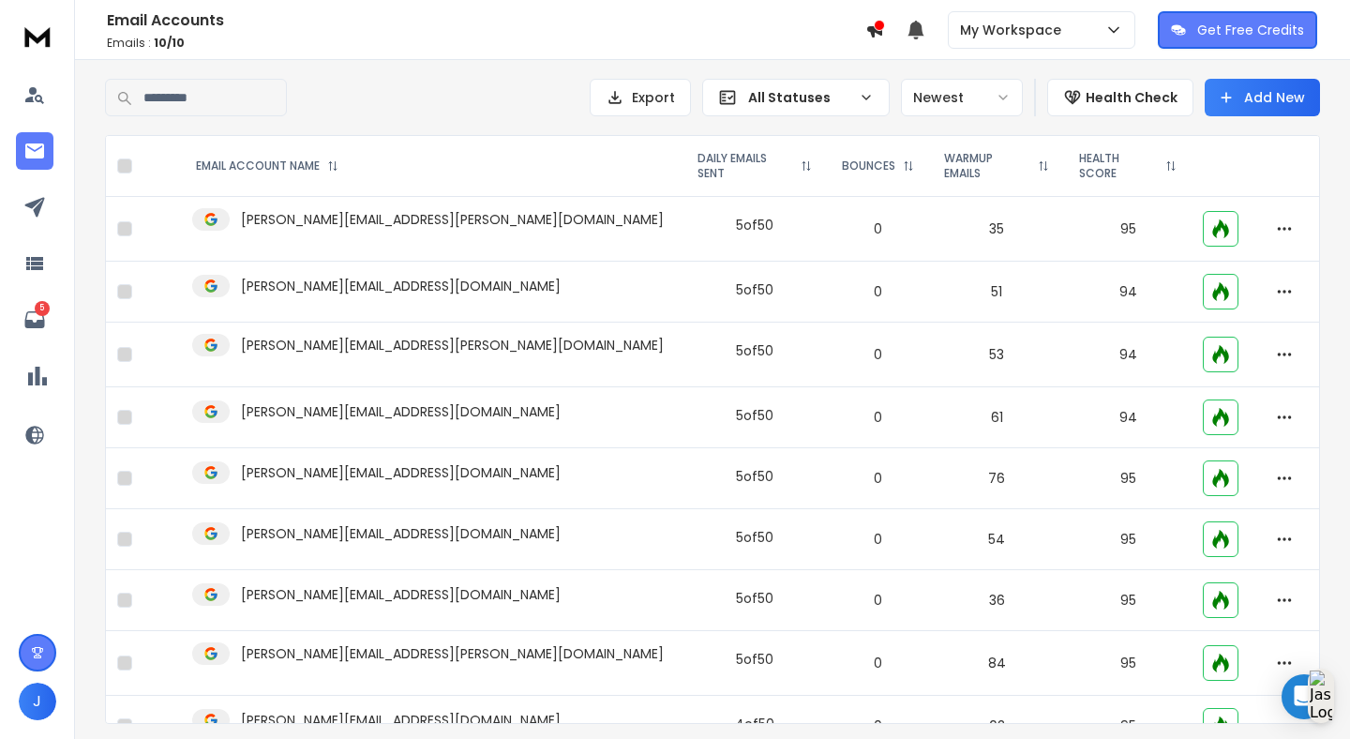
click at [975, 110] on button "Newest" at bounding box center [962, 97] width 122 height 37
click at [42, 199] on icon at bounding box center [34, 207] width 20 height 20
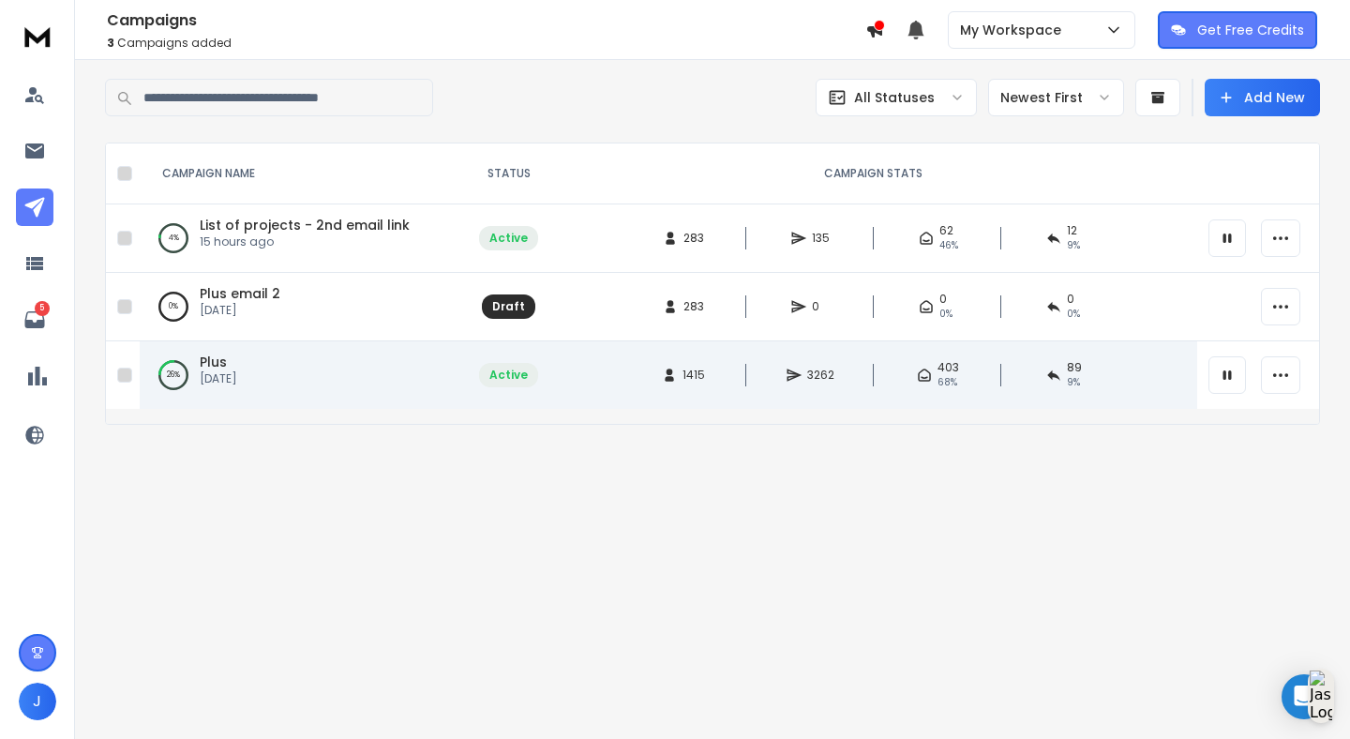
click at [280, 355] on div "26 % Plus [DATE]" at bounding box center [303, 374] width 291 height 45
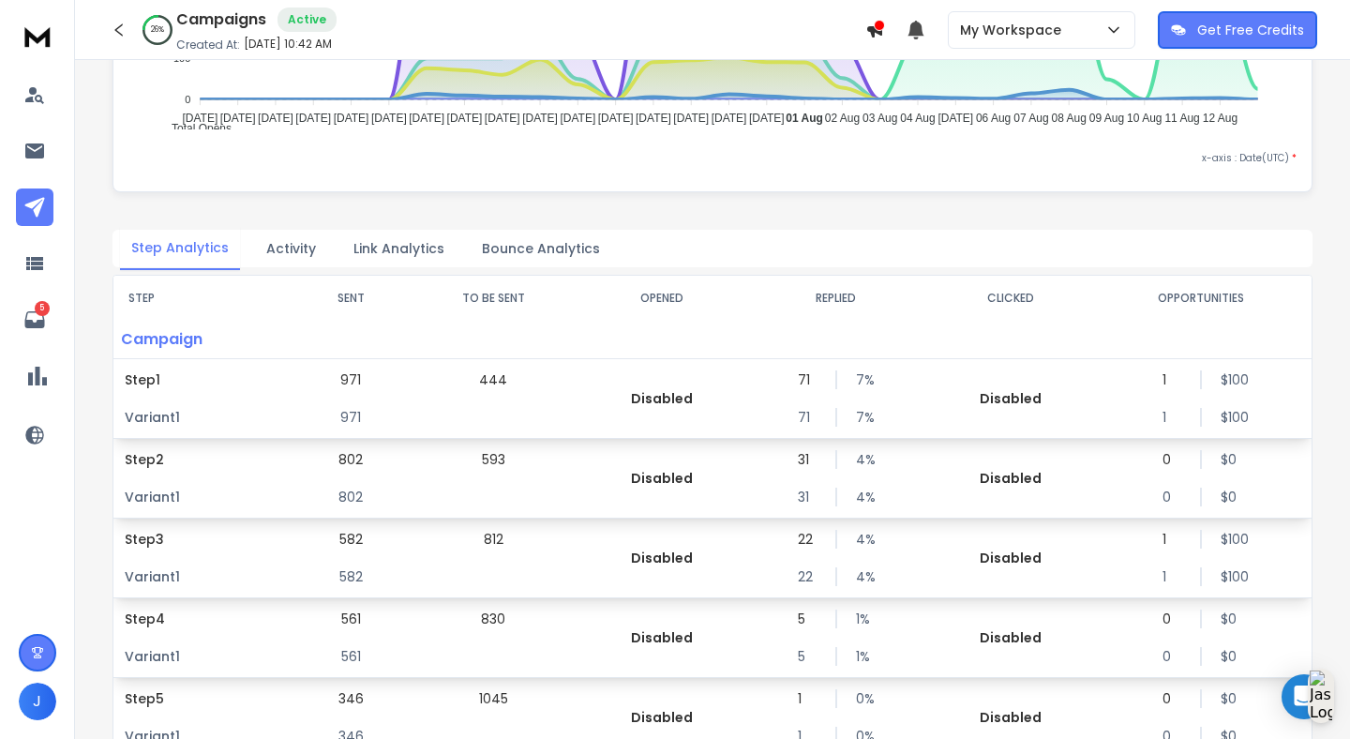
scroll to position [752, 0]
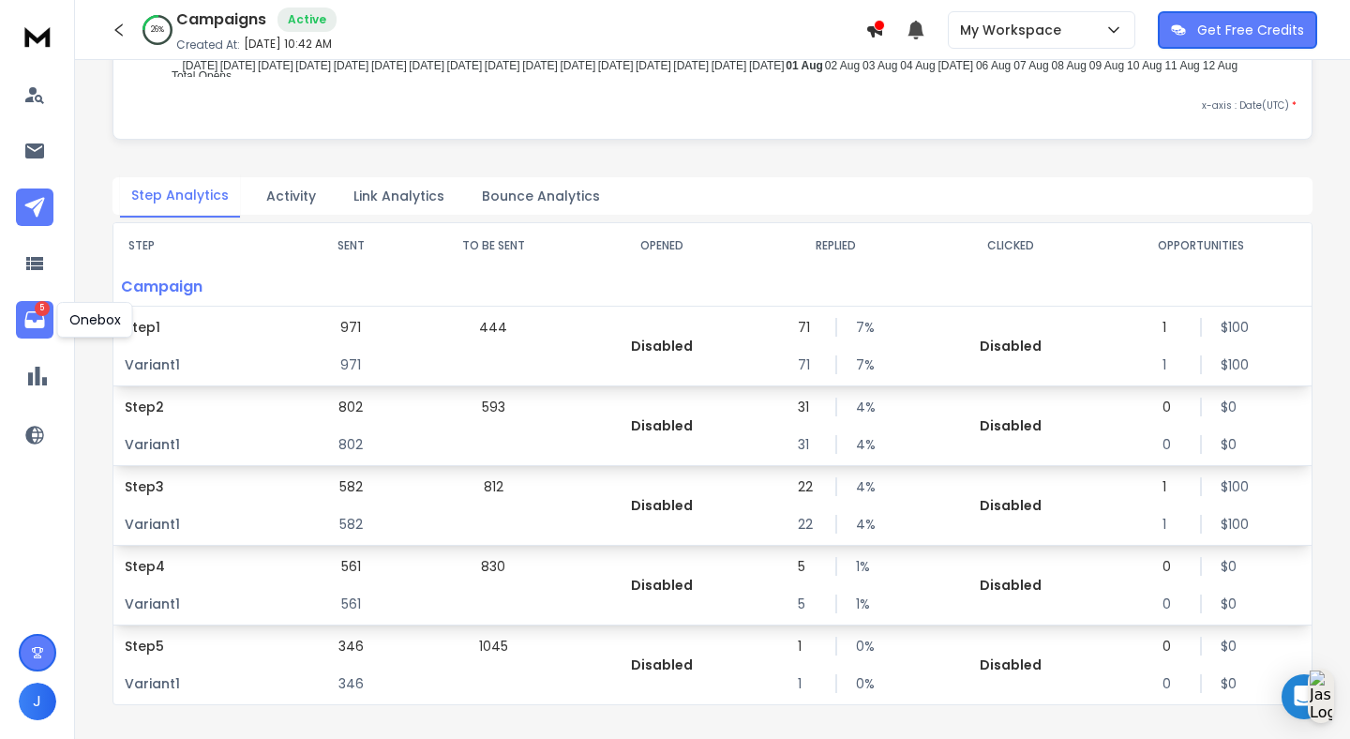
click at [46, 306] on p "5" at bounding box center [42, 308] width 15 height 15
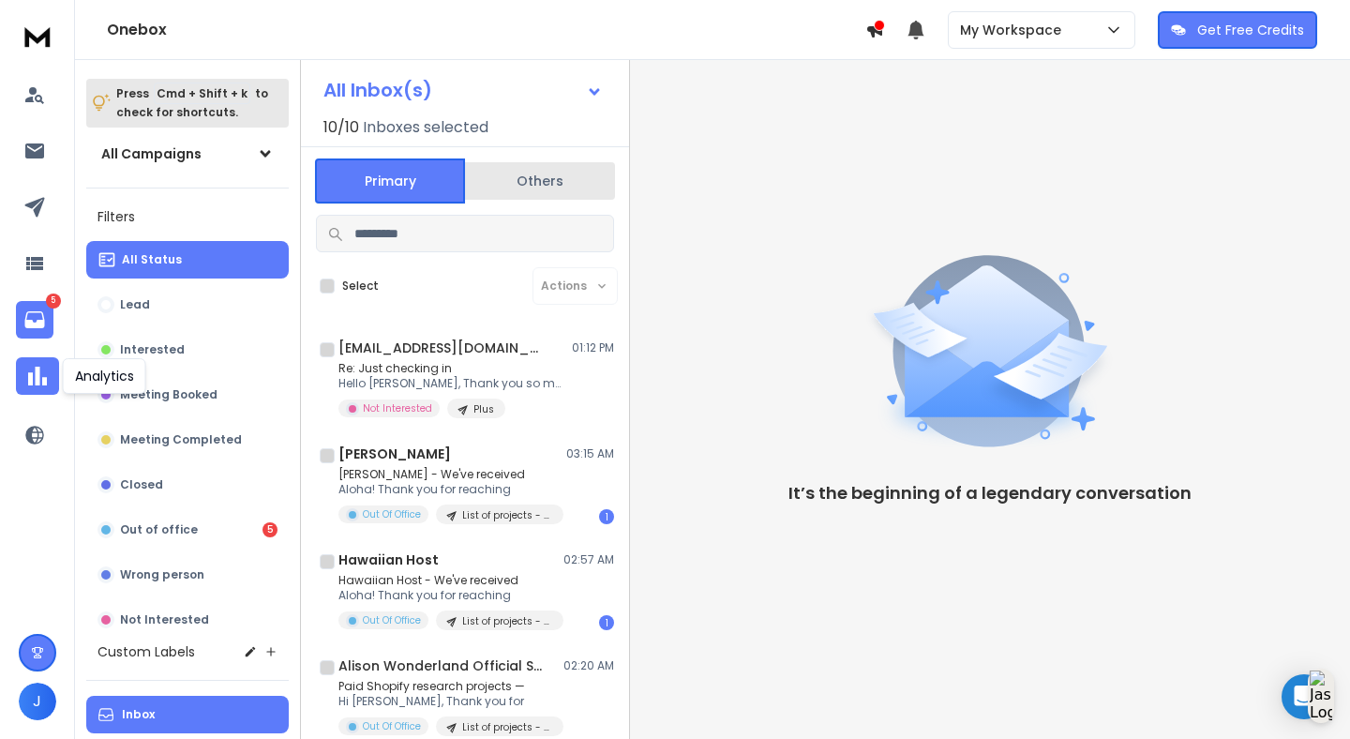
click at [37, 386] on icon at bounding box center [37, 376] width 28 height 28
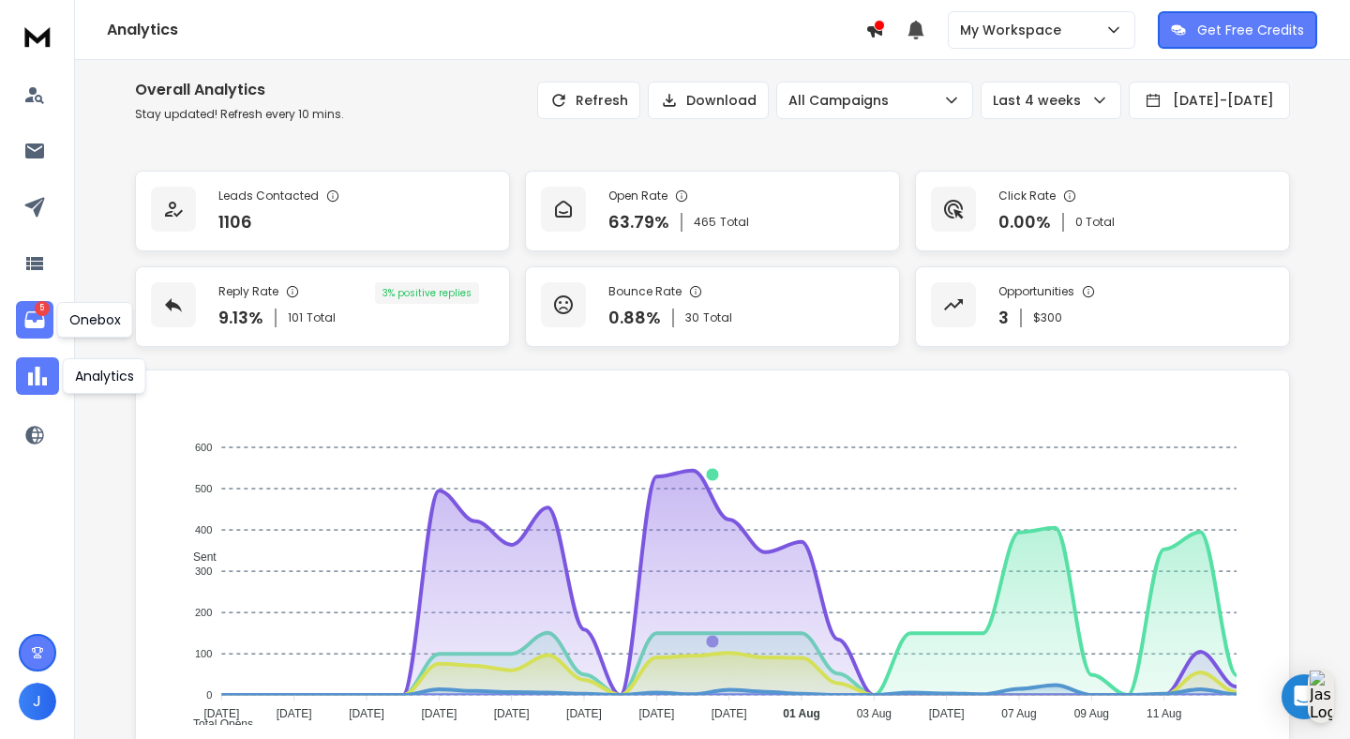
click at [25, 318] on icon at bounding box center [34, 319] width 20 height 17
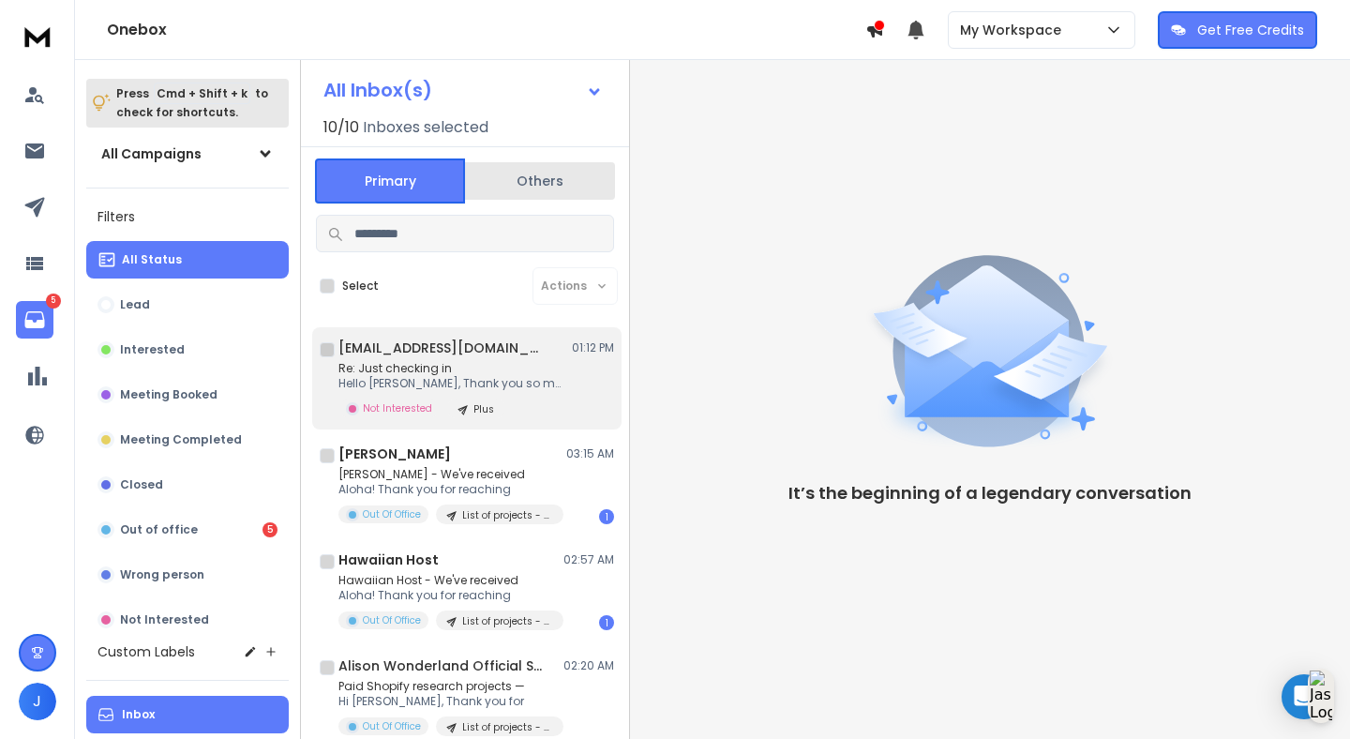
click at [388, 344] on h1 "[EMAIL_ADDRESS][DOMAIN_NAME]" at bounding box center [441, 347] width 206 height 19
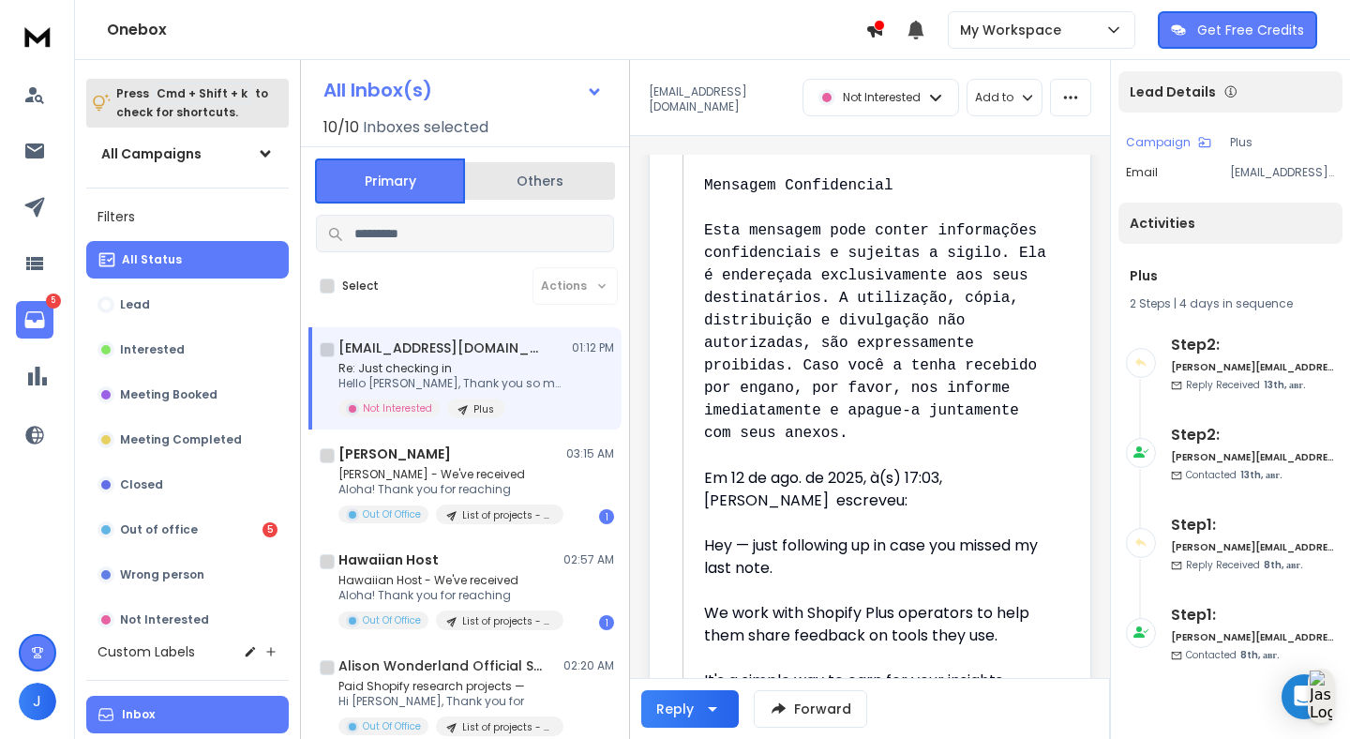
scroll to position [1117, 0]
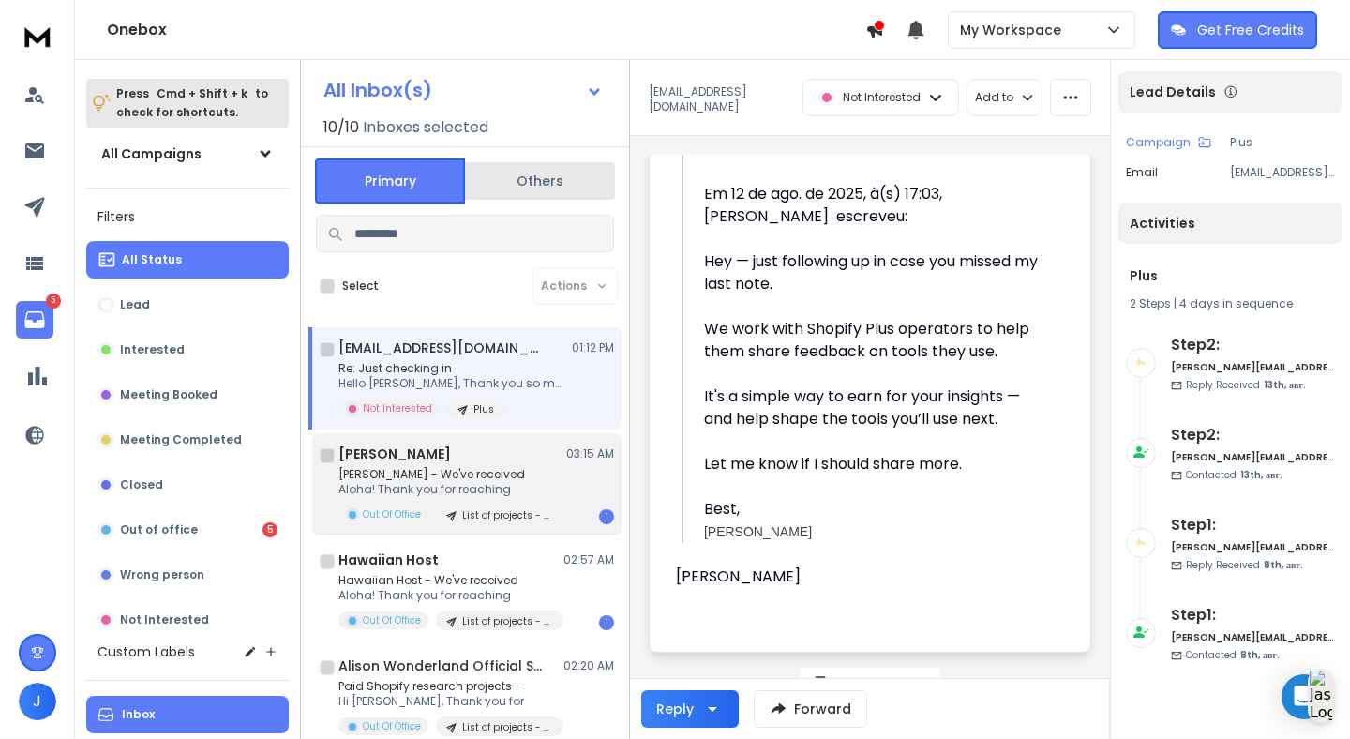
click at [513, 496] on p "Aloha! Thank you for reaching" at bounding box center [450, 489] width 225 height 15
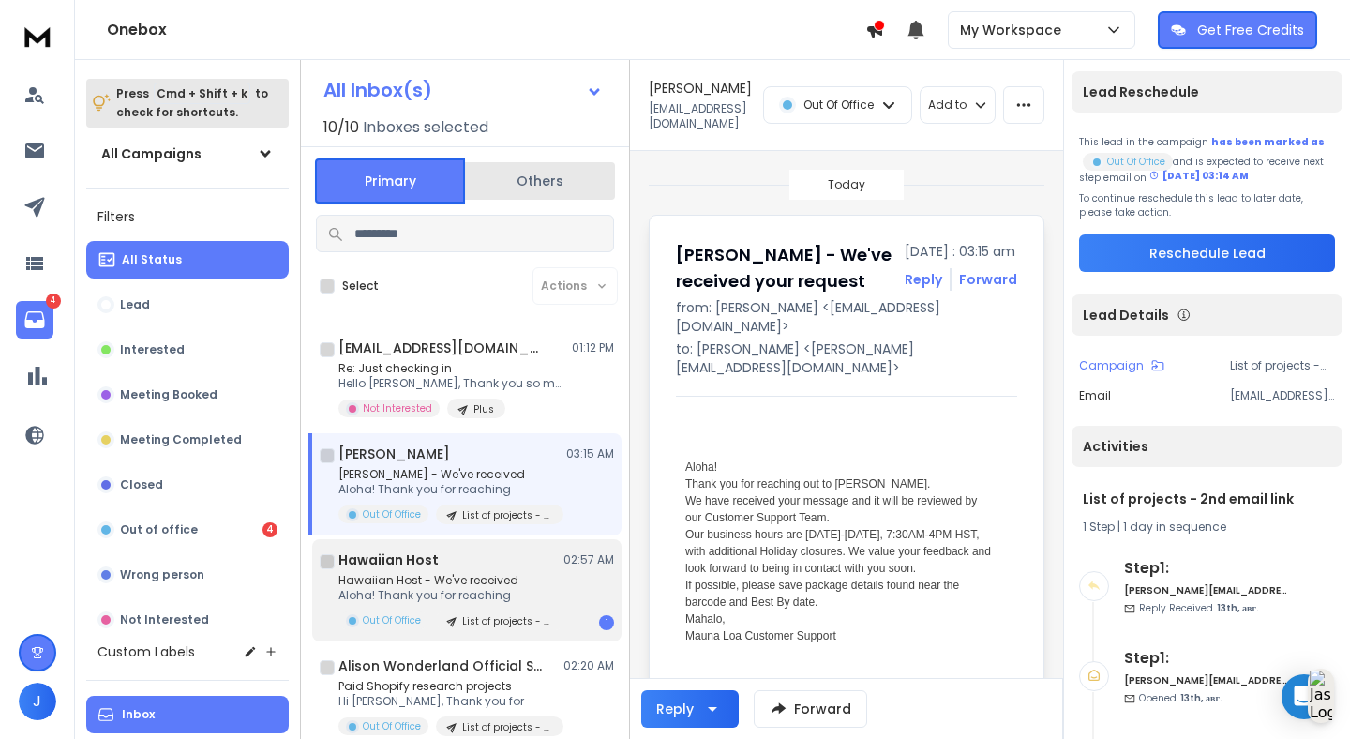
click at [495, 578] on p "Hawaiian Host - We've received" at bounding box center [450, 580] width 225 height 15
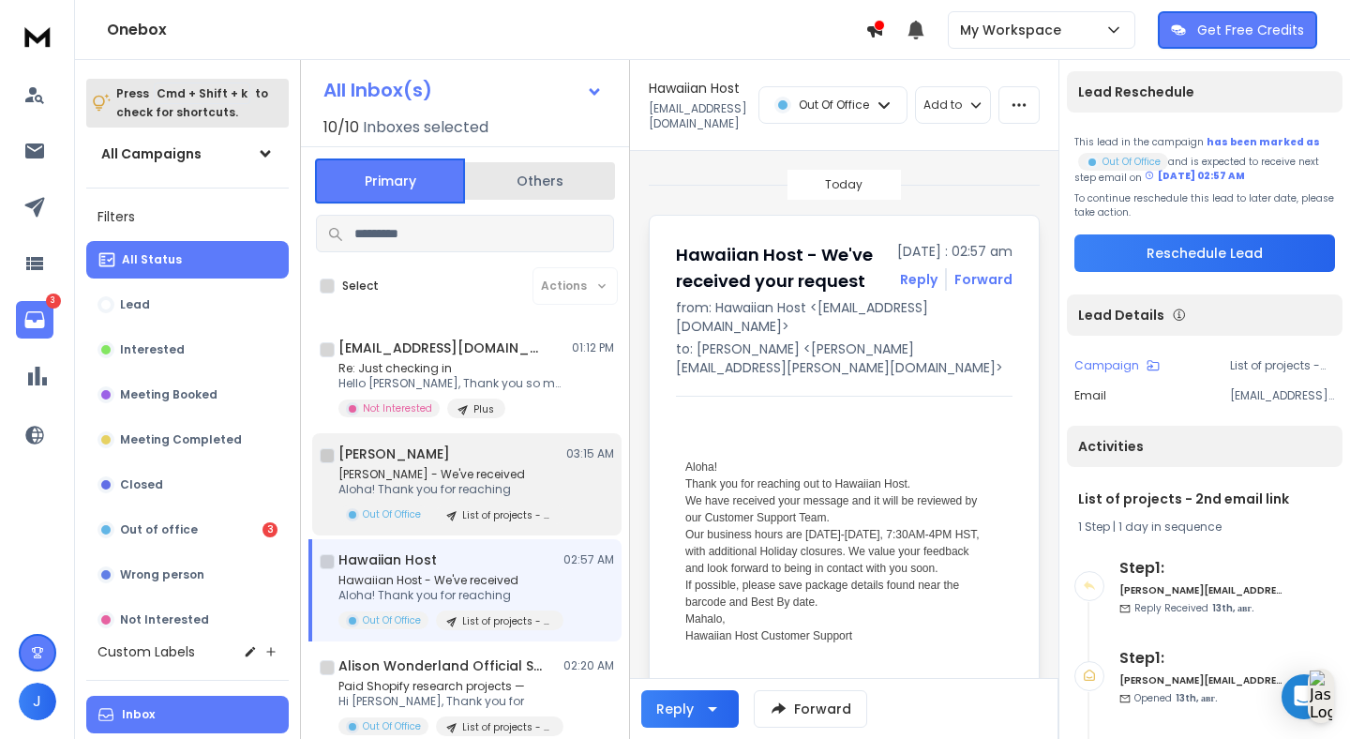
click at [516, 486] on p "Aloha! Thank you for reaching" at bounding box center [450, 489] width 225 height 15
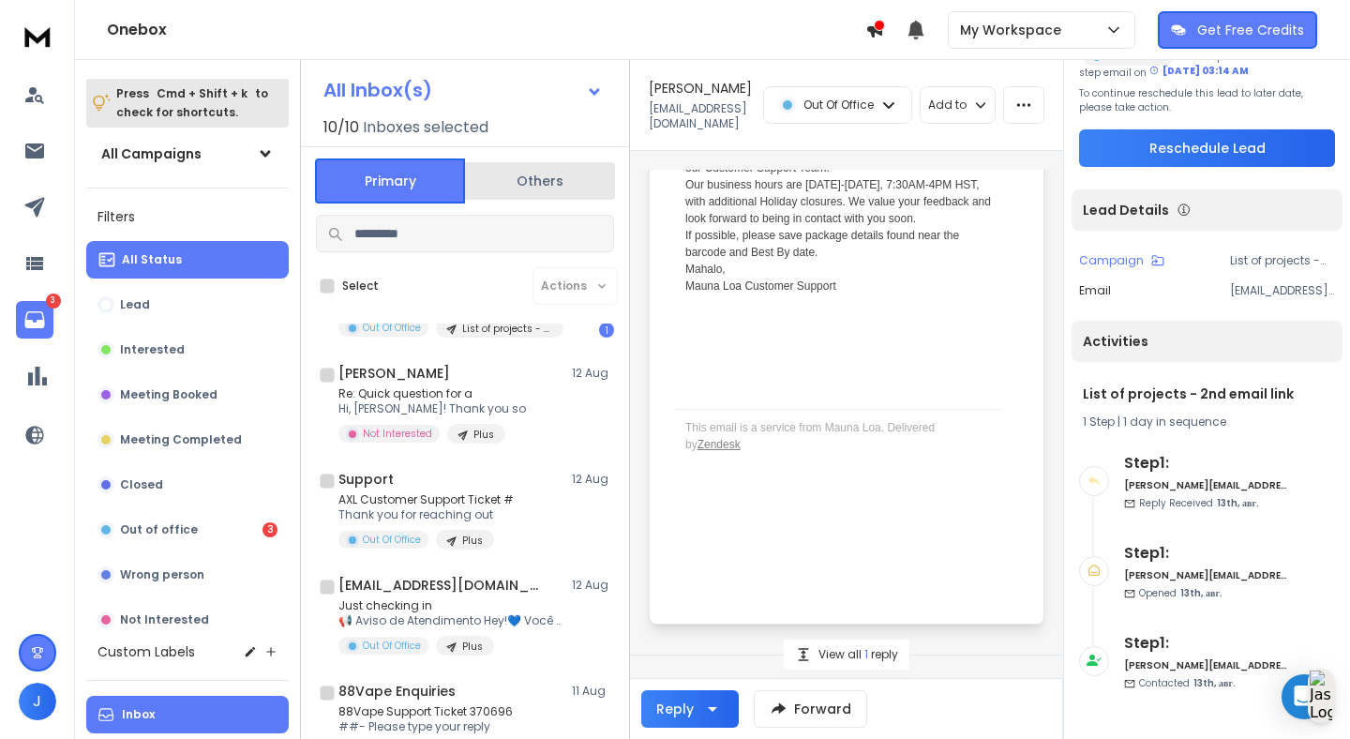
scroll to position [1110, 0]
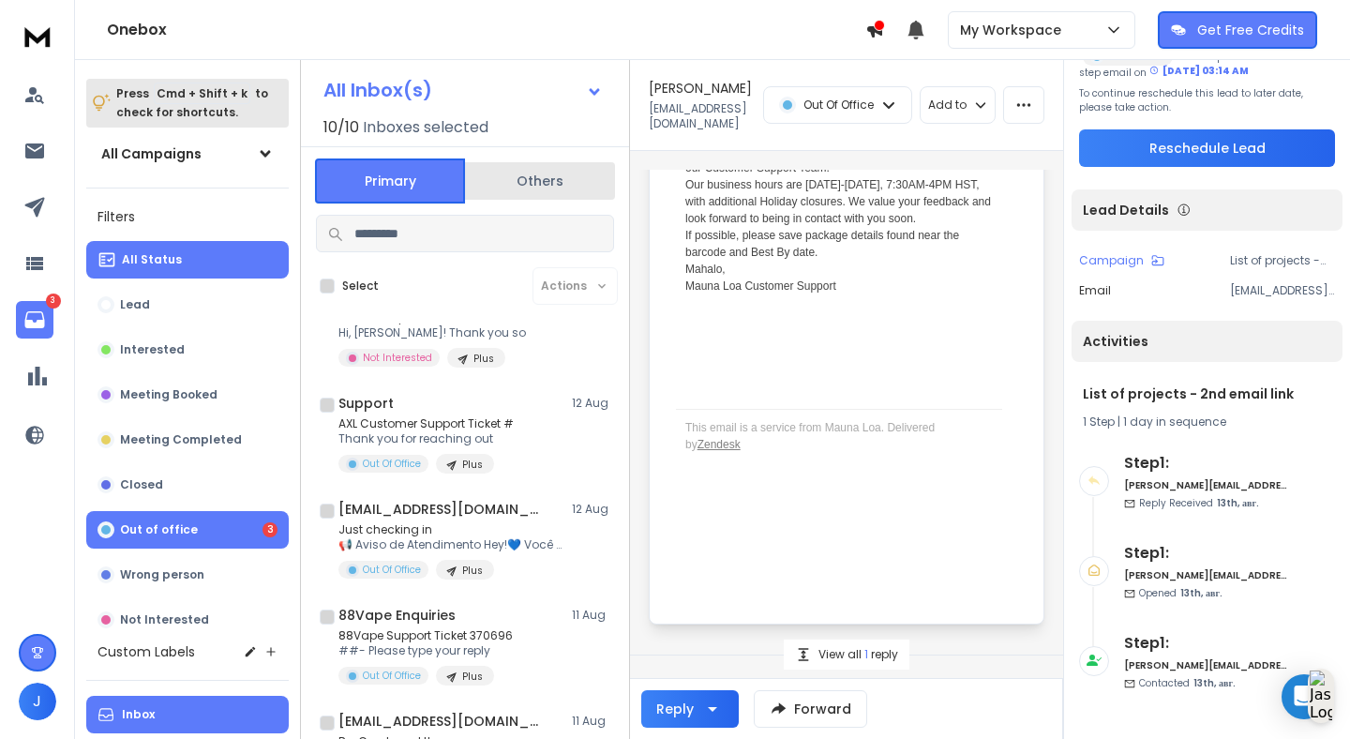
click at [203, 513] on button "Out of office 3" at bounding box center [187, 529] width 202 height 37
